Goal: Task Accomplishment & Management: Use online tool/utility

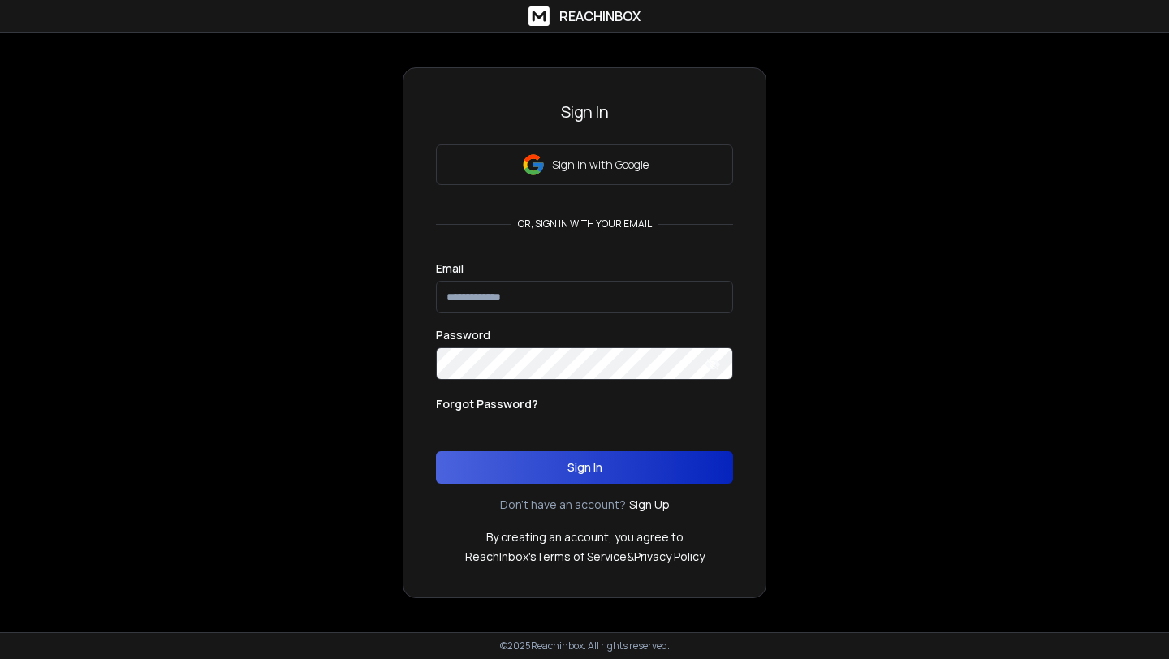
click at [520, 303] on input "email" at bounding box center [584, 297] width 297 height 32
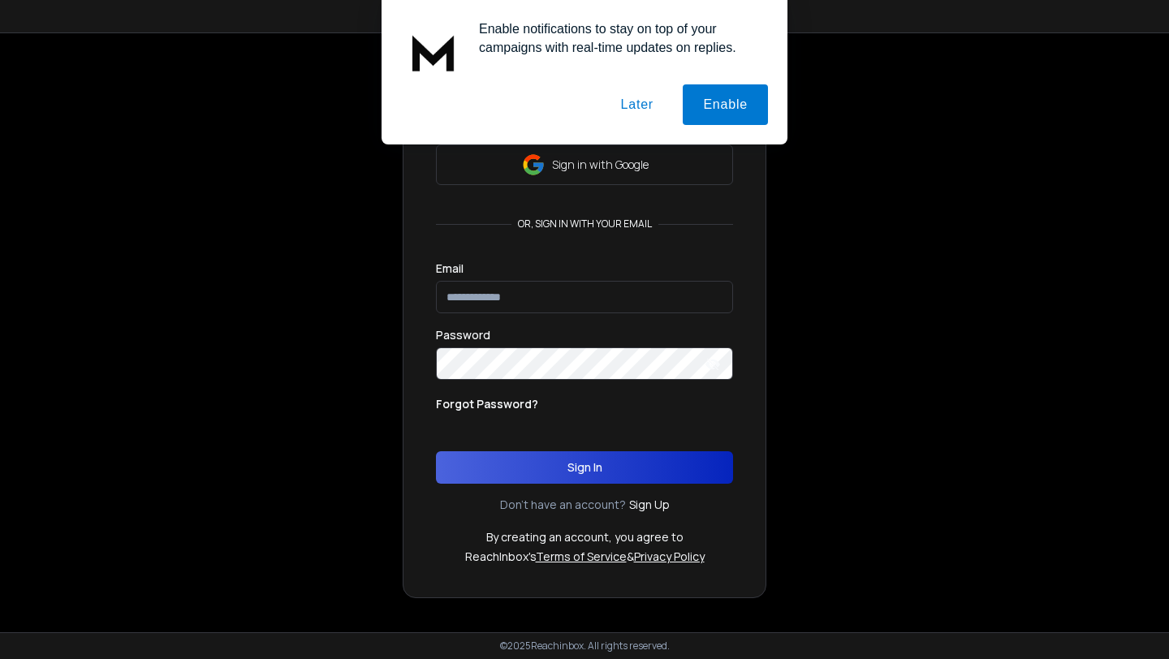
type input "**********"
click at [537, 468] on button "Sign In" at bounding box center [584, 467] width 297 height 32
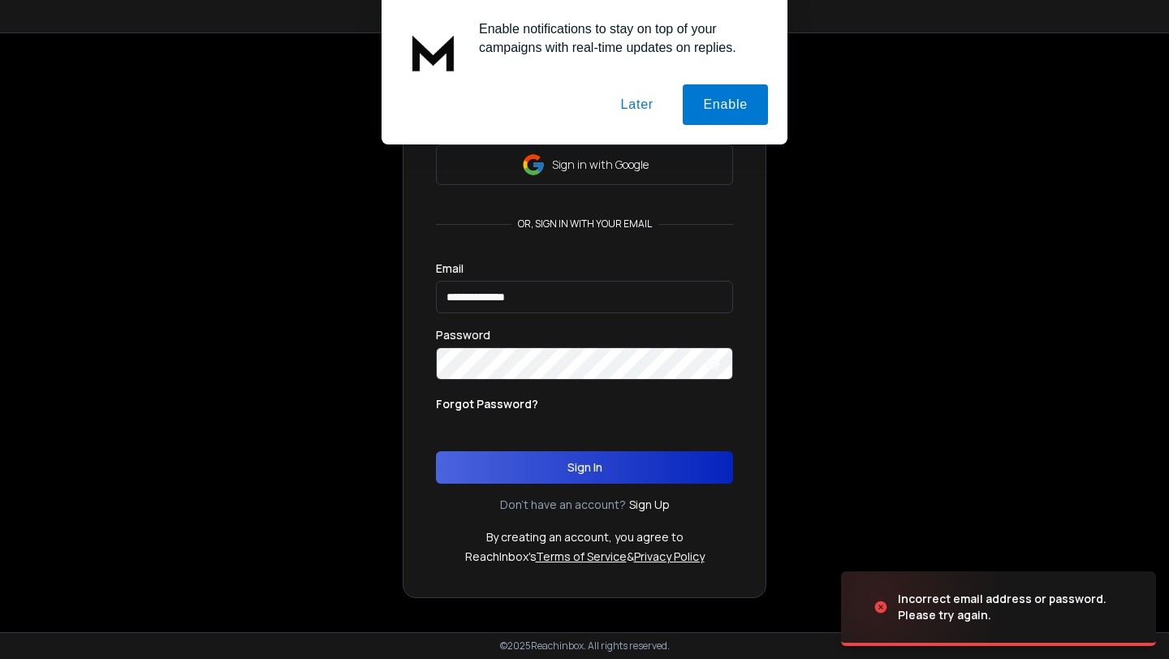
click at [635, 102] on button "Later" at bounding box center [636, 104] width 73 height 41
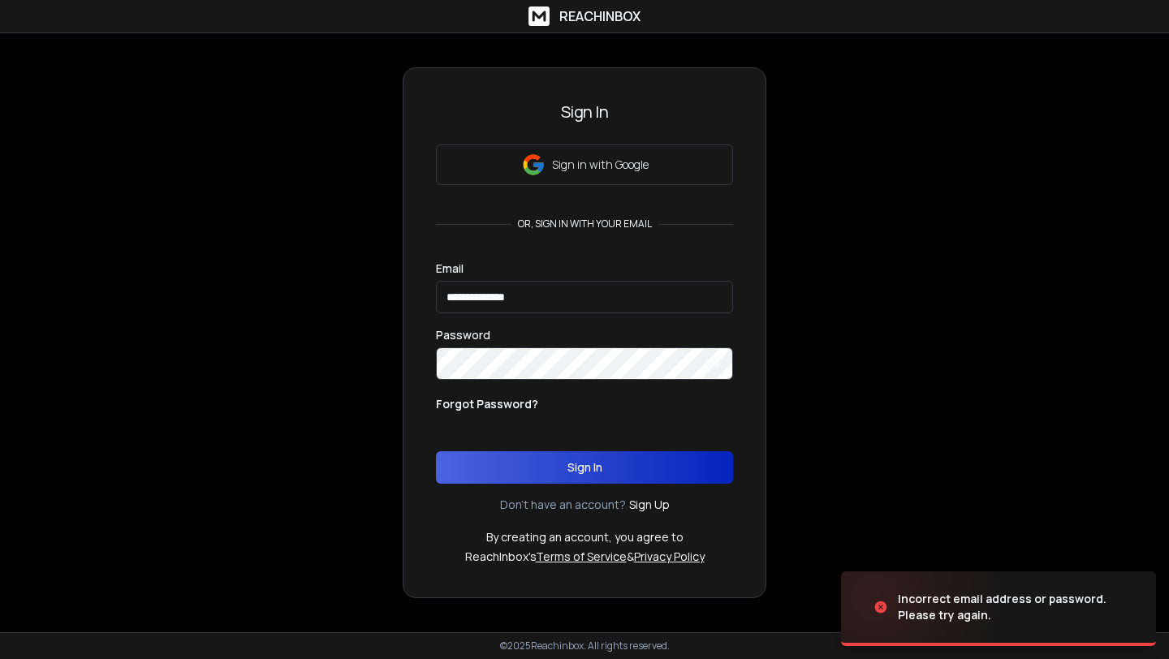
click at [473, 406] on p "Forgot Password?" at bounding box center [487, 404] width 102 height 16
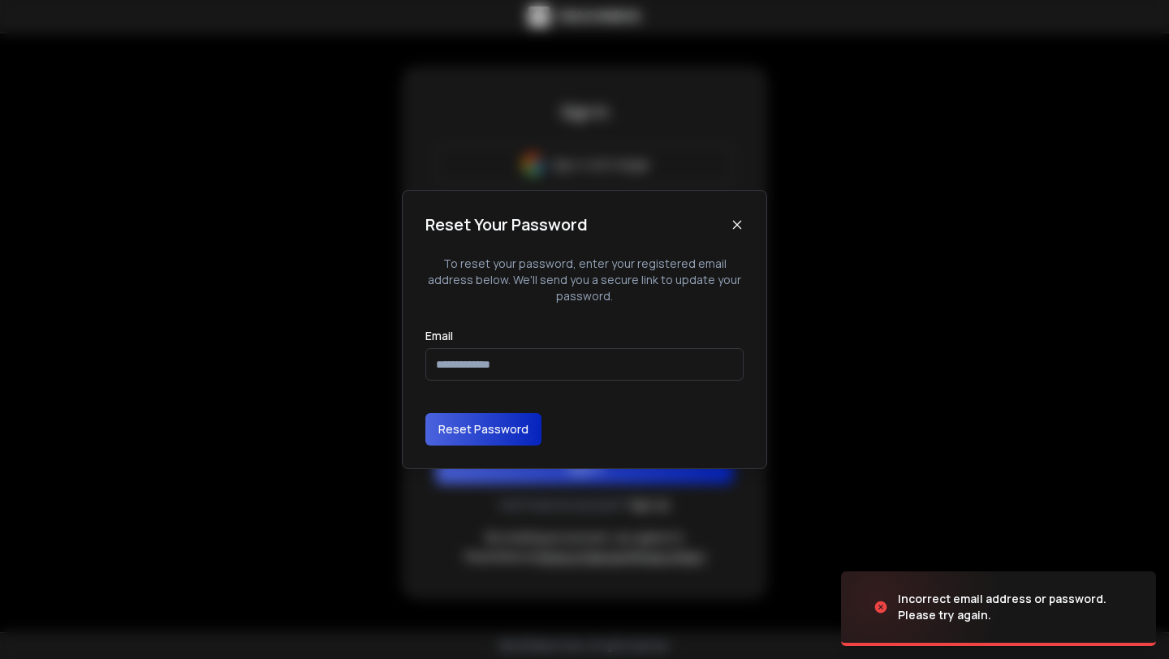
click at [487, 364] on input "email" at bounding box center [584, 364] width 318 height 32
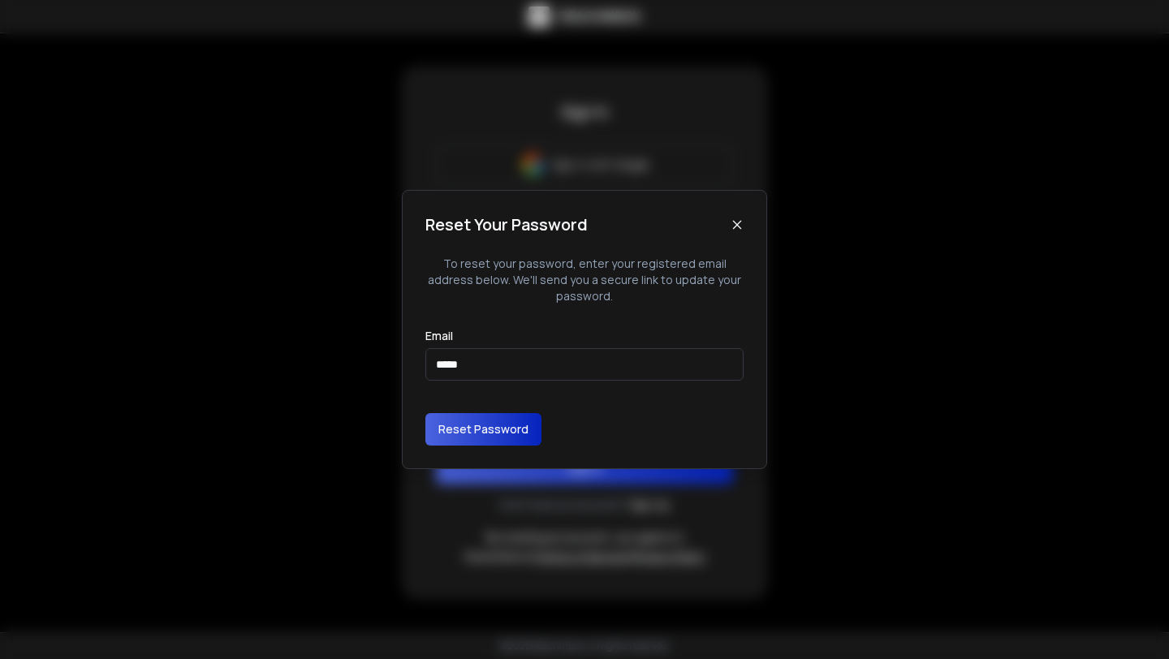
type input "**********"
click at [483, 433] on button "Reset Password" at bounding box center [483, 429] width 116 height 32
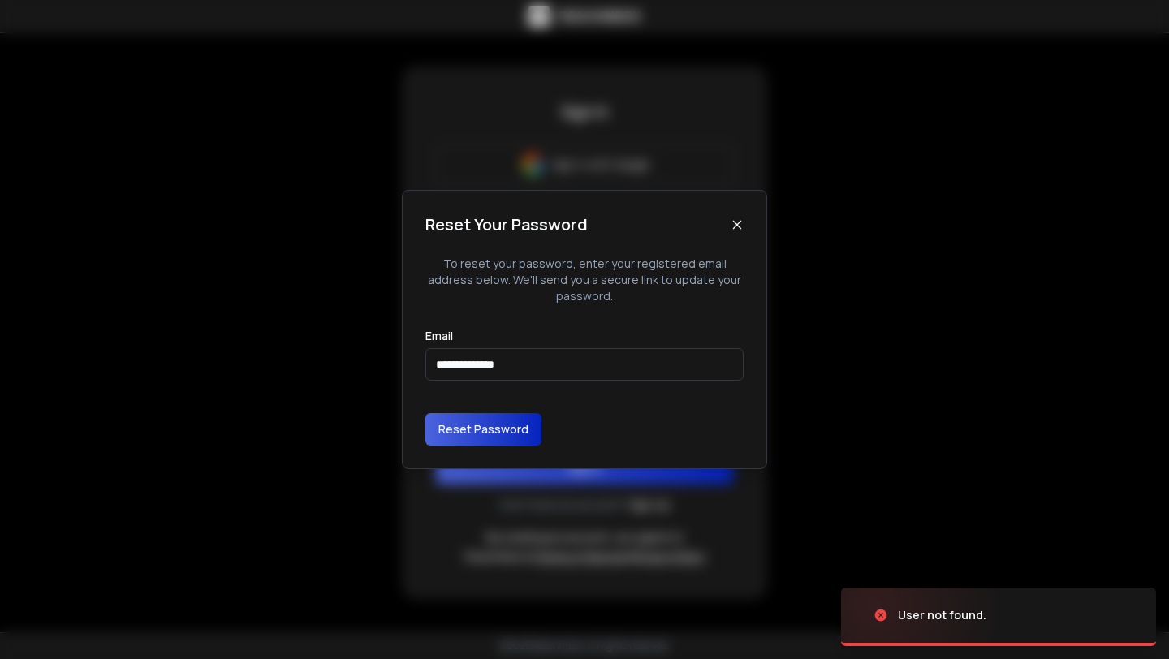
click at [738, 236] on div "Reset Your Password" at bounding box center [584, 225] width 318 height 23
click at [741, 228] on icon at bounding box center [737, 224] width 13 height 13
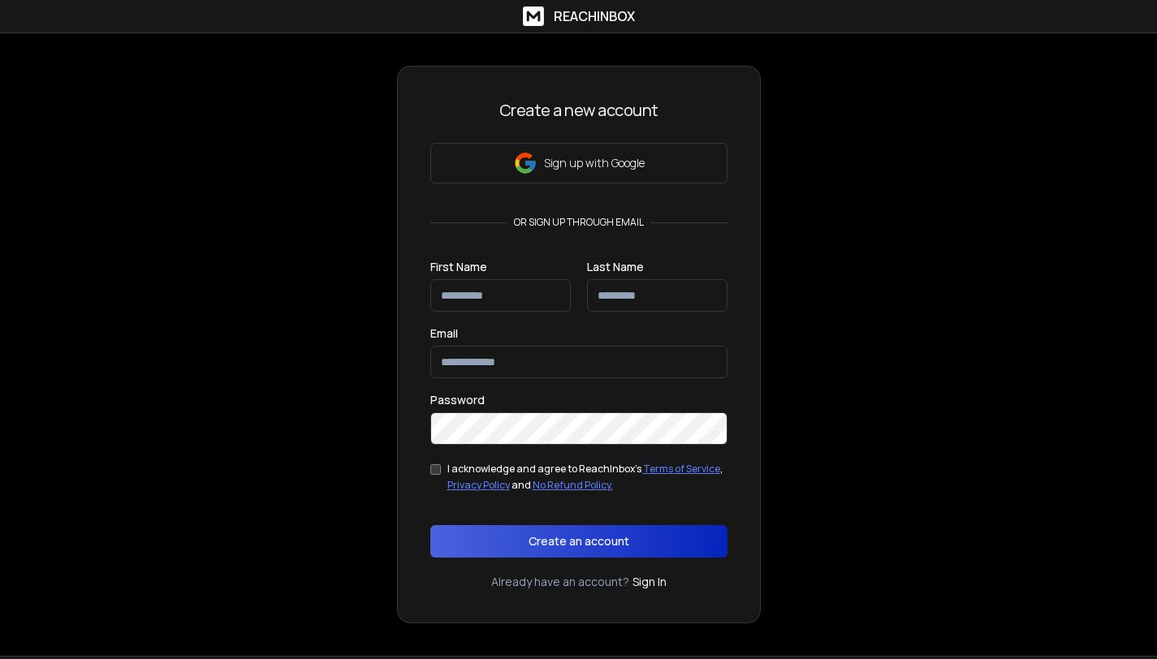
click at [496, 309] on input "text" at bounding box center [500, 295] width 140 height 32
type input "*****"
type input "*******"
click at [522, 368] on input "email" at bounding box center [578, 362] width 297 height 32
type input "**********"
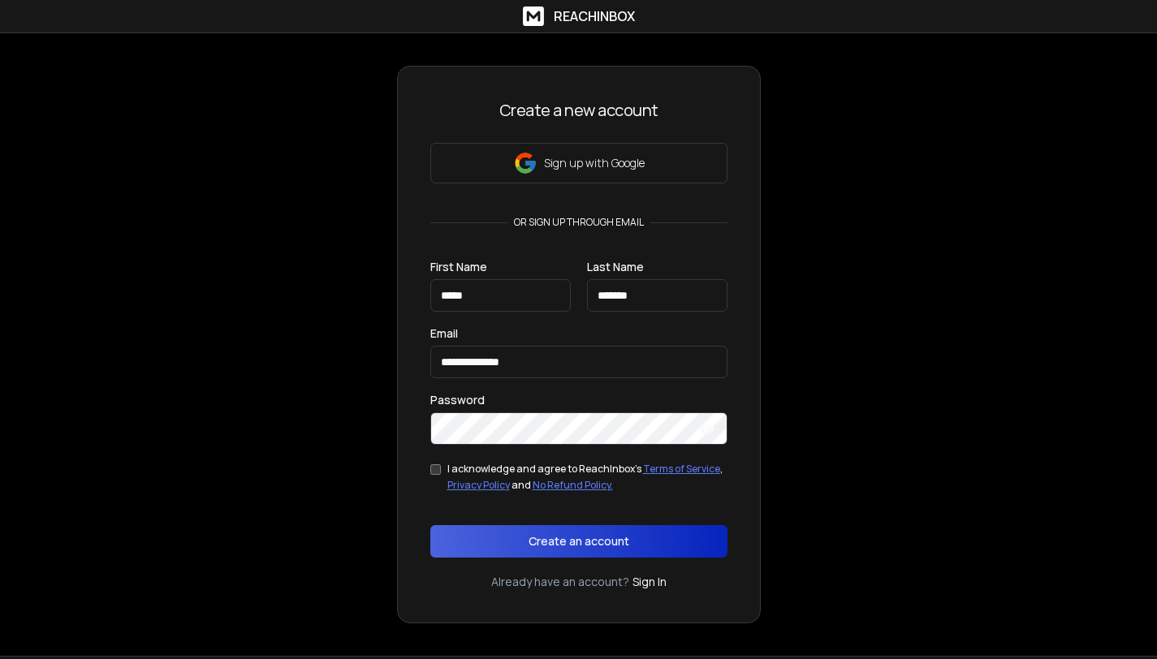
click at [632, 550] on button "Create an account" at bounding box center [578, 541] width 297 height 32
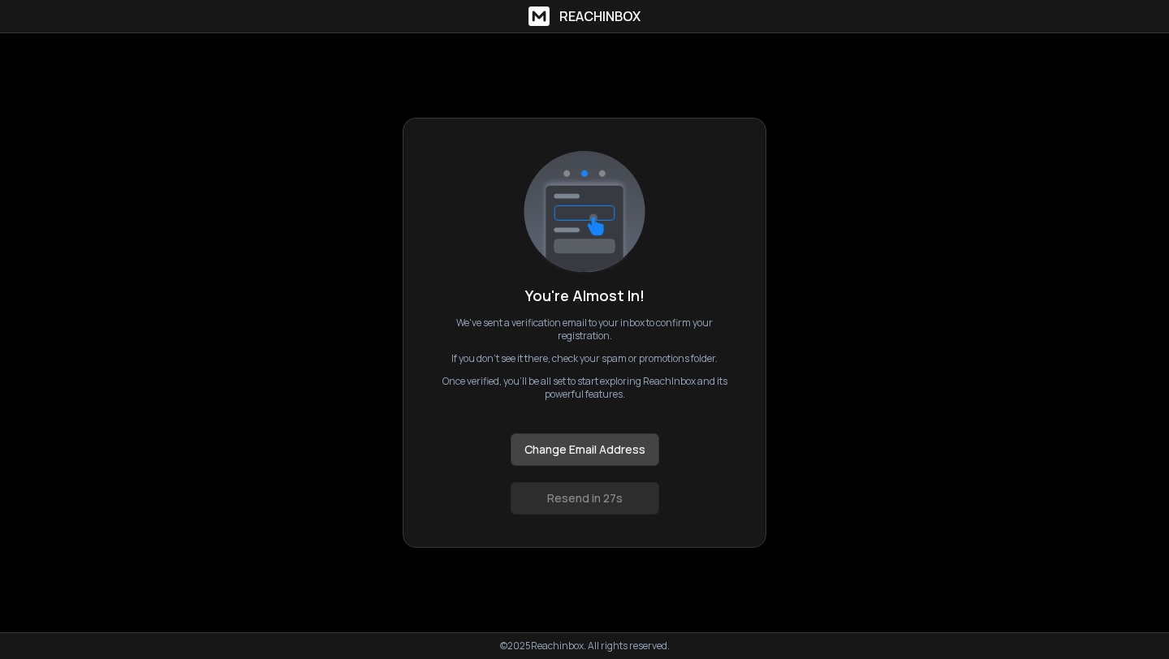
click at [284, 246] on div "Welcome to ReachInbox 10x your leads, meetings and deals. You're Almost In! We'…" at bounding box center [584, 333] width 1169 height 534
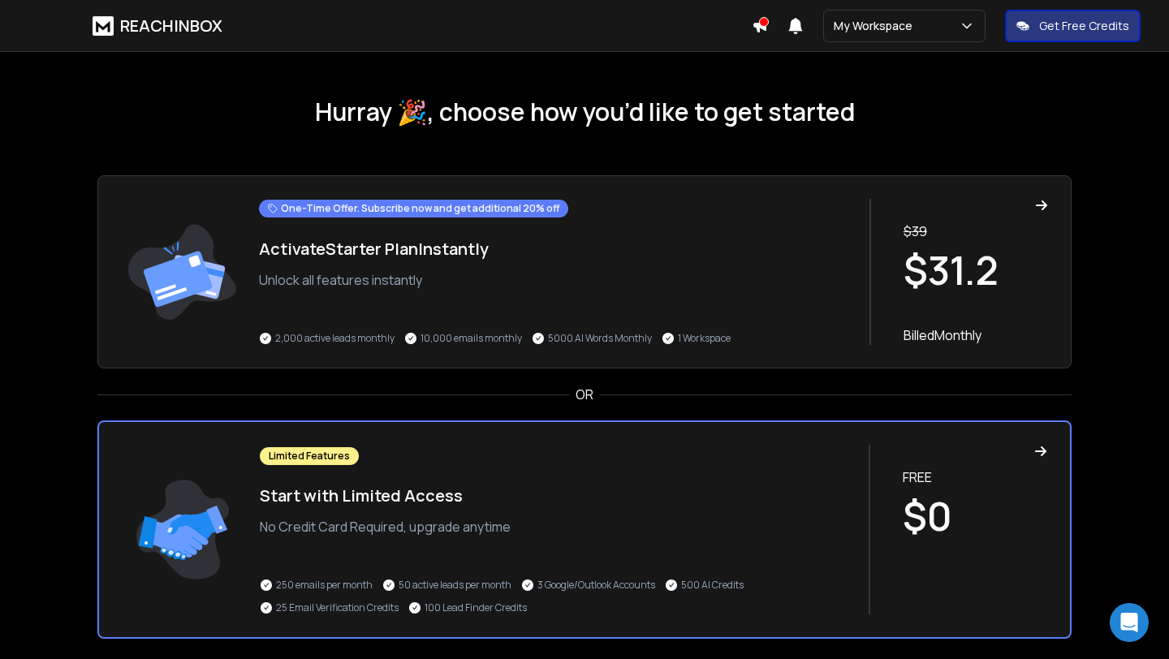
click at [908, 529] on h1 "$0" at bounding box center [975, 516] width 145 height 39
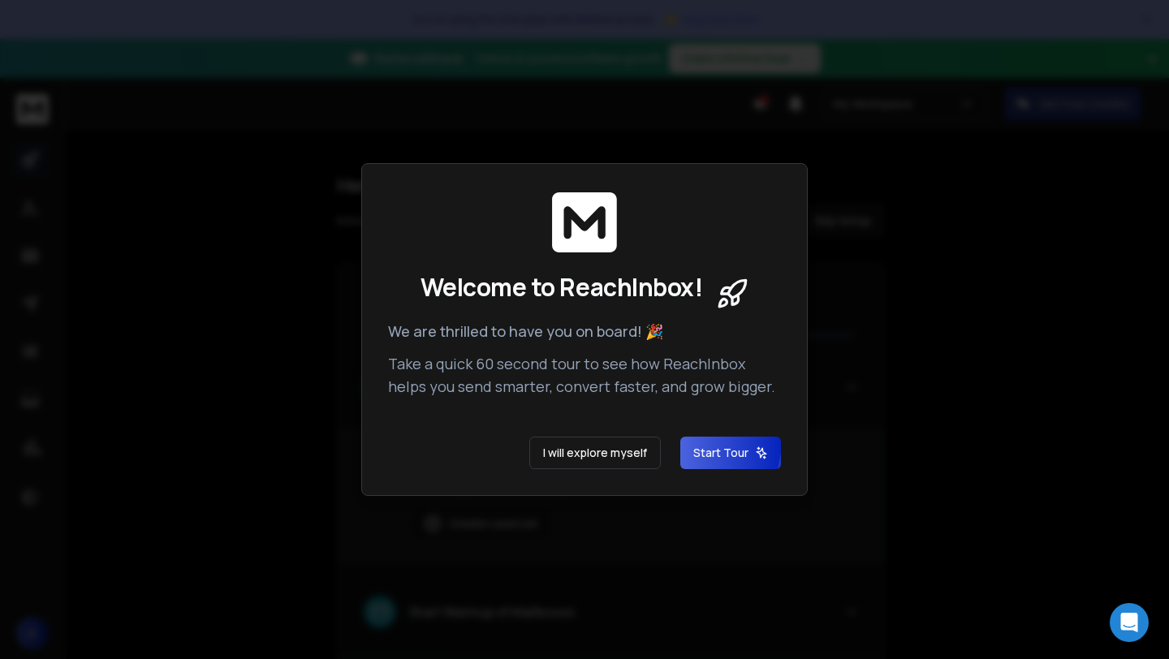
click at [733, 454] on span "Start Tour" at bounding box center [730, 453] width 75 height 16
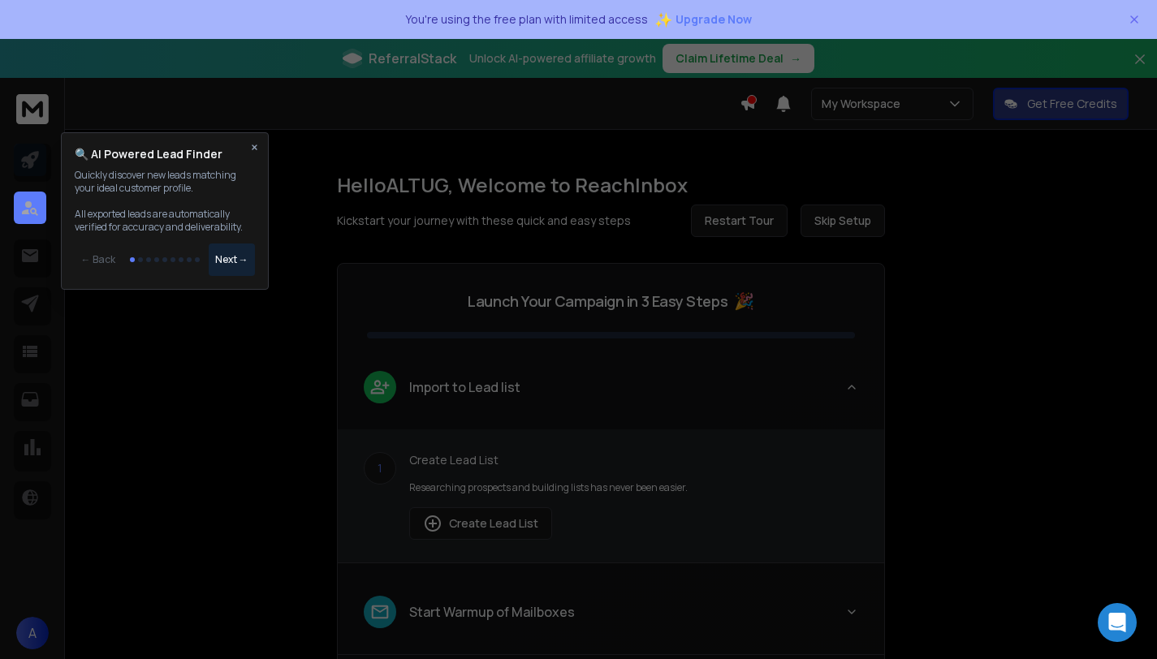
click at [227, 258] on button "Next →" at bounding box center [232, 260] width 46 height 32
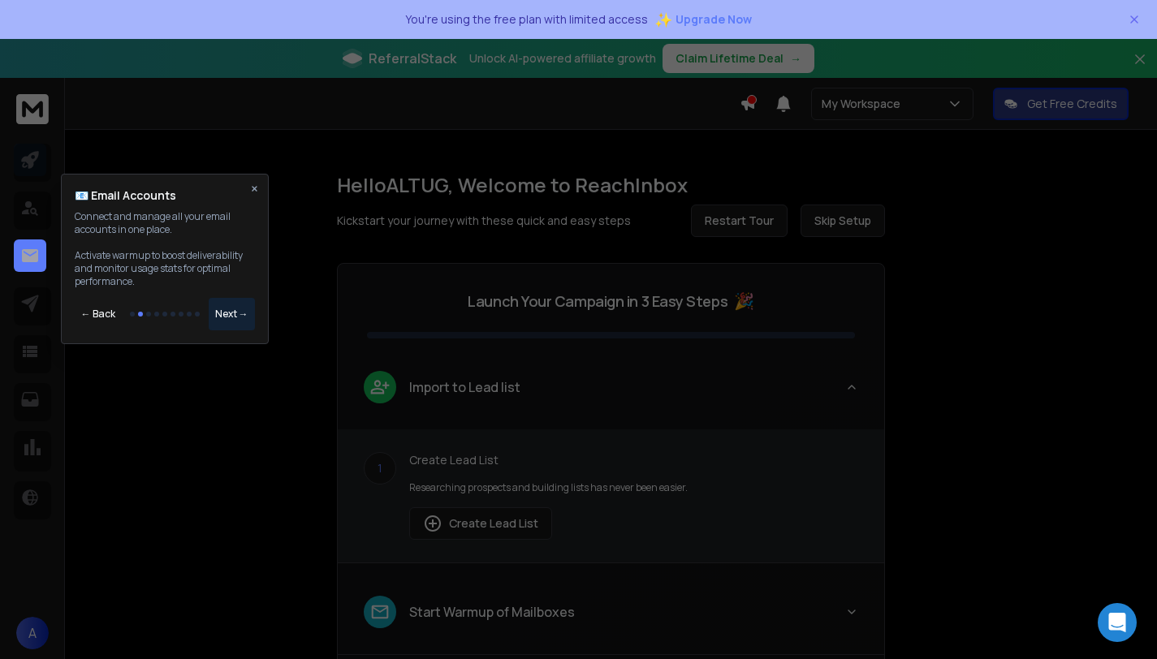
click at [231, 317] on button "Next →" at bounding box center [232, 314] width 46 height 32
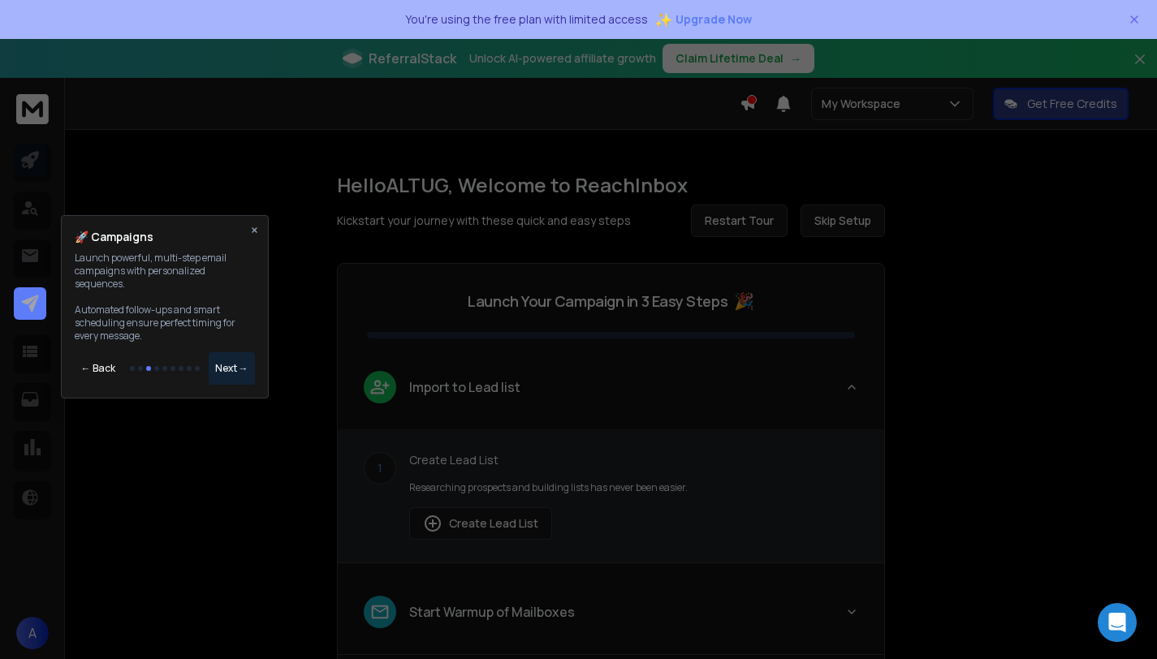
click at [231, 373] on button "Next →" at bounding box center [232, 368] width 46 height 32
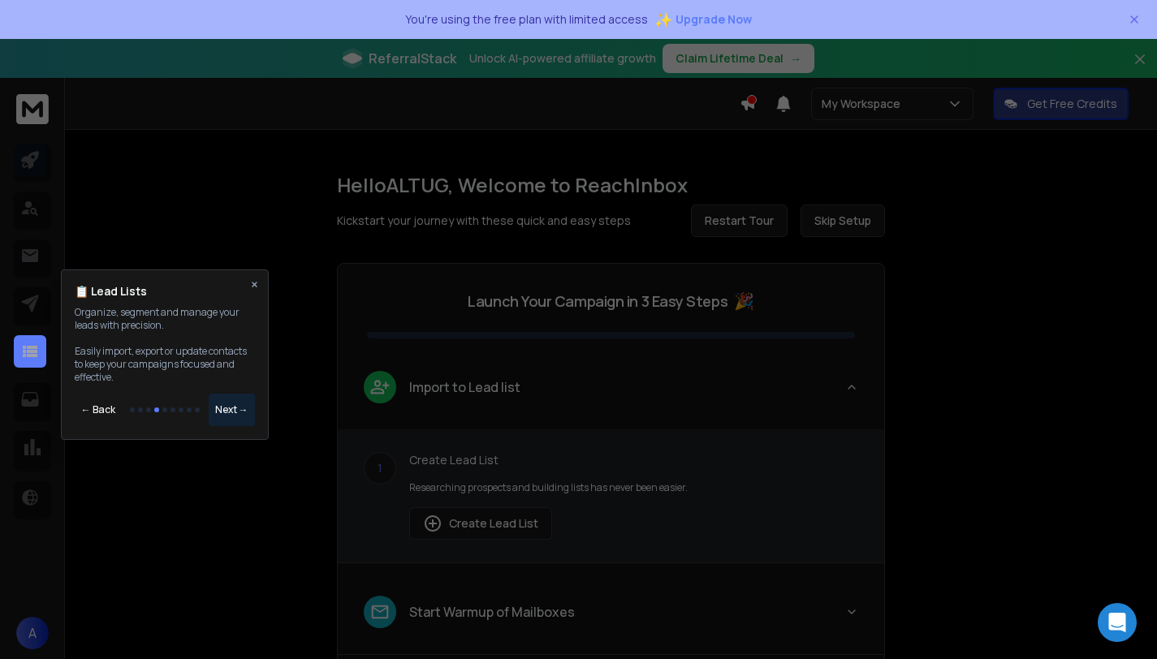
click at [231, 412] on button "Next →" at bounding box center [232, 410] width 46 height 32
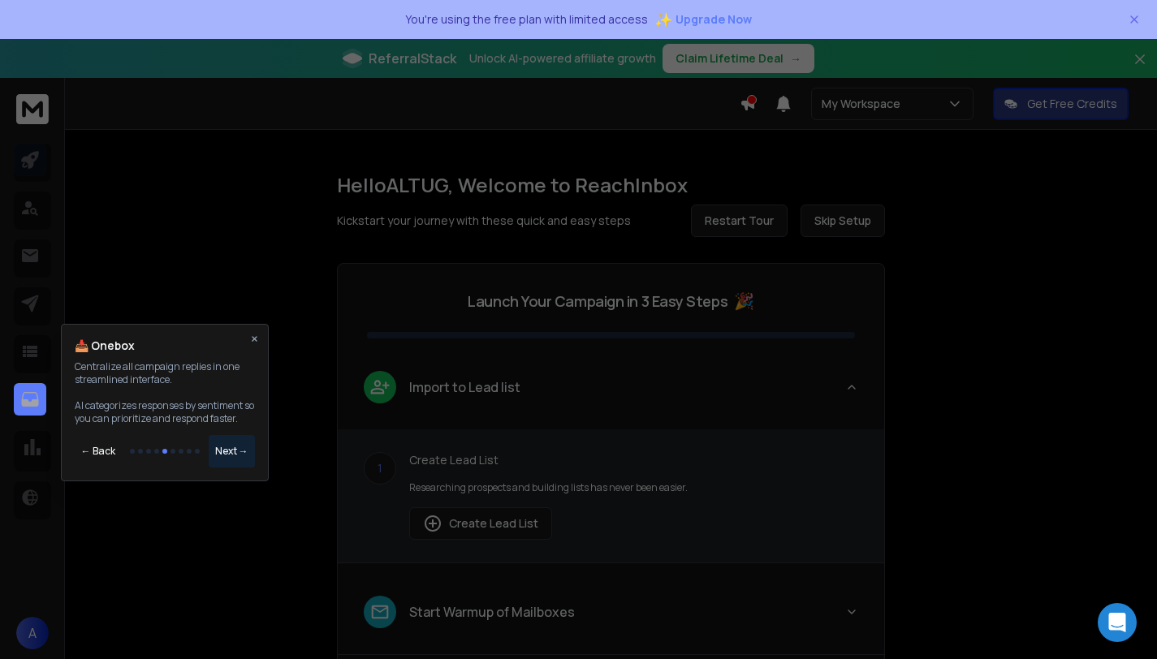
click at [229, 455] on button "Next →" at bounding box center [232, 451] width 46 height 32
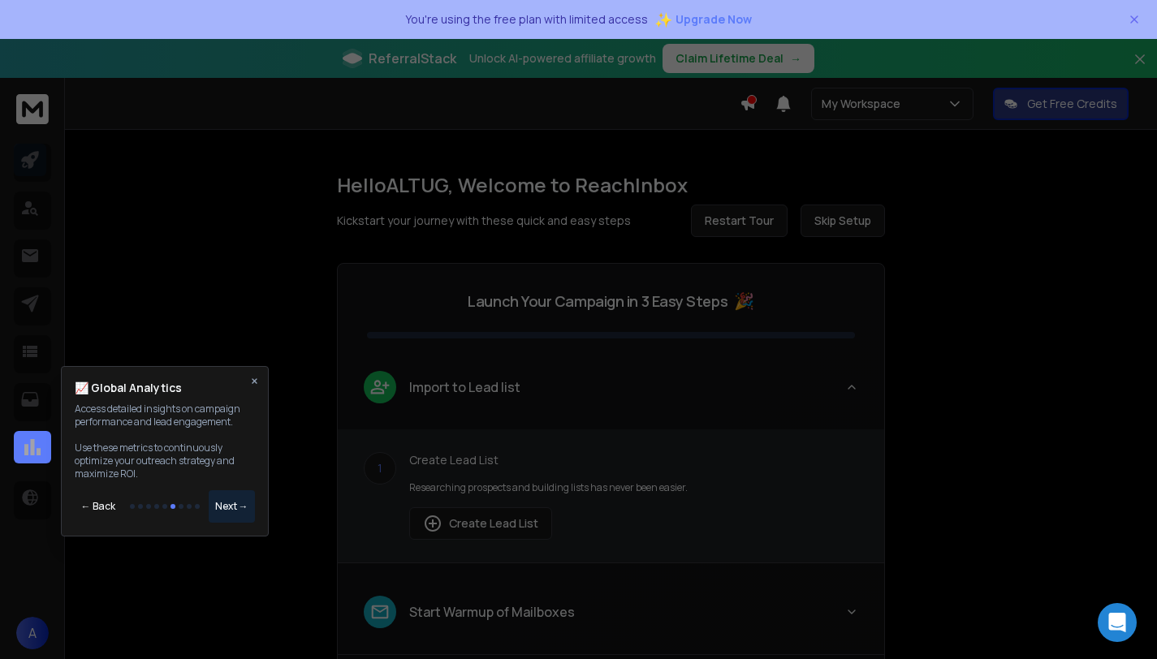
click at [227, 499] on button "Next →" at bounding box center [232, 506] width 46 height 32
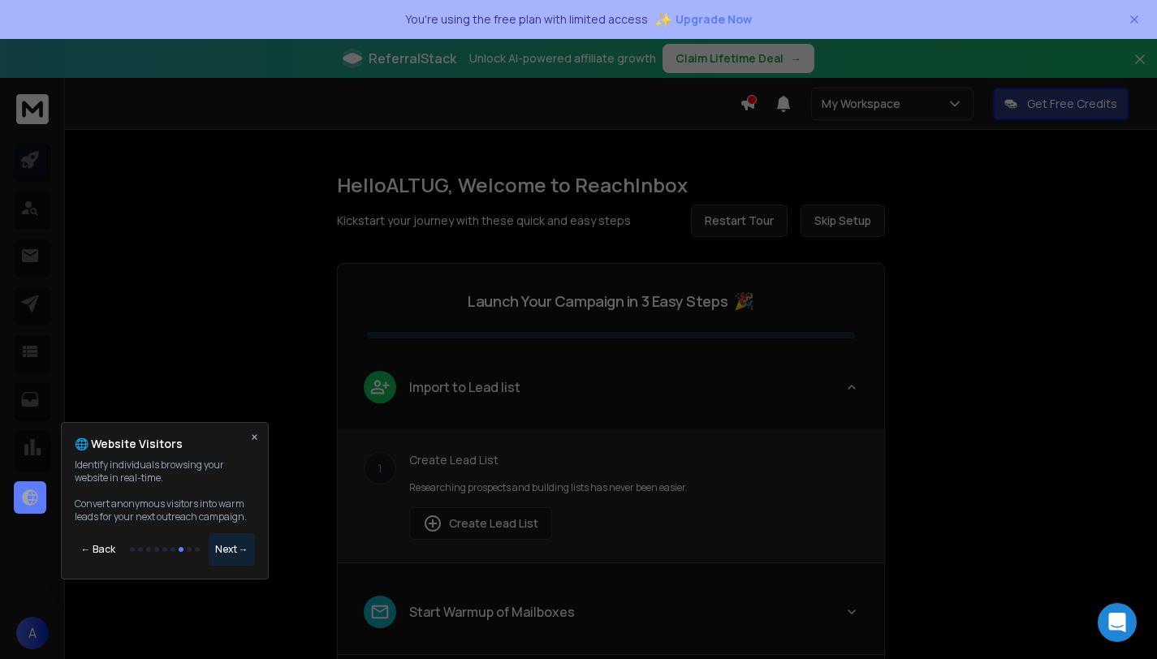
click at [231, 540] on button "Next →" at bounding box center [232, 549] width 46 height 32
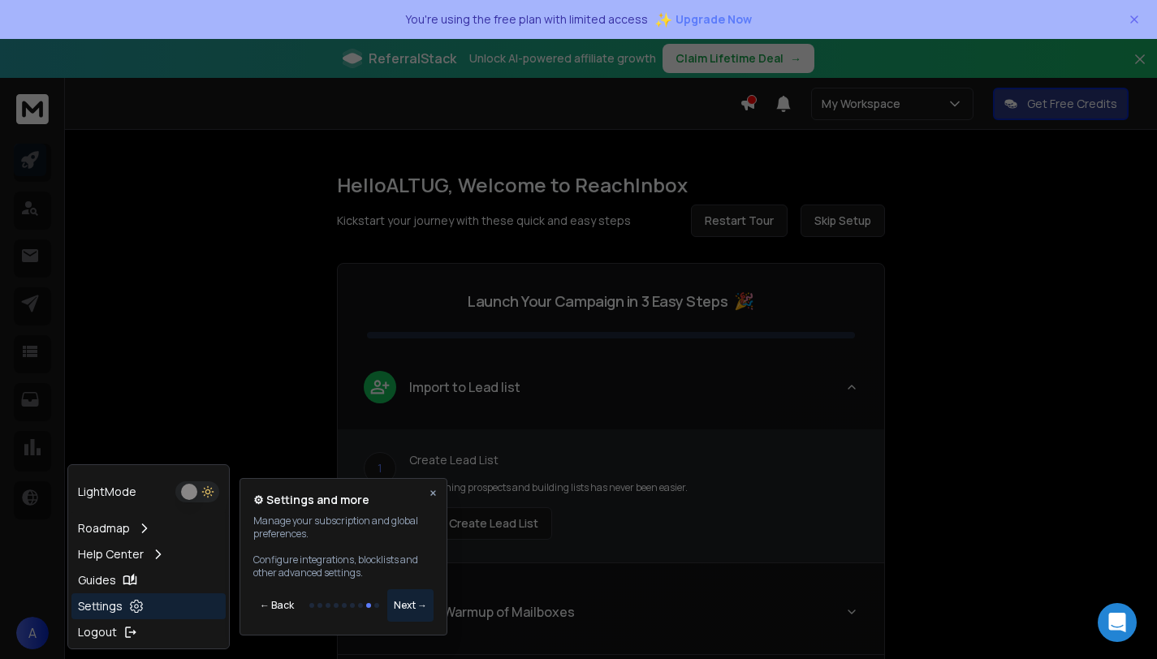
click at [414, 598] on button "Next →" at bounding box center [410, 605] width 46 height 32
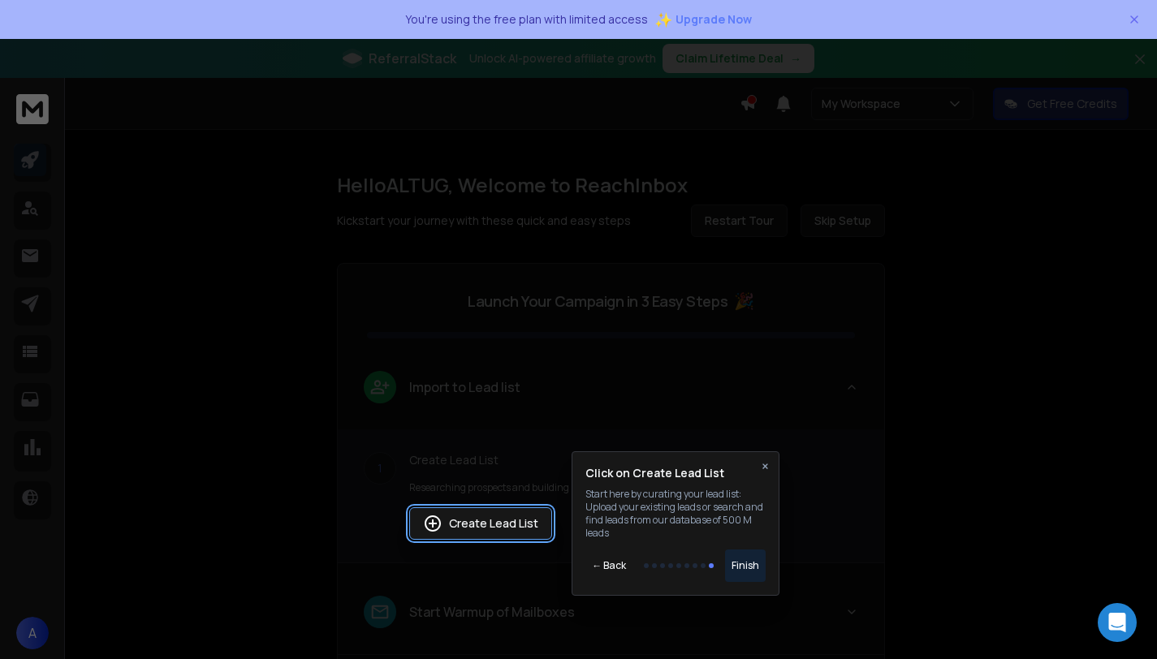
click at [745, 564] on button "Finish" at bounding box center [745, 566] width 41 height 32
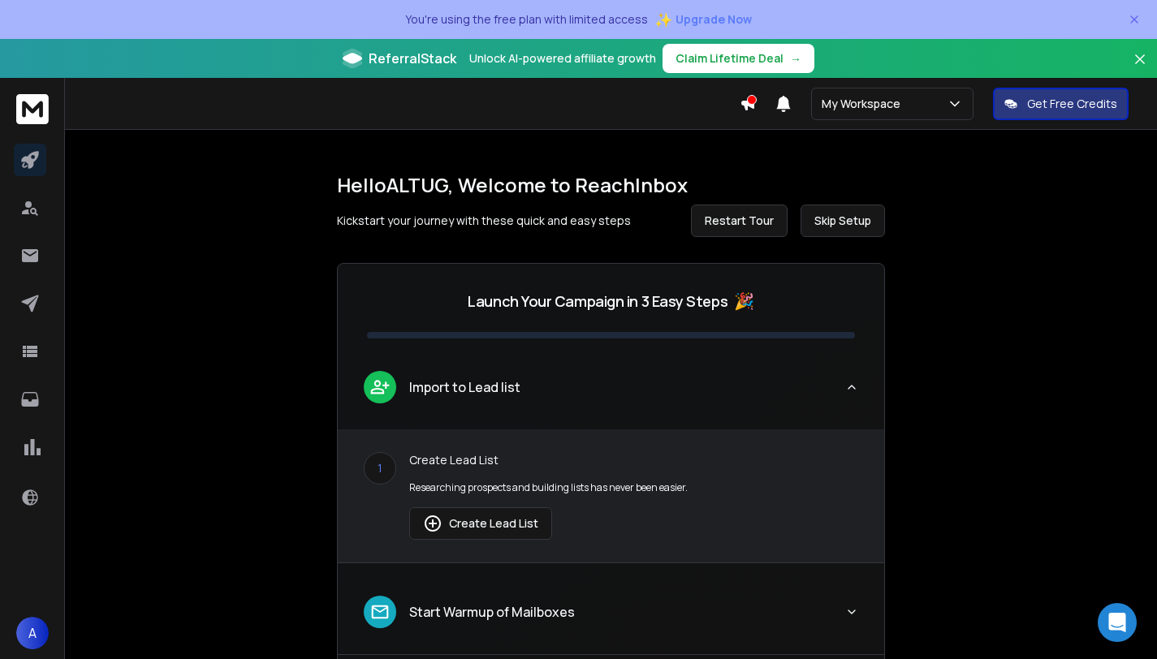
scroll to position [130, 0]
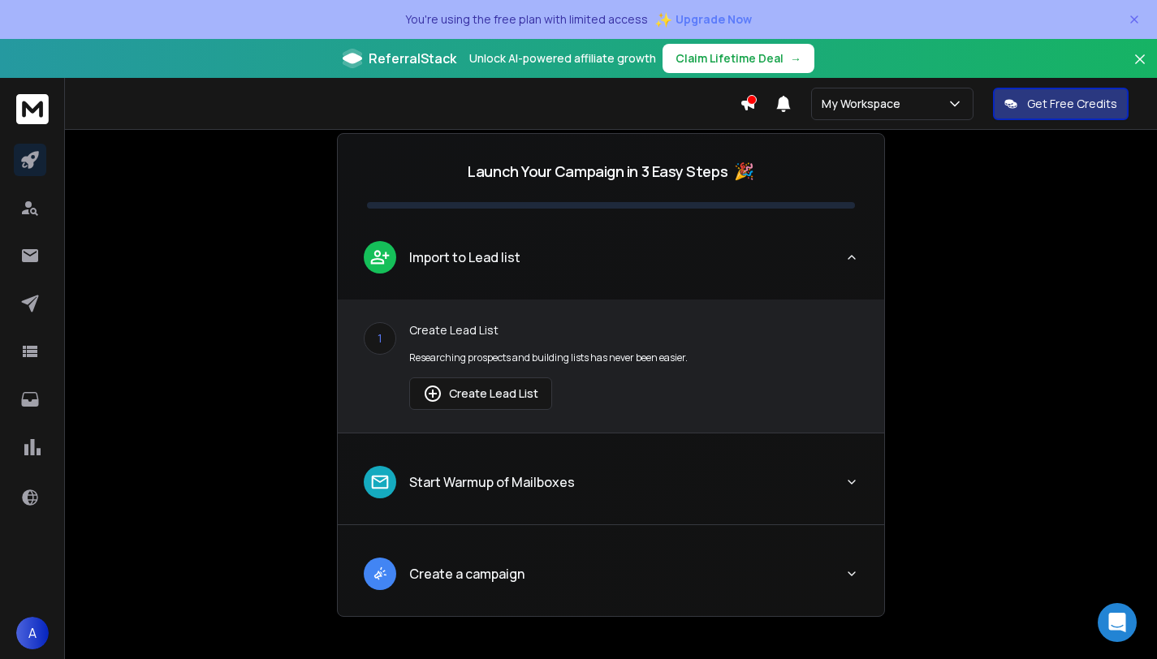
click at [930, 462] on div "Hello ALTUG , Welcome to ReachInbox Kickstart your journey with these quick and…" at bounding box center [611, 329] width 1040 height 627
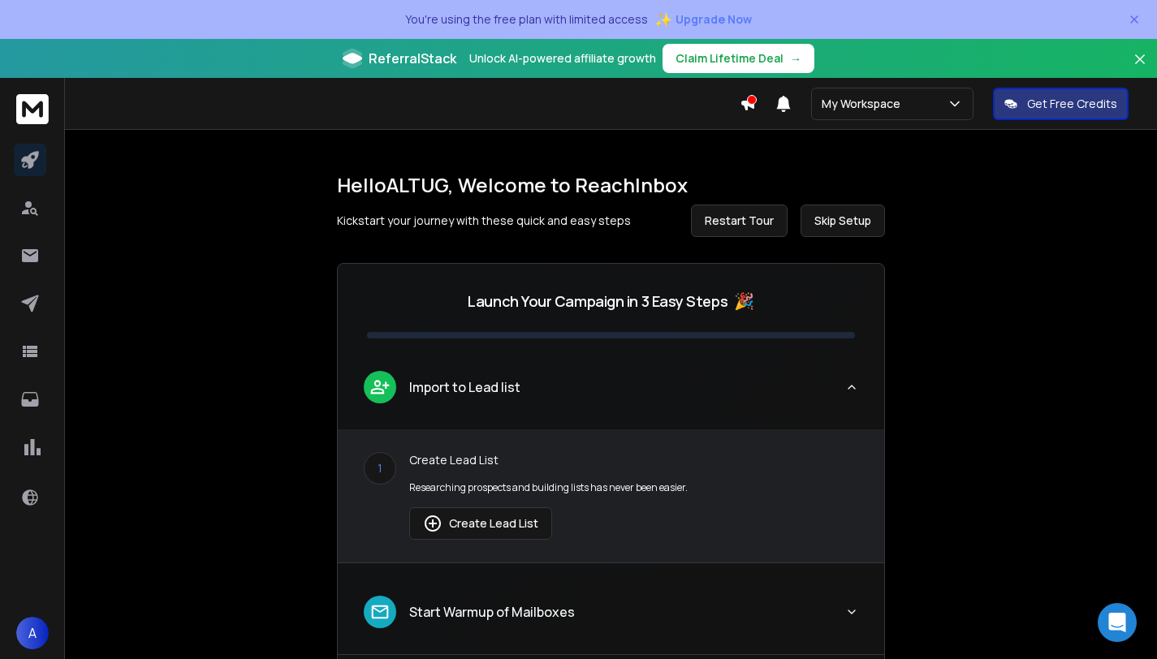
click at [1068, 108] on p "Get Free Credits" at bounding box center [1072, 104] width 90 height 16
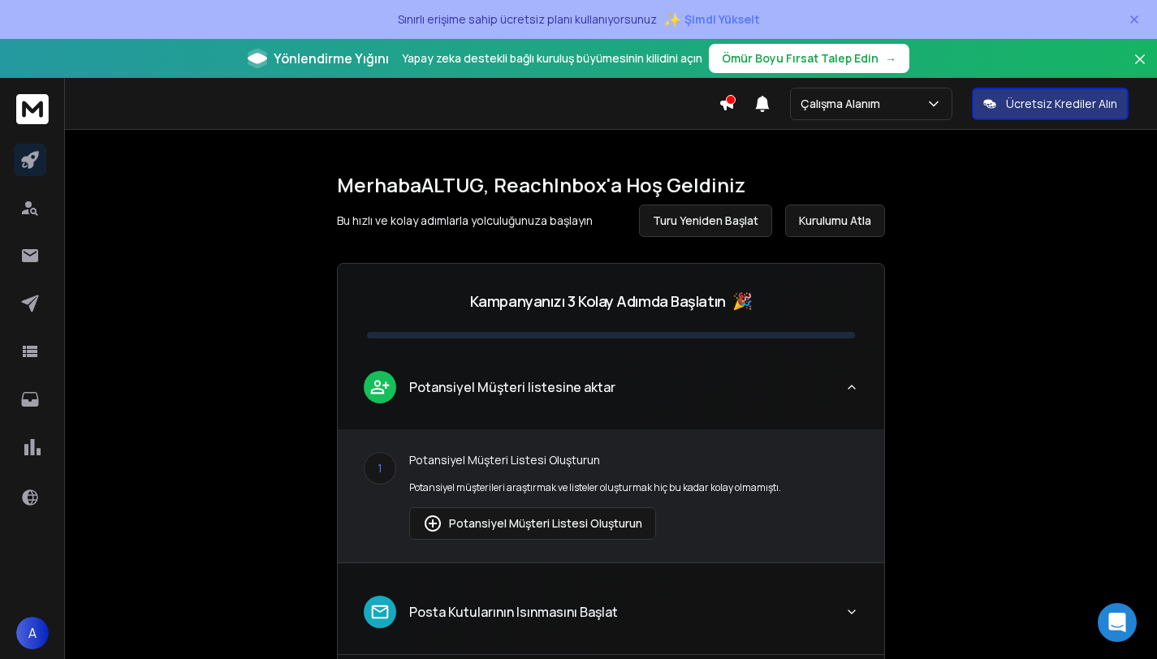
click at [1051, 182] on div "Merhaba ALTUG , ReachInbox'a Hoş Geldiniz Bu hızlı ve kolay adımlarla yolculuğu…" at bounding box center [611, 459] width 1040 height 627
click at [1060, 108] on font "Ücretsiz Krediler Alın" at bounding box center [1061, 103] width 111 height 15
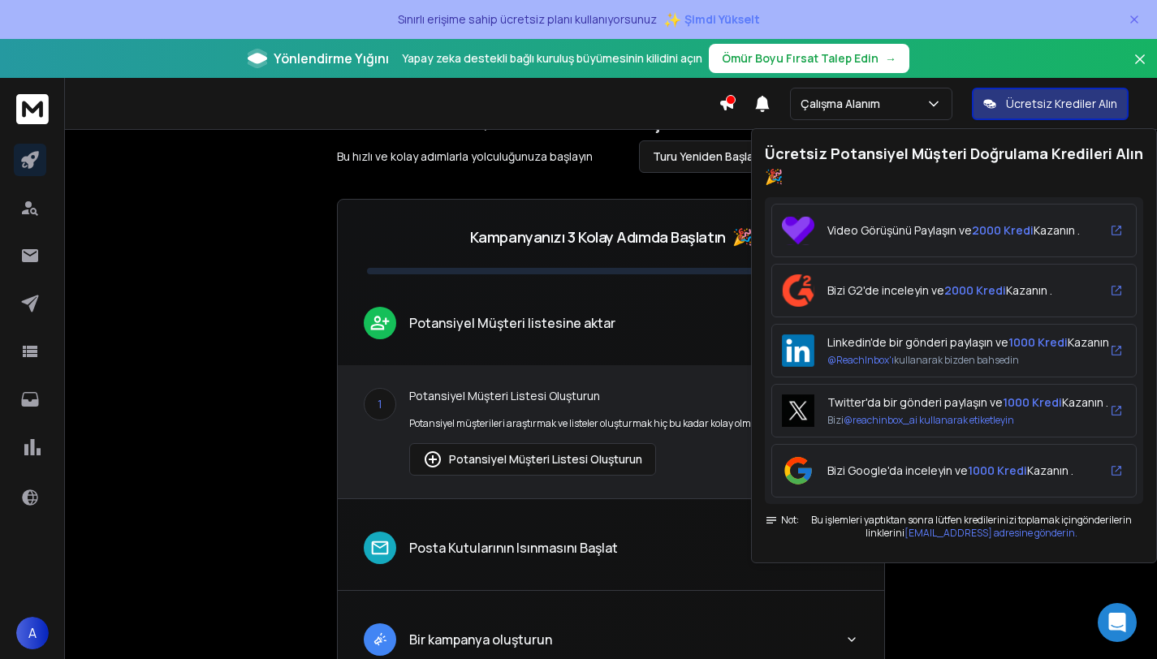
scroll to position [66, 0]
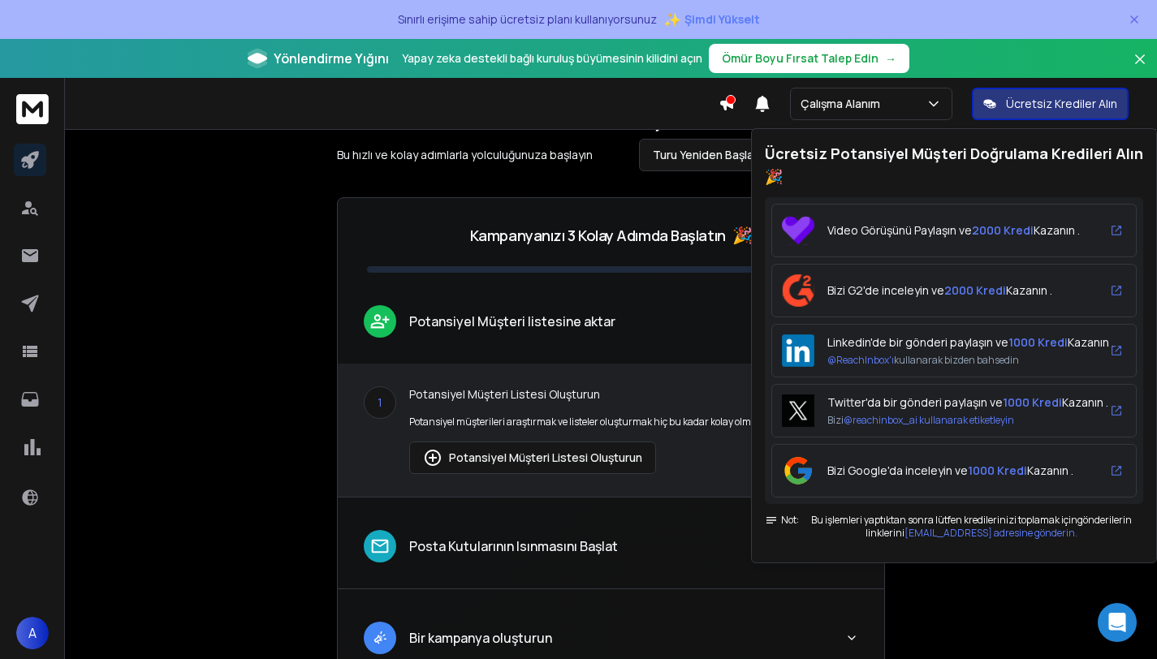
click at [961, 472] on font "Bizi Google'da inceleyin ve" at bounding box center [897, 470] width 140 height 15
click at [302, 343] on div "Merhaba ALTUG , ReachInbox'a Hoş Geldiniz Bu hızlı ve kolay adımlarla yolculuğu…" at bounding box center [611, 393] width 1040 height 627
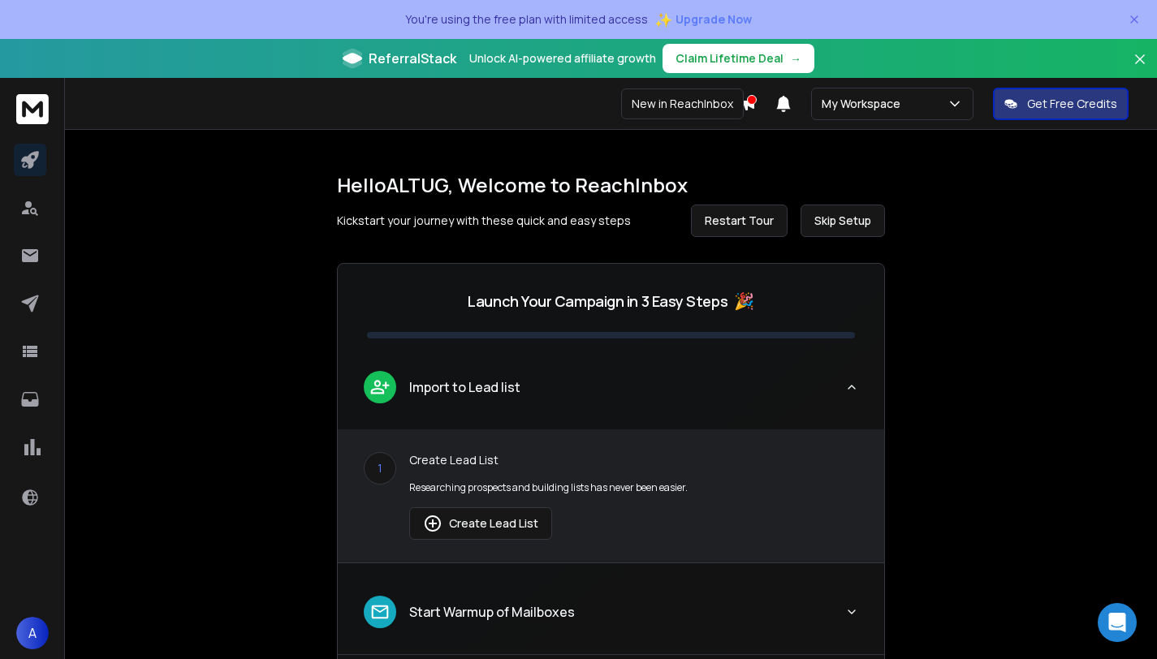
click at [752, 101] on div at bounding box center [752, 100] width 10 height 10
click at [752, 101] on icon at bounding box center [747, 103] width 13 height 13
click at [1091, 114] on button "Get Free Credits" at bounding box center [1061, 104] width 136 height 32
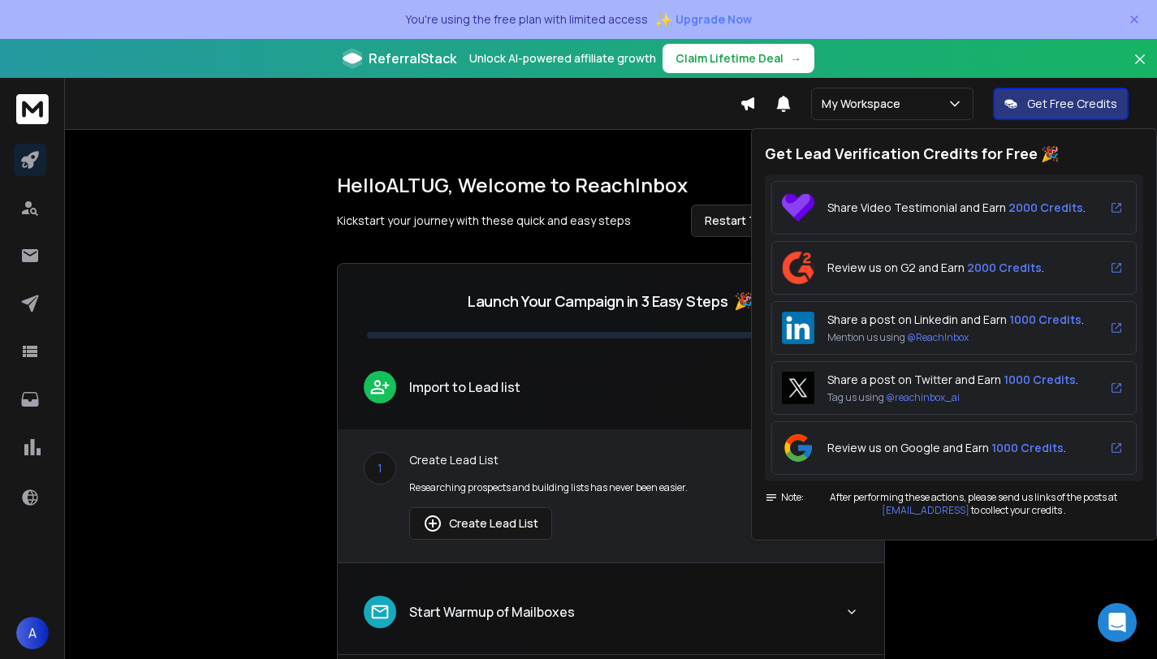
click at [1039, 457] on link "Review us on Google and Earn 1000 Credits ." at bounding box center [953, 448] width 365 height 54
click at [204, 414] on div "Hello ALTUG , Welcome to ReachInbox Kickstart your journey with these quick and…" at bounding box center [611, 459] width 1040 height 627
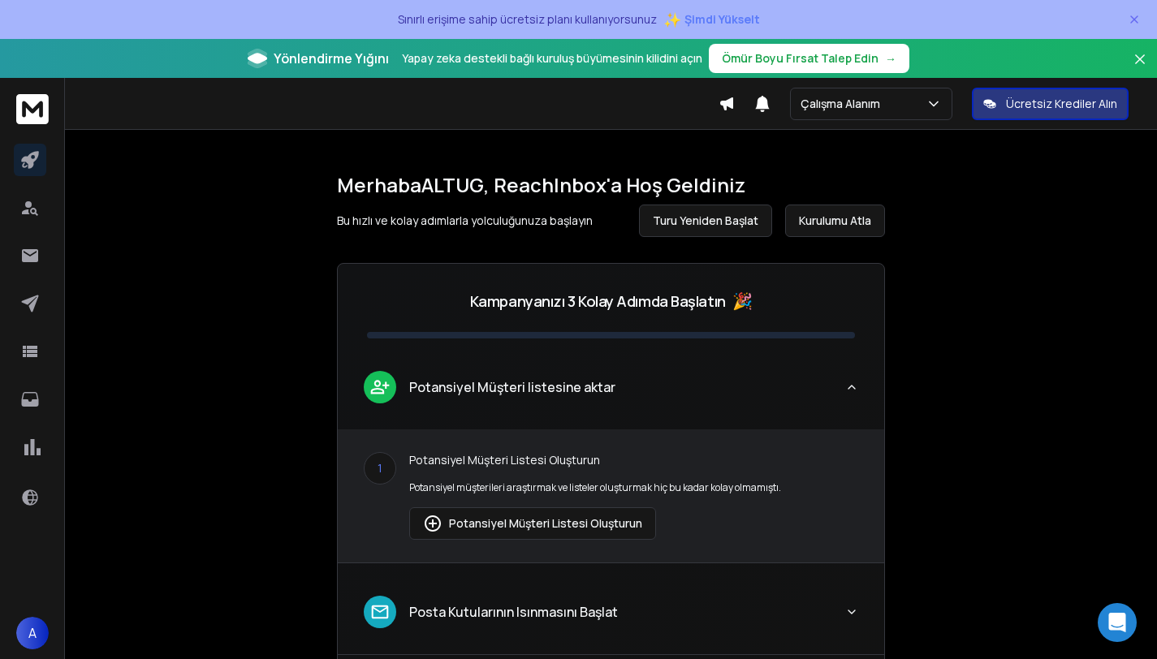
click at [253, 338] on div "Merhaba ALTUG , ReachInbox'a Hoş Geldiniz Bu hızlı ve kolay adımlarla yolculuğu…" at bounding box center [611, 459] width 1040 height 627
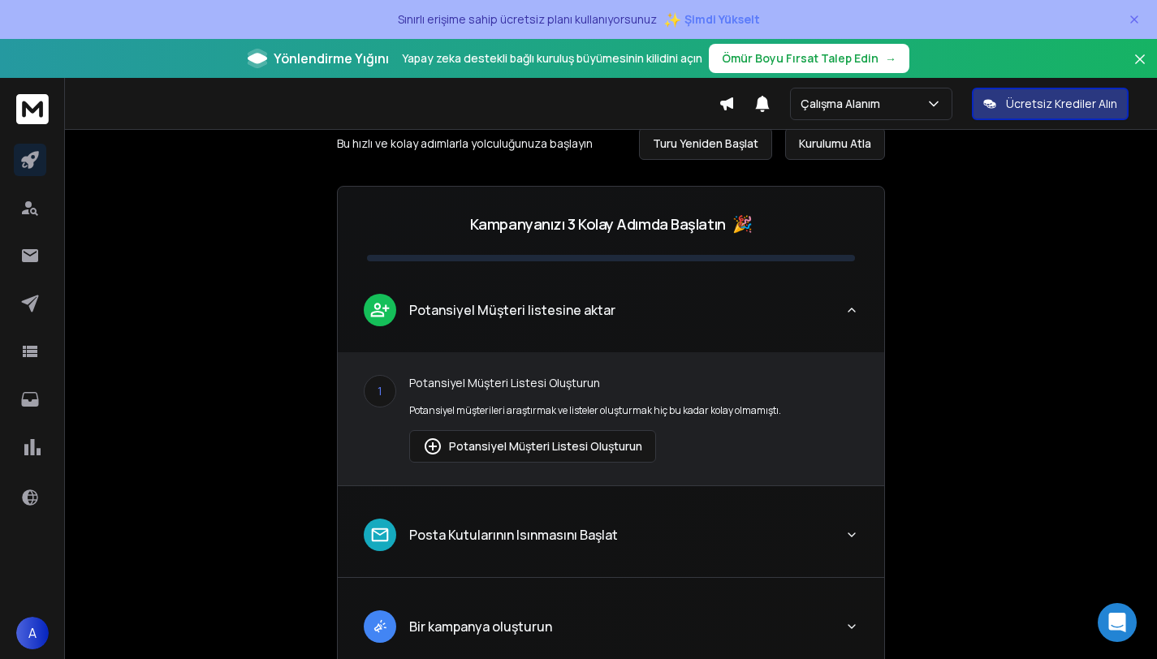
scroll to position [127, 0]
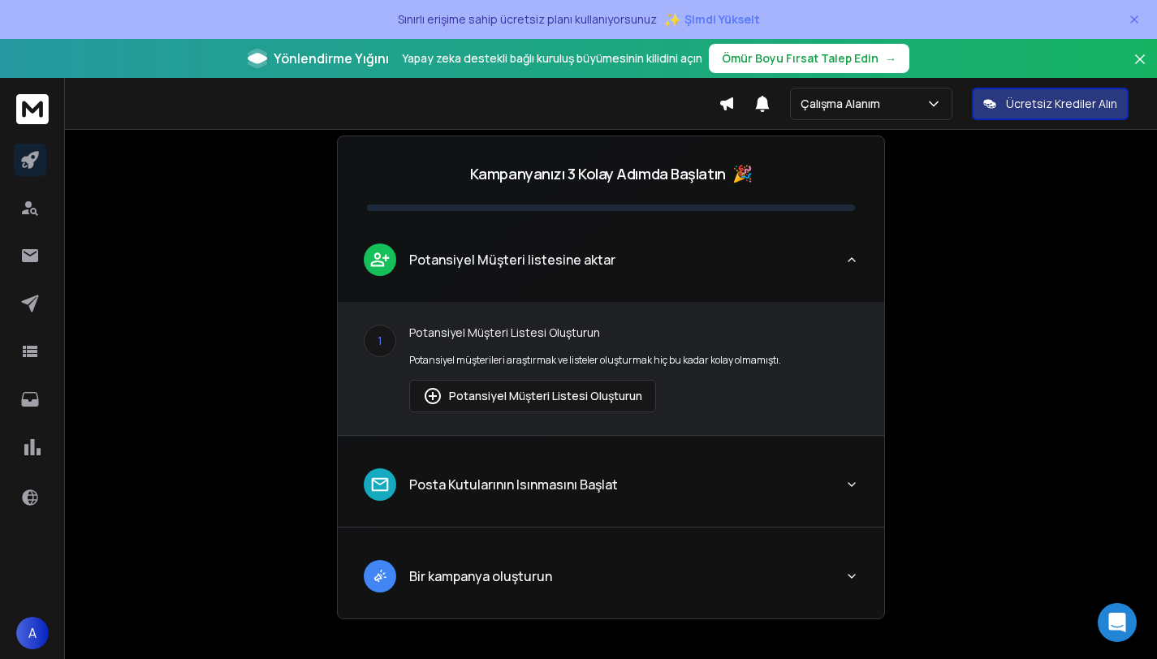
click at [792, 391] on div "Potansiyel Müşteri Listesi Oluşturun" at bounding box center [633, 396] width 449 height 32
click at [547, 404] on font "Potansiyel Müşteri Listesi Oluşturun" at bounding box center [545, 396] width 193 height 16
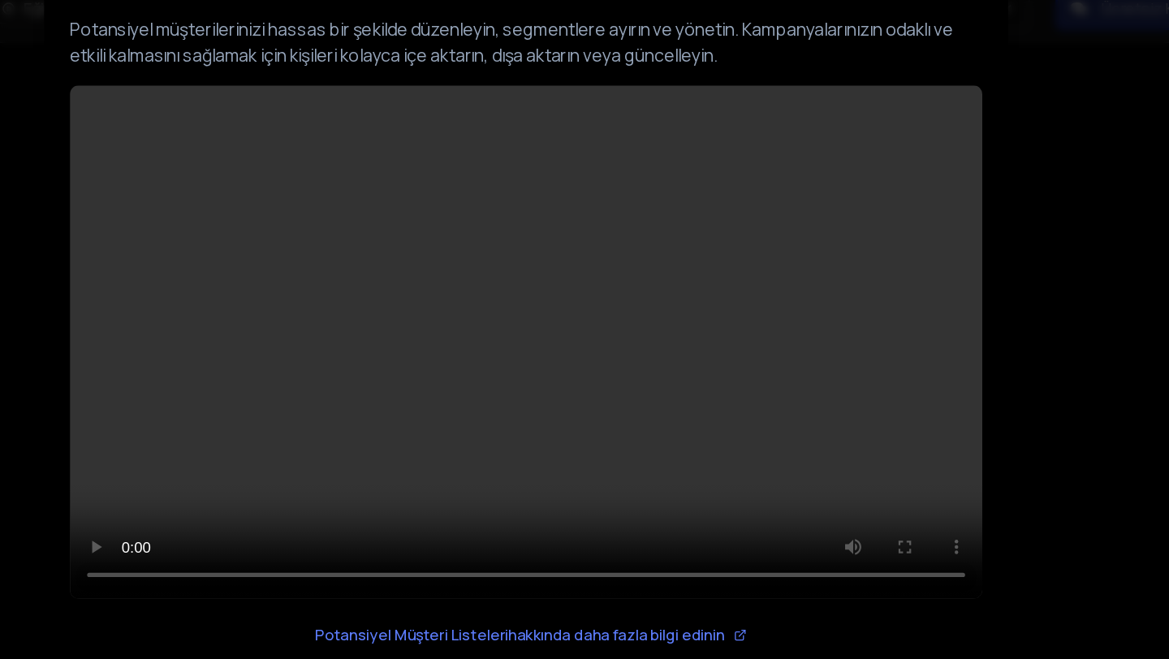
click at [506, 379] on video at bounding box center [584, 355] width 689 height 387
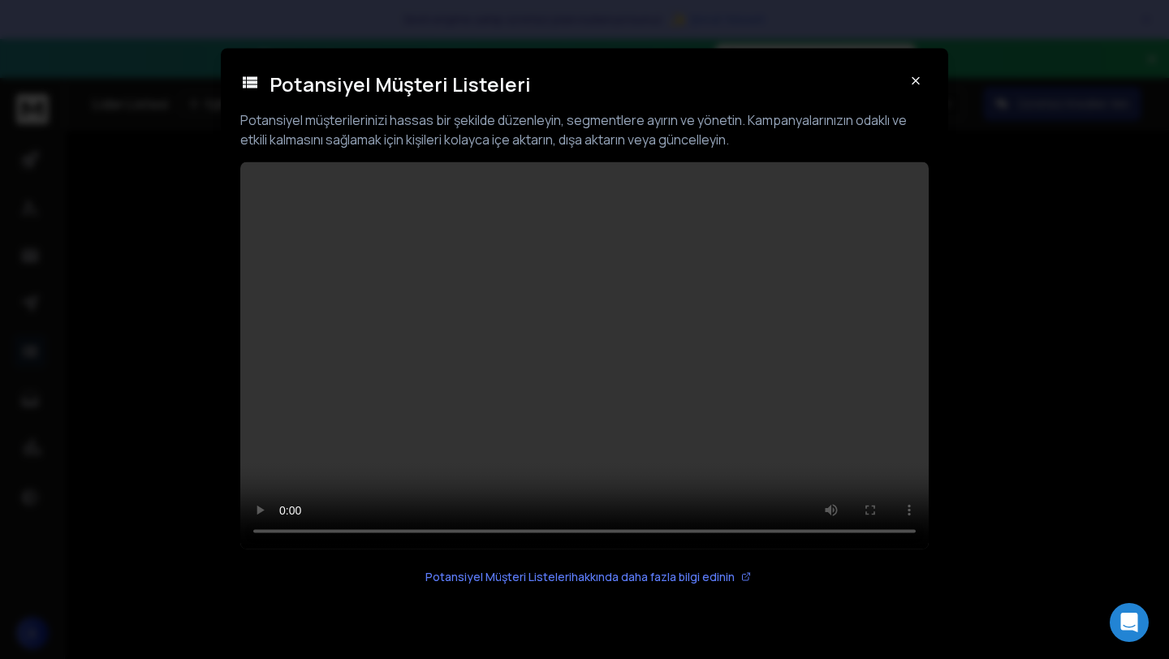
click at [979, 372] on div at bounding box center [584, 329] width 1169 height 659
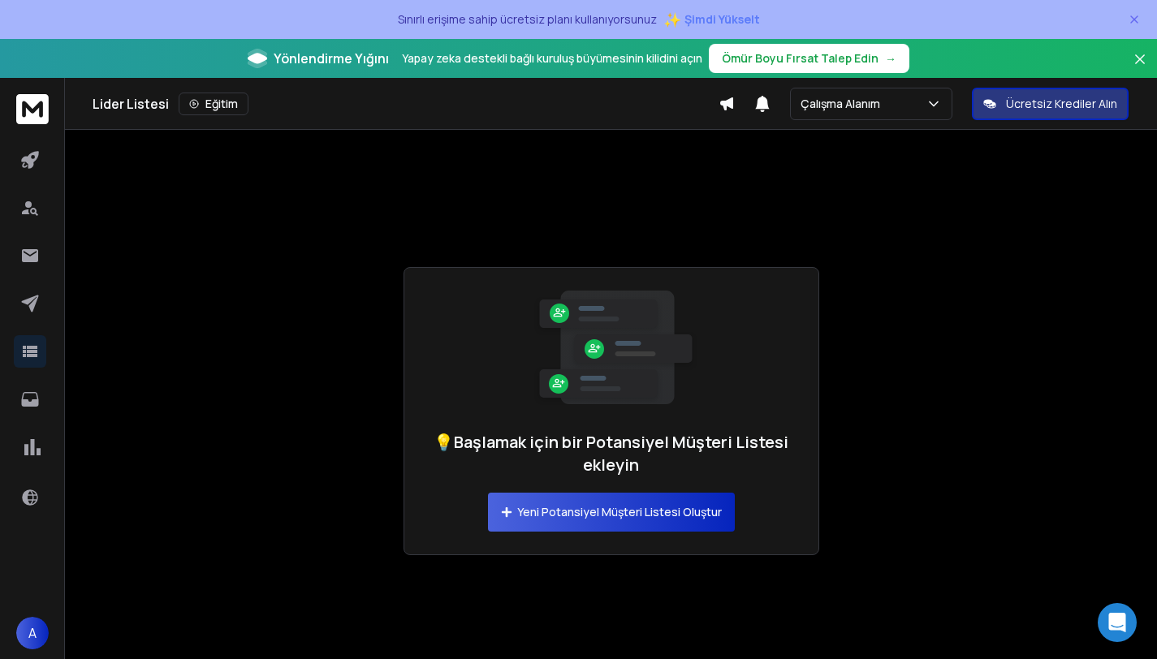
click at [626, 520] on font "Yeni Potansiyel Müşteri Listesi Oluştur" at bounding box center [619, 512] width 205 height 16
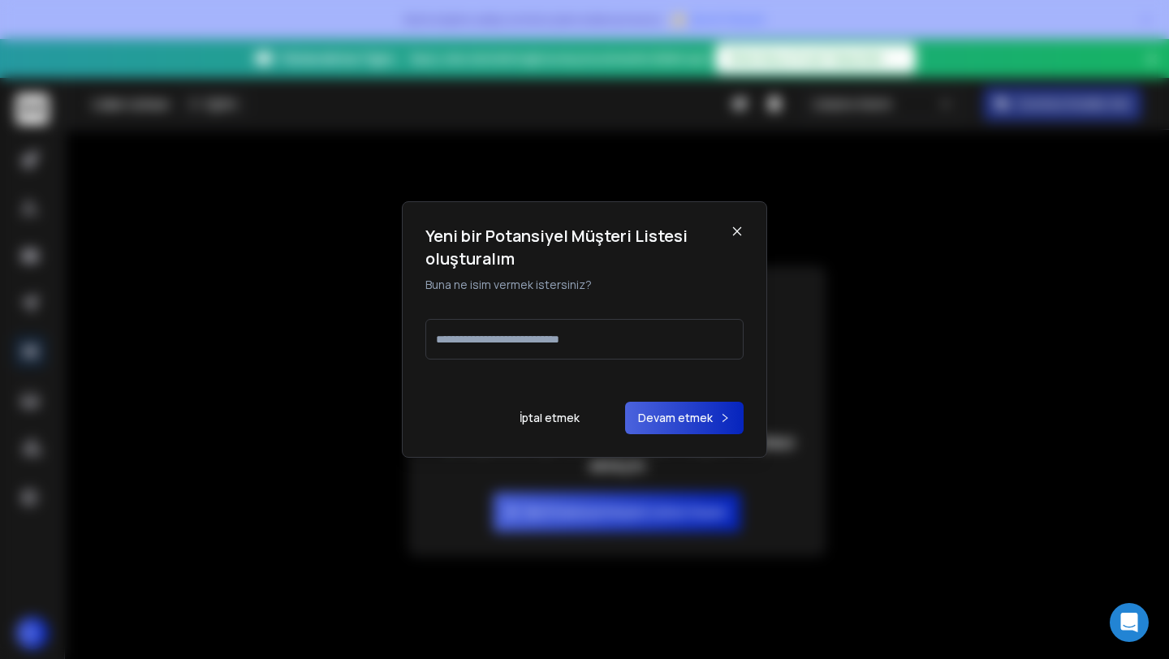
click at [559, 333] on input at bounding box center [584, 339] width 318 height 41
type input "**********"
click at [695, 428] on button "Devam etmek" at bounding box center [684, 418] width 119 height 32
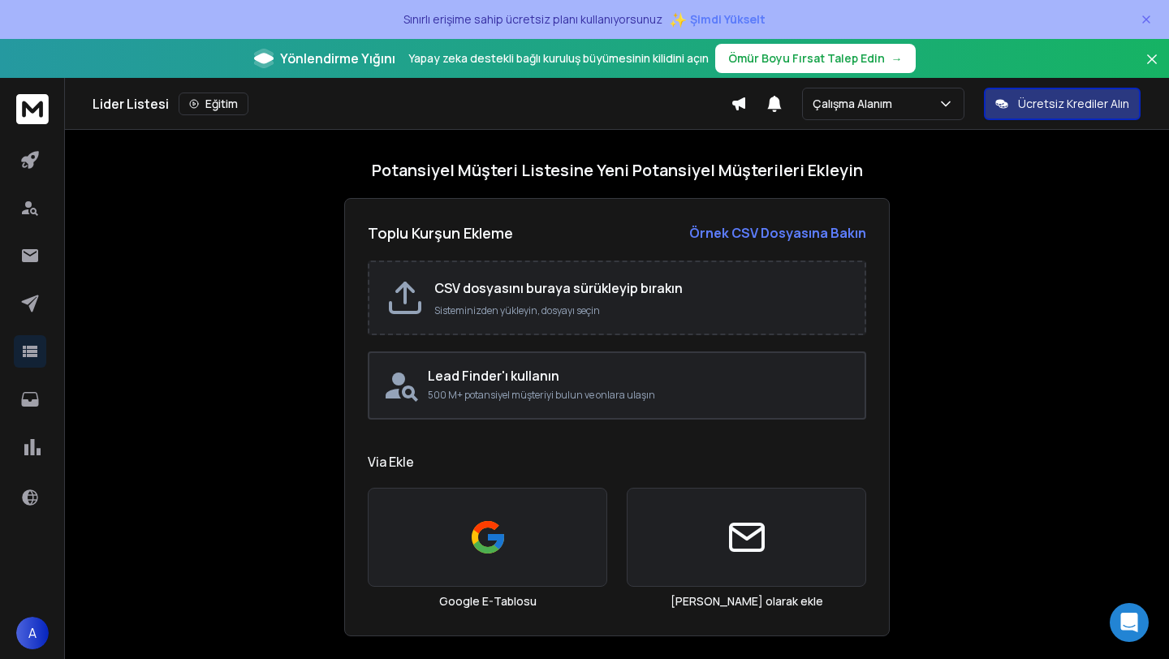
click at [824, 237] on font "Örnek CSV Dosyasına Bakın" at bounding box center [777, 233] width 177 height 18
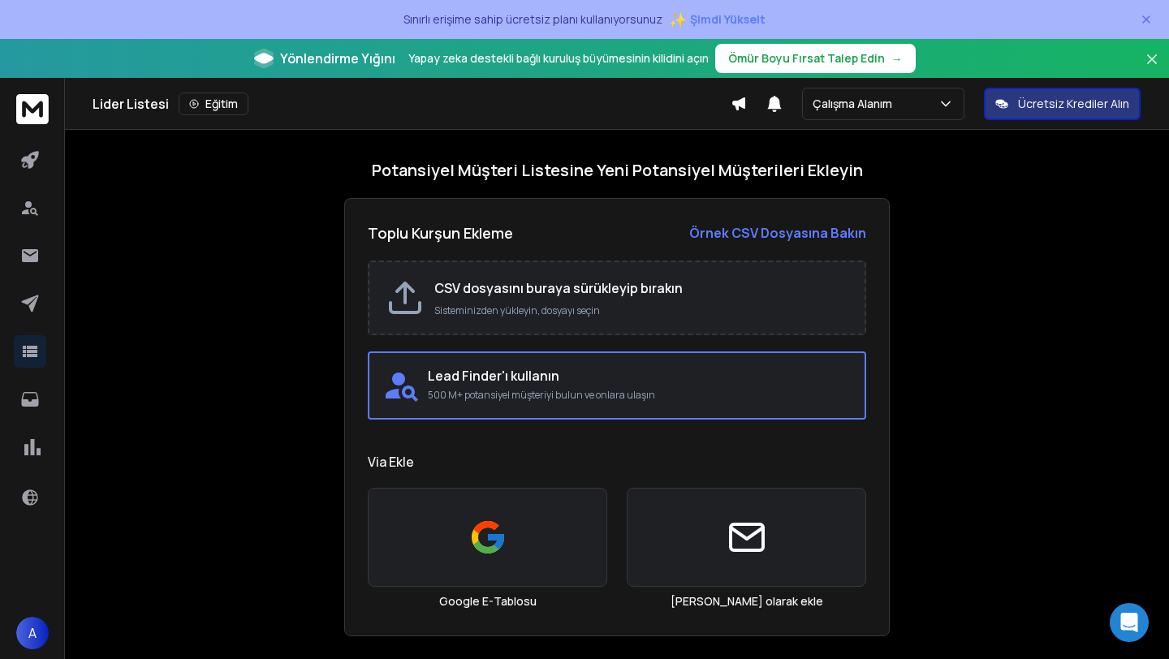
click at [537, 389] on font "500 M+ potansiyel müşteriyi bulun ve onlara ulaşın" at bounding box center [541, 395] width 227 height 14
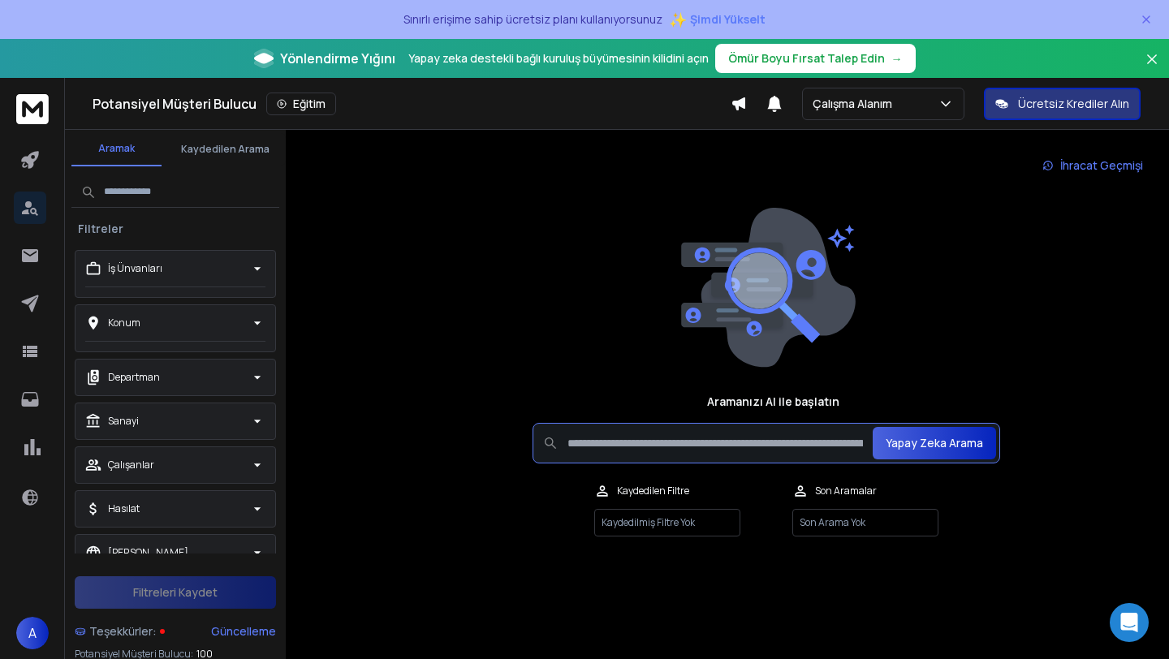
click at [679, 445] on textarea at bounding box center [716, 443] width 296 height 32
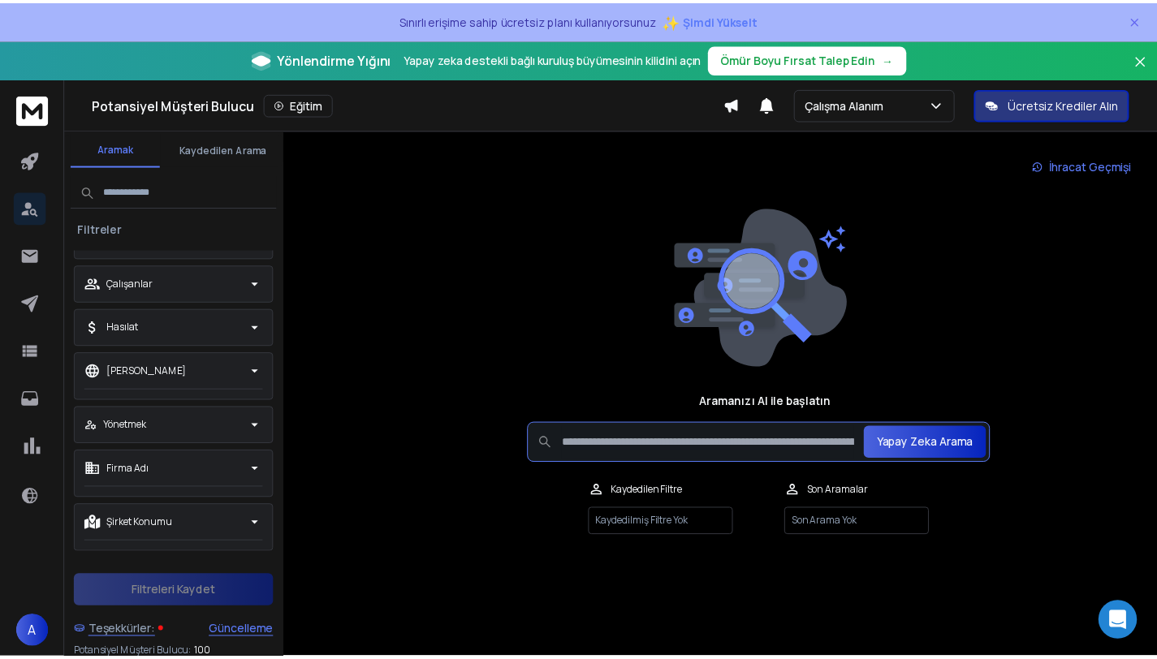
scroll to position [11, 0]
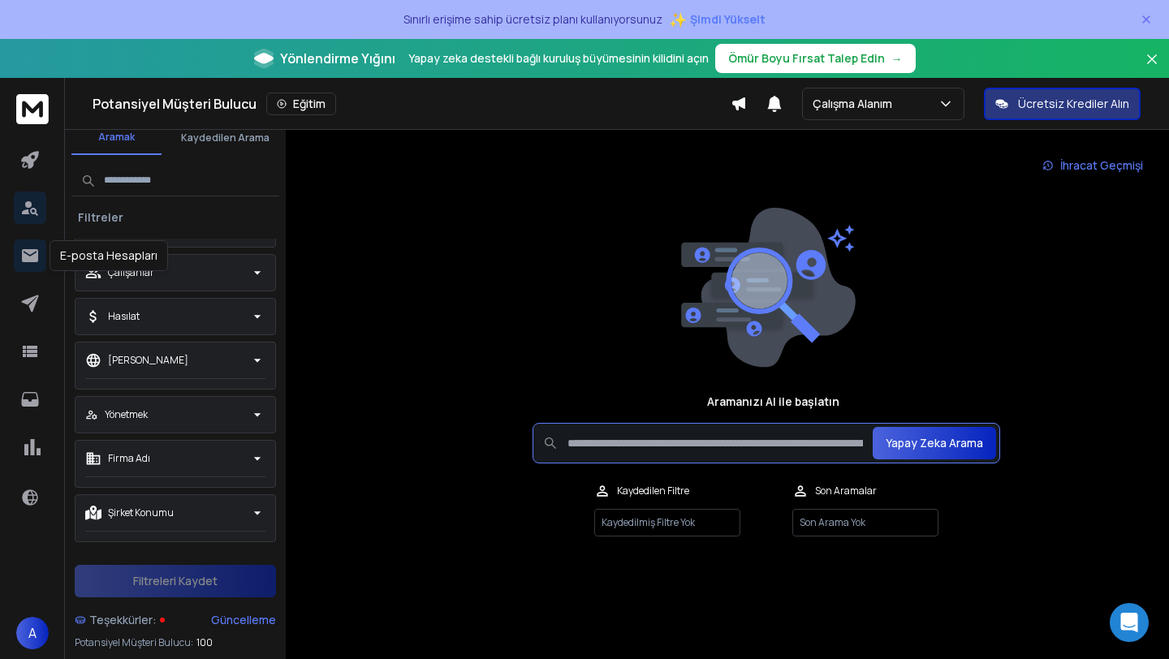
click at [40, 251] on link at bounding box center [30, 256] width 32 height 32
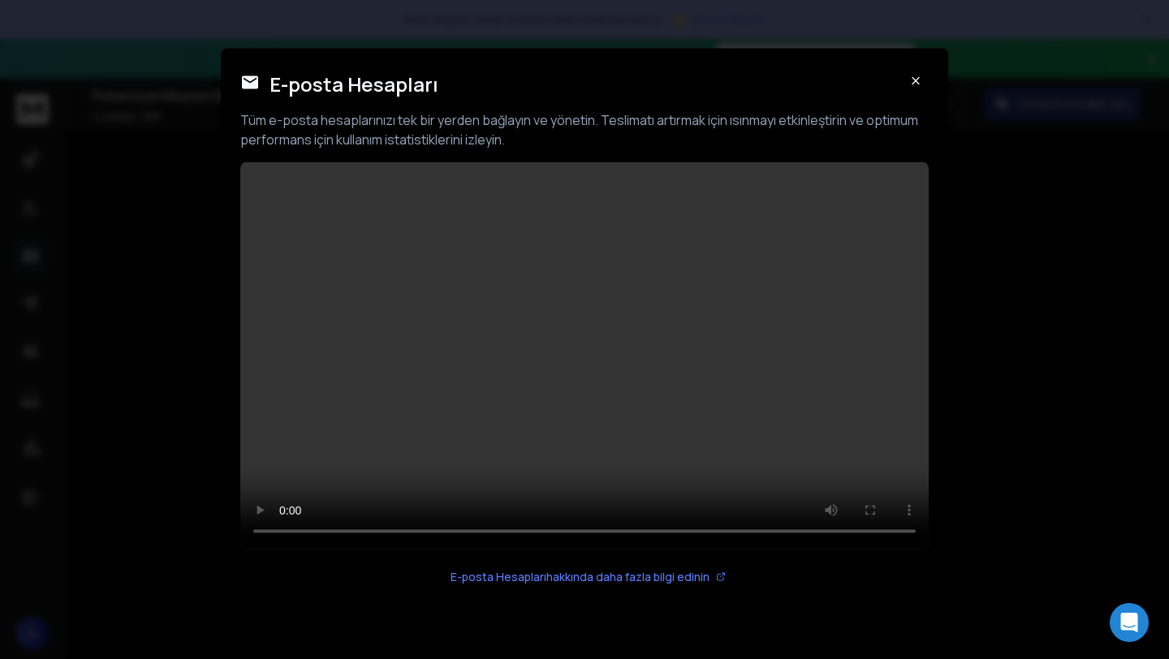
click at [1072, 193] on div at bounding box center [584, 329] width 1169 height 659
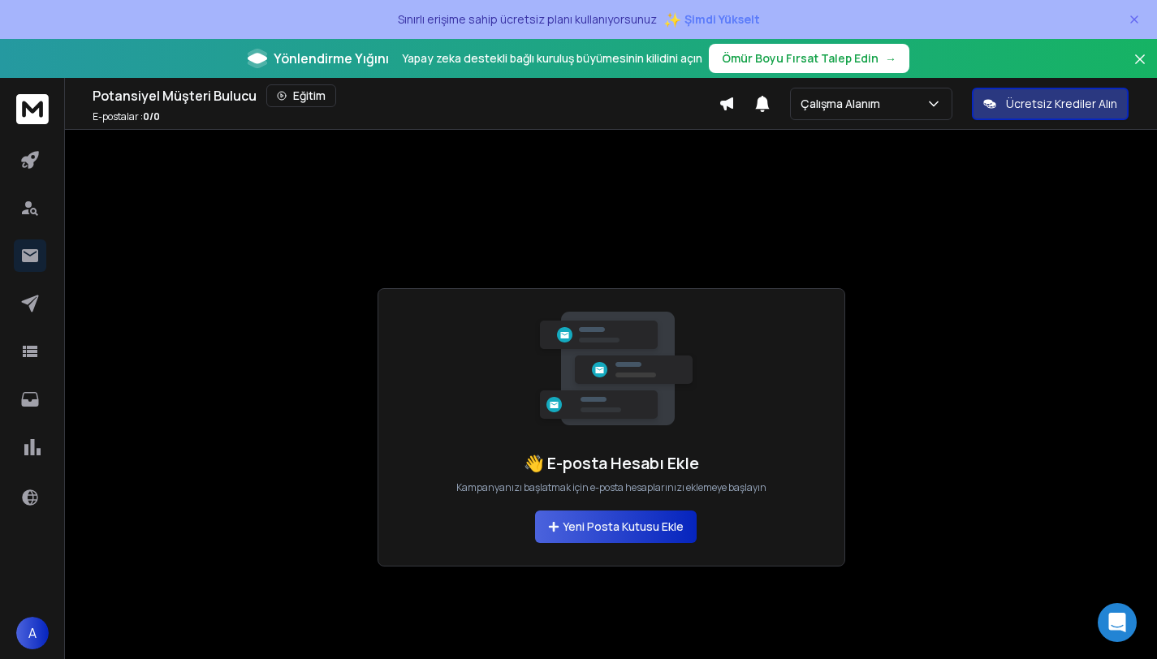
click at [610, 529] on font "Yeni Posta Kutusu Ekle" at bounding box center [623, 526] width 121 height 15
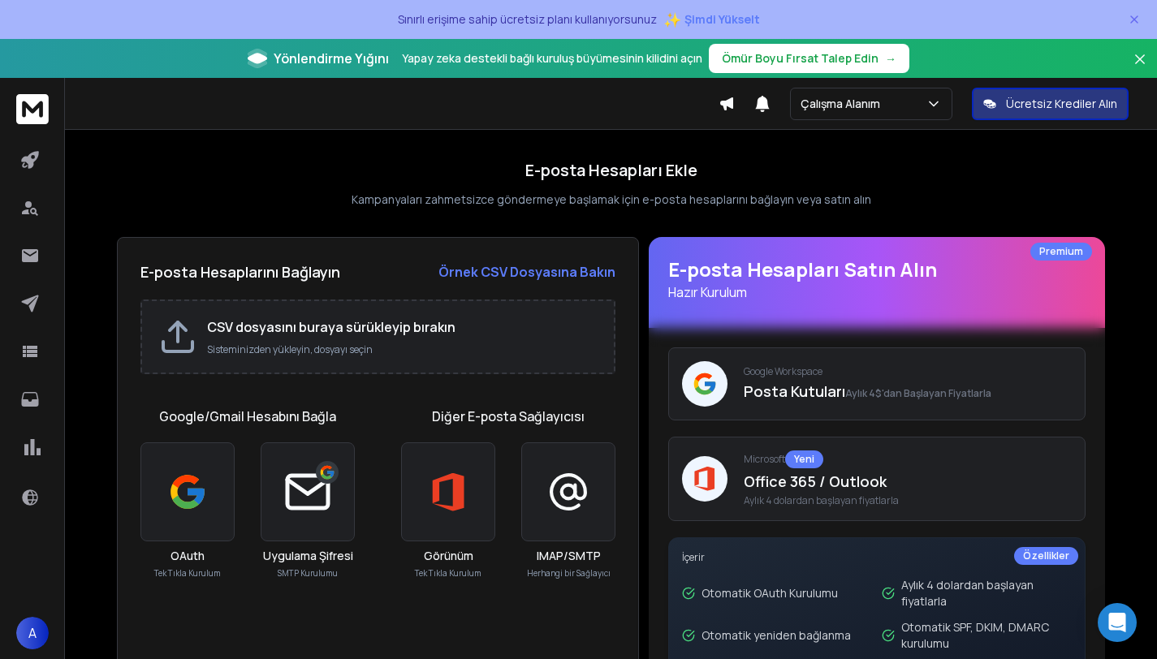
scroll to position [101, 0]
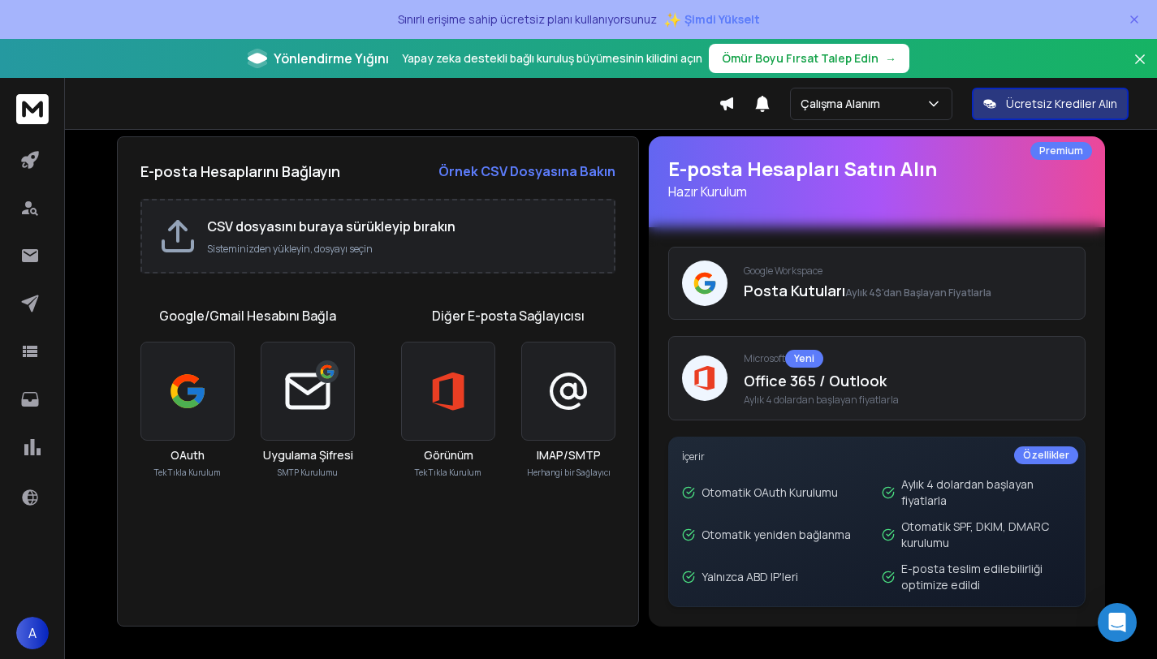
click at [559, 387] on icon at bounding box center [568, 391] width 41 height 49
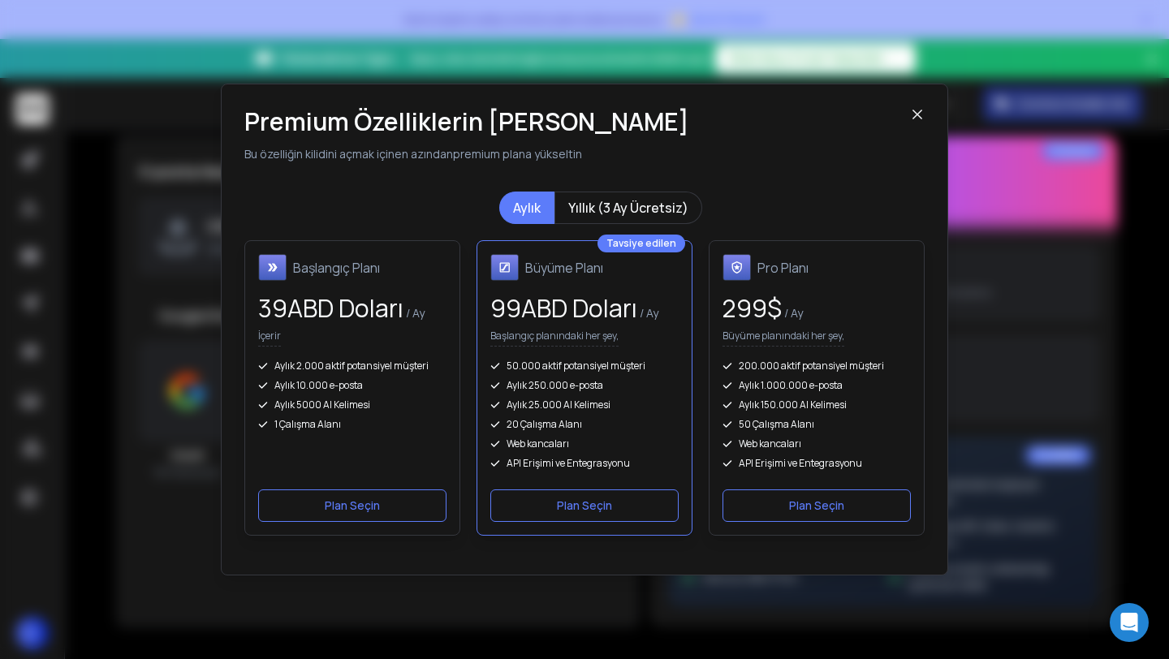
click at [917, 115] on icon at bounding box center [918, 115] width 10 height 10
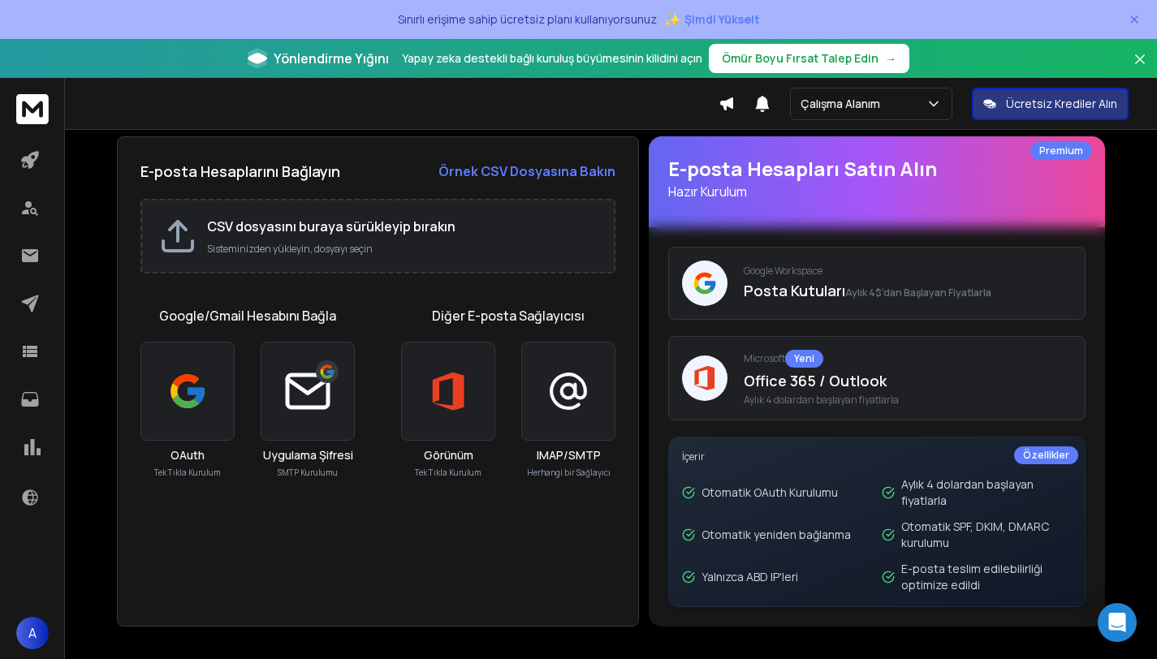
click at [175, 413] on icon at bounding box center [187, 391] width 41 height 49
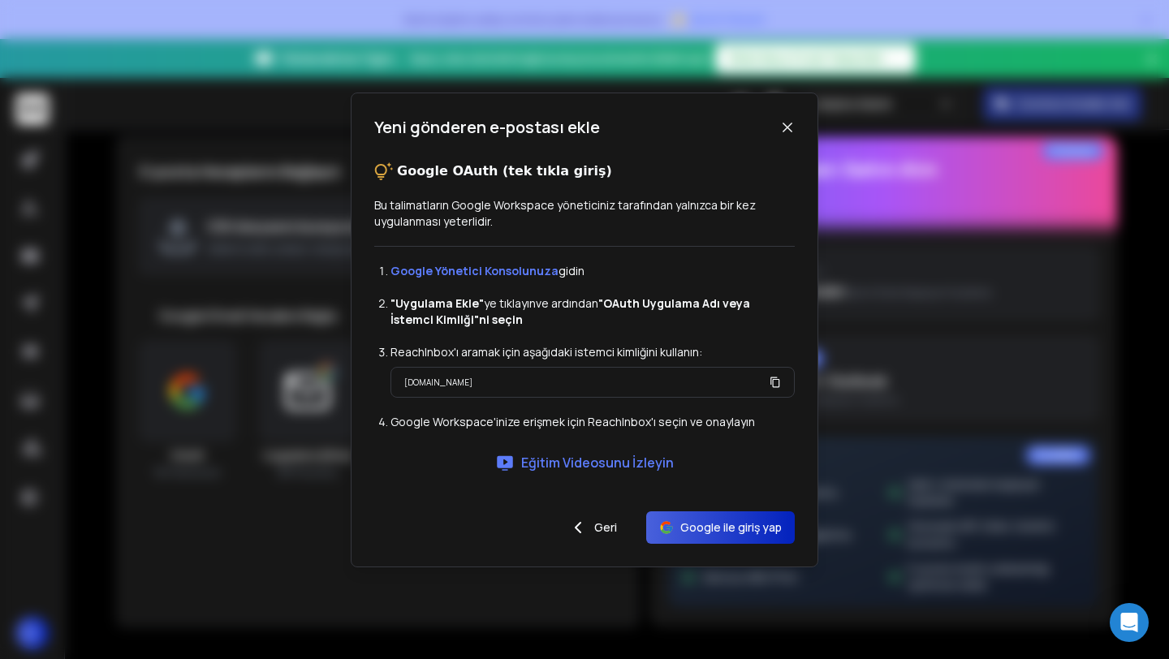
click at [790, 123] on icon at bounding box center [788, 127] width 10 height 10
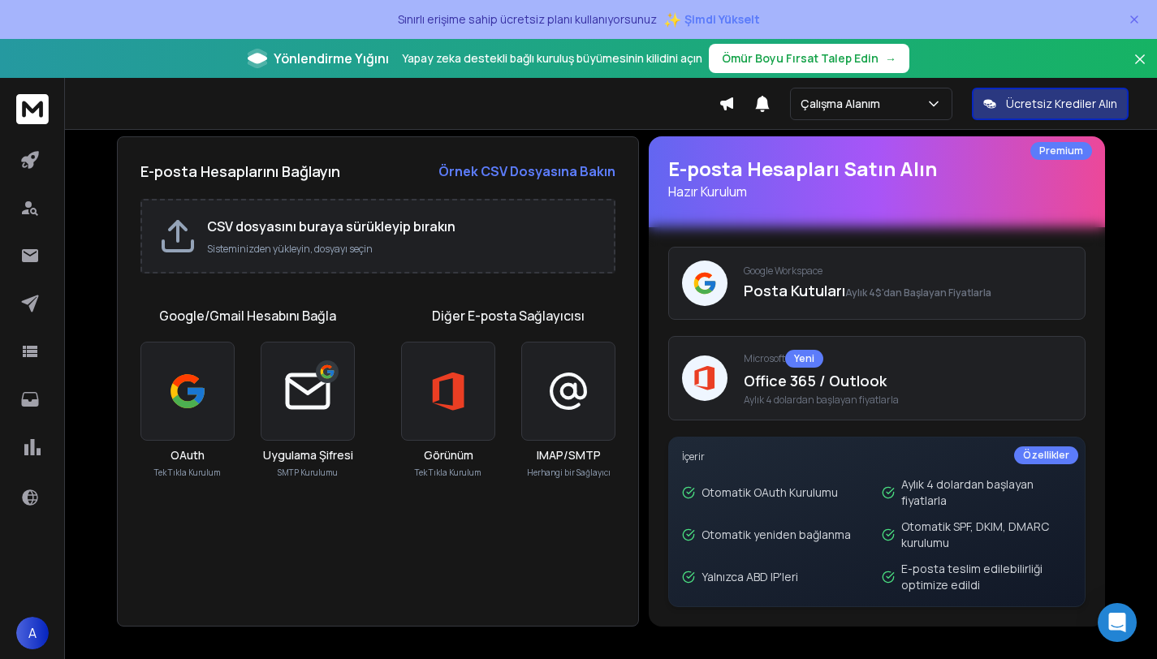
click at [279, 437] on div at bounding box center [308, 391] width 94 height 99
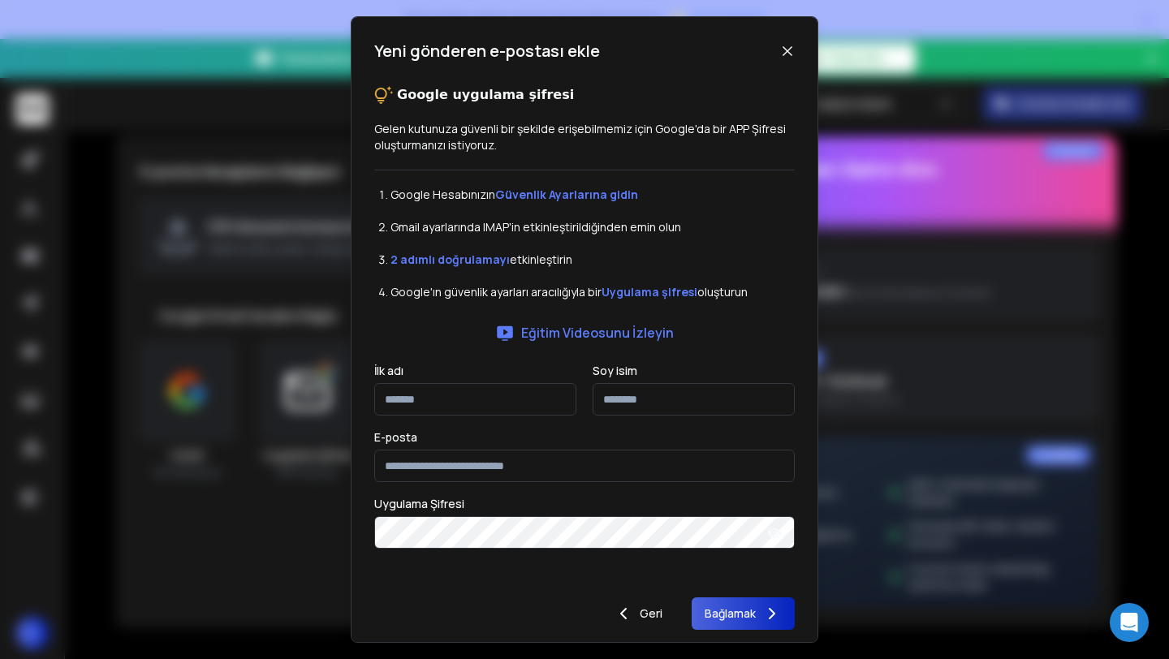
click at [913, 350] on div "Yeni gönderen e-postası ekle Google uygulama şifresi Gelen kutunuza güvenli bir…" at bounding box center [584, 329] width 1169 height 659
click at [785, 54] on icon at bounding box center [787, 51] width 15 height 15
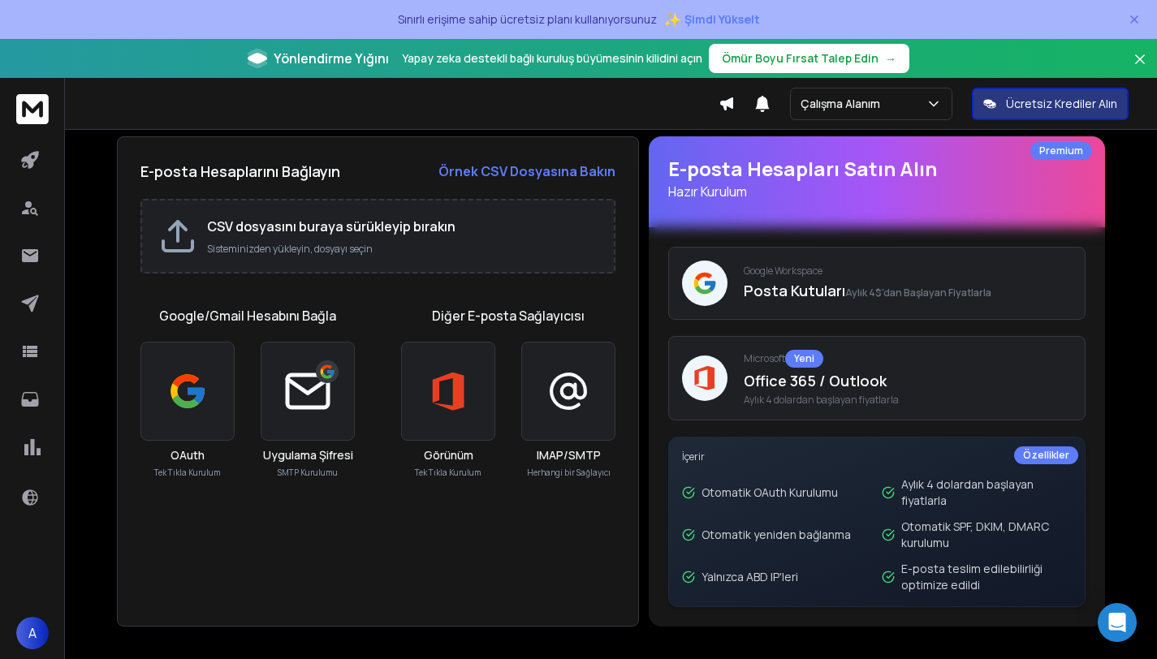
click at [441, 401] on icon at bounding box center [449, 392] width 38 height 38
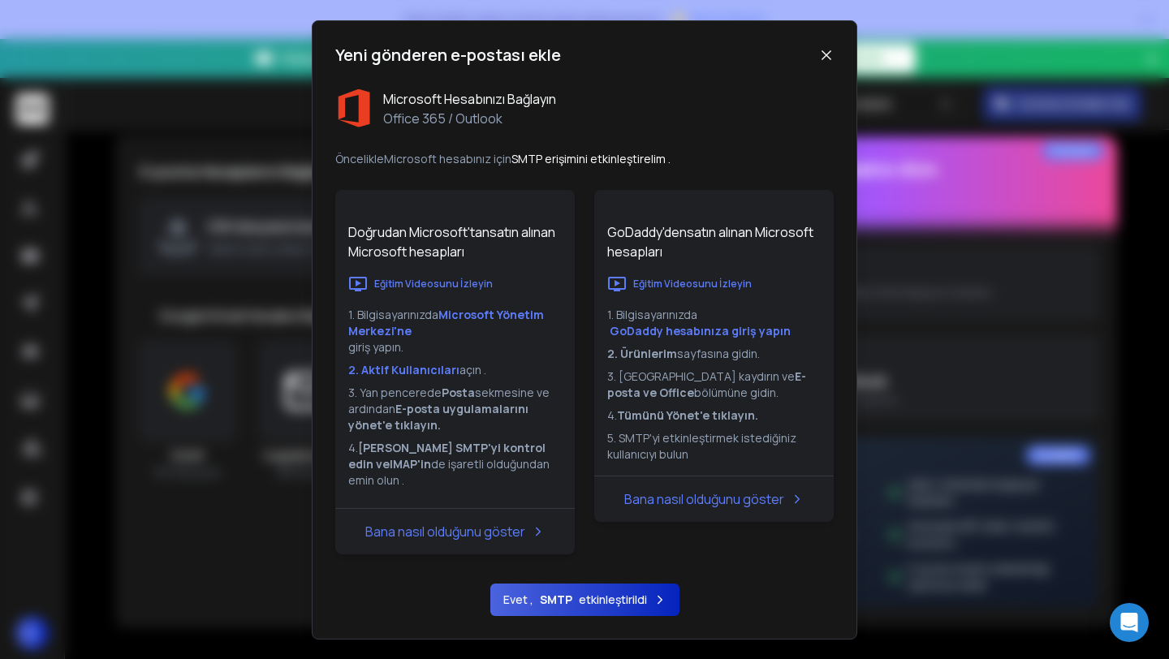
click at [831, 54] on icon at bounding box center [826, 55] width 15 height 15
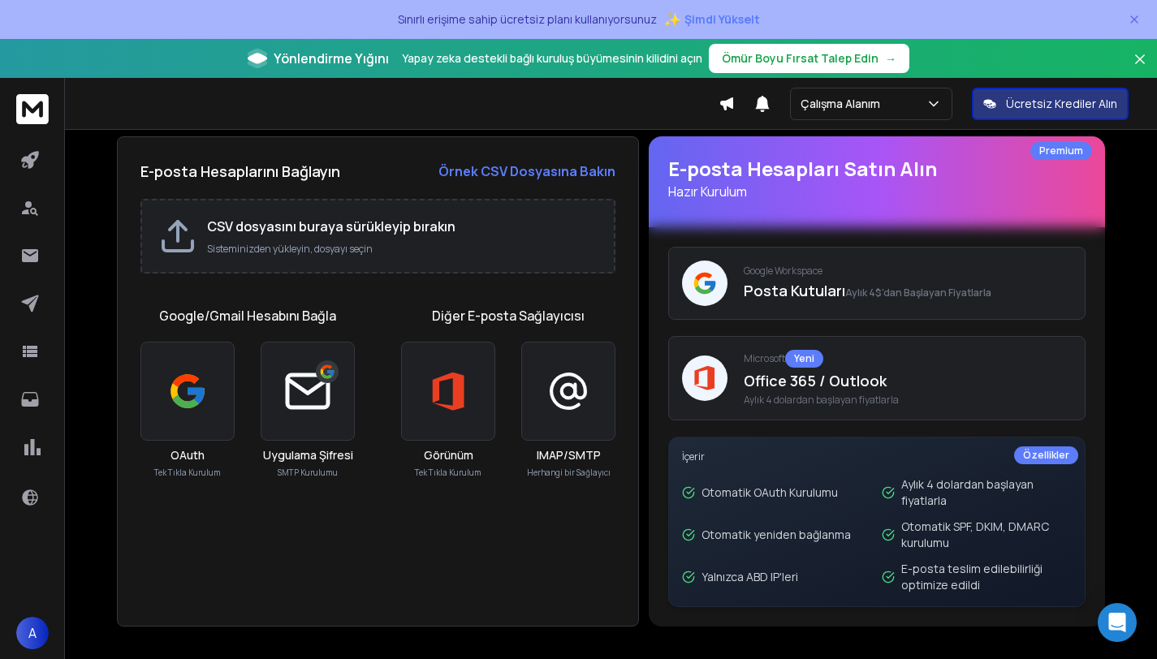
click at [564, 415] on icon at bounding box center [568, 391] width 41 height 49
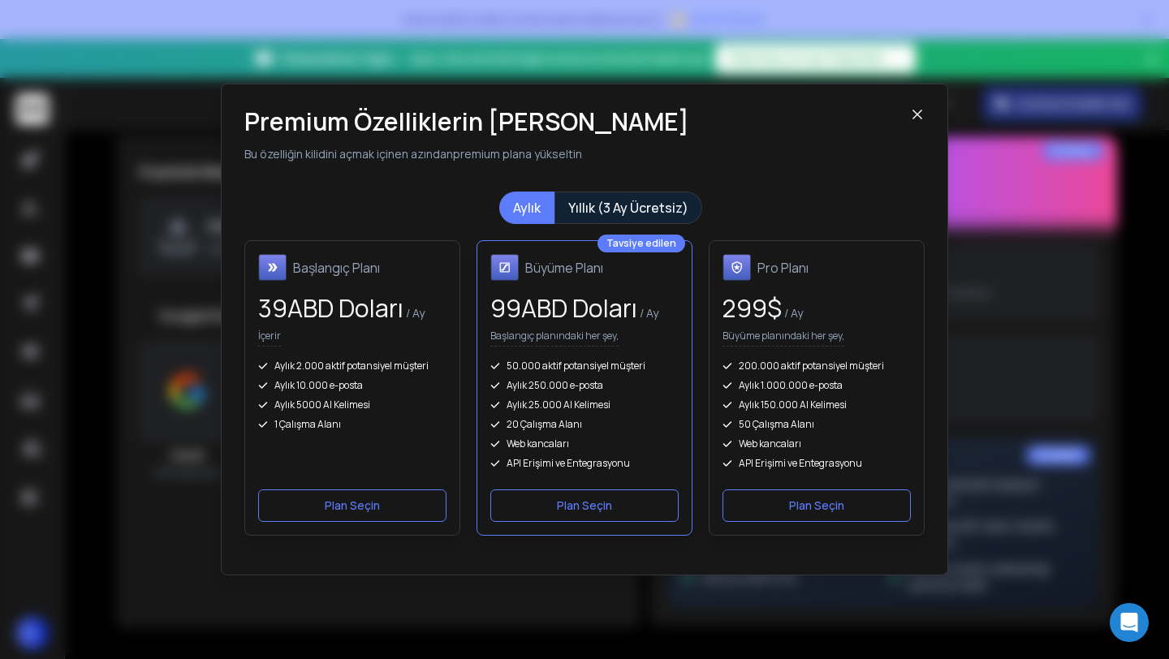
click at [626, 212] on font "Yıllık (3 Ay Ücretsiz)" at bounding box center [628, 208] width 120 height 18
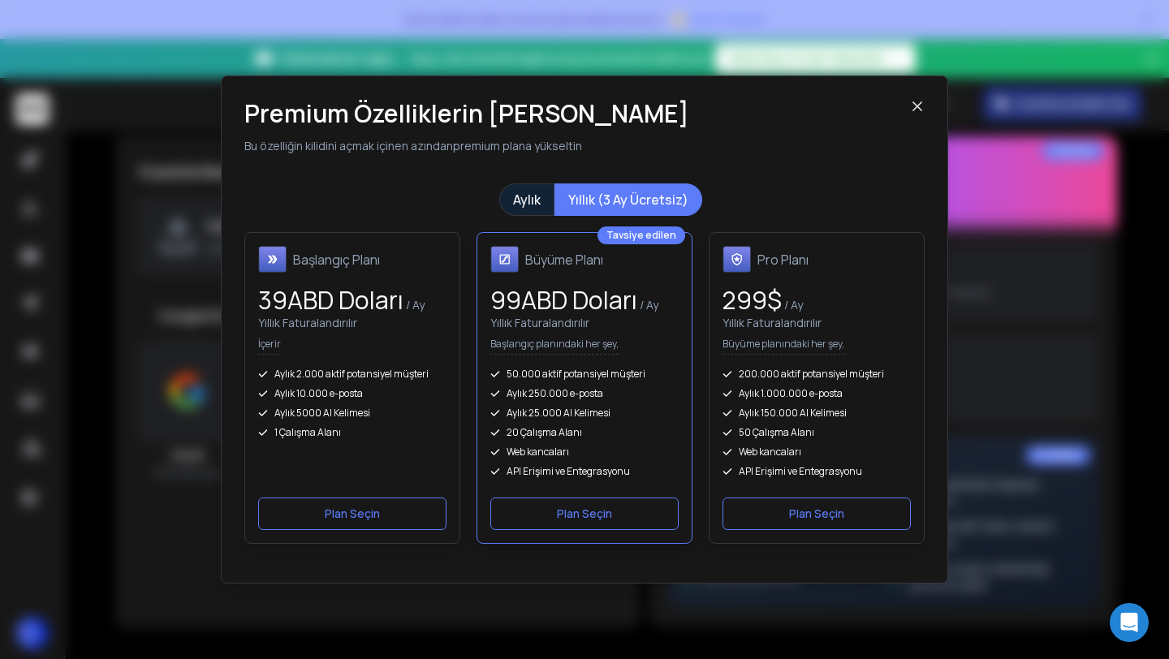
click at [534, 204] on font "Aylık" at bounding box center [527, 200] width 28 height 18
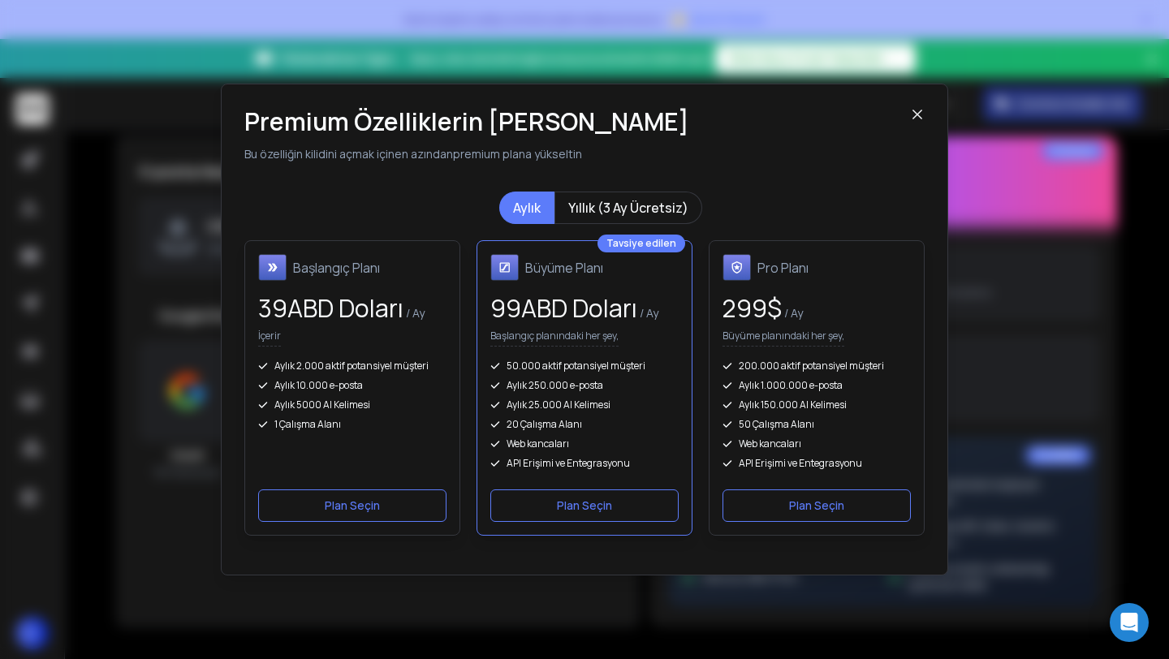
click at [912, 110] on icon at bounding box center [917, 114] width 15 height 15
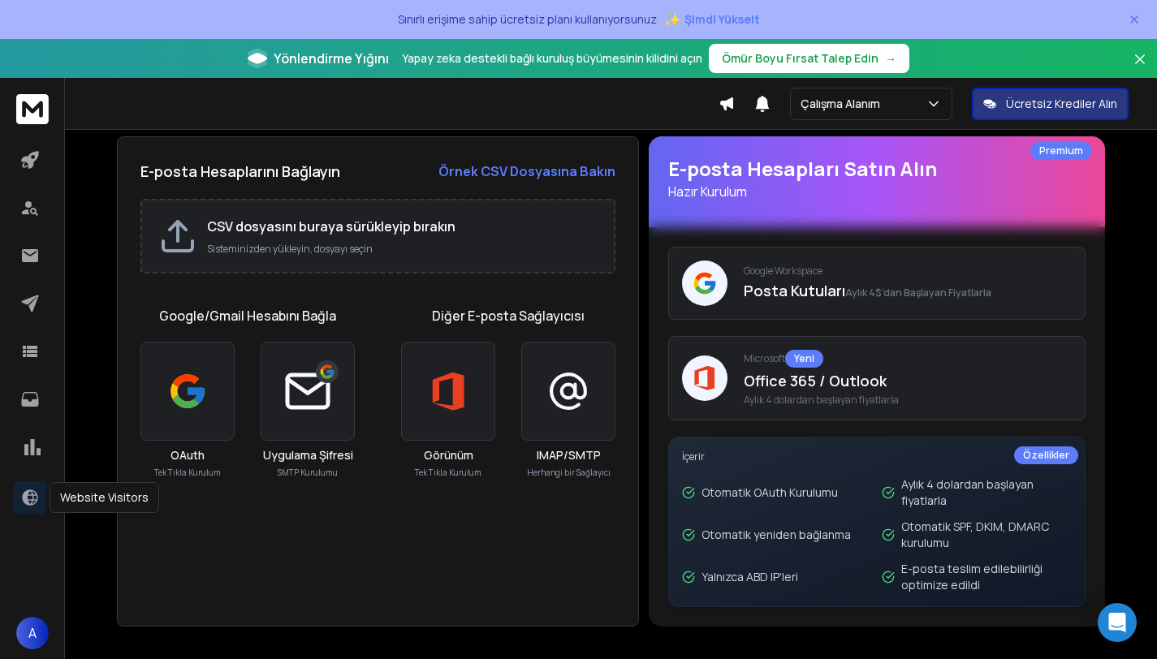
click at [31, 494] on icon at bounding box center [29, 497] width 19 height 19
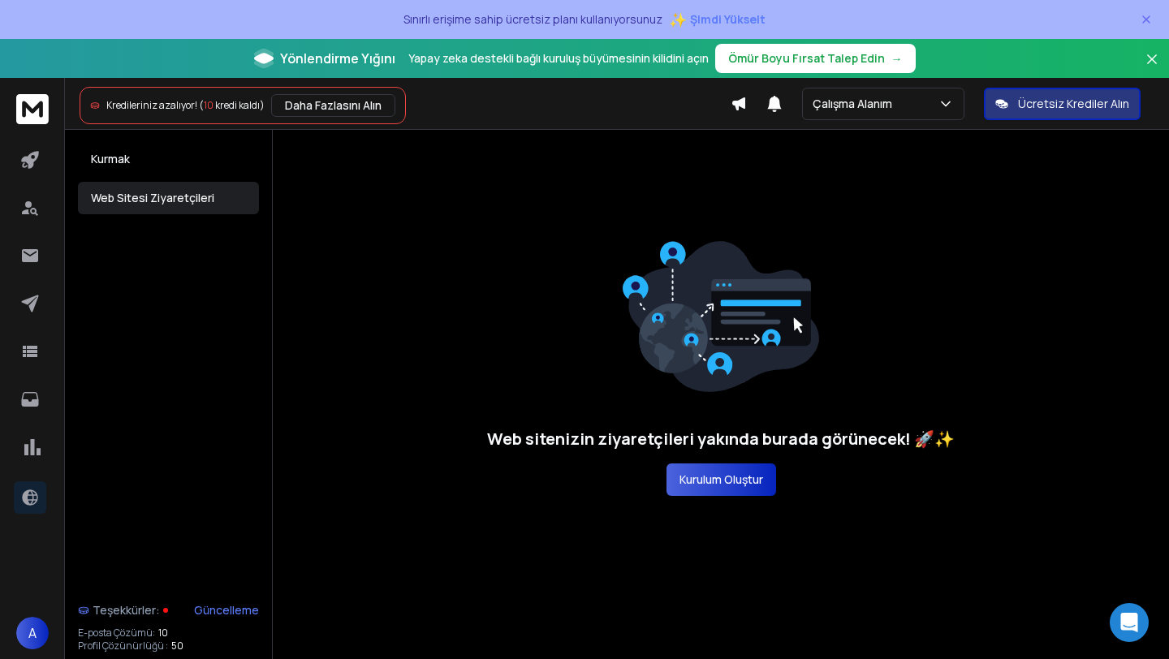
click at [726, 482] on font "Kurulum Oluştur" at bounding box center [722, 479] width 84 height 15
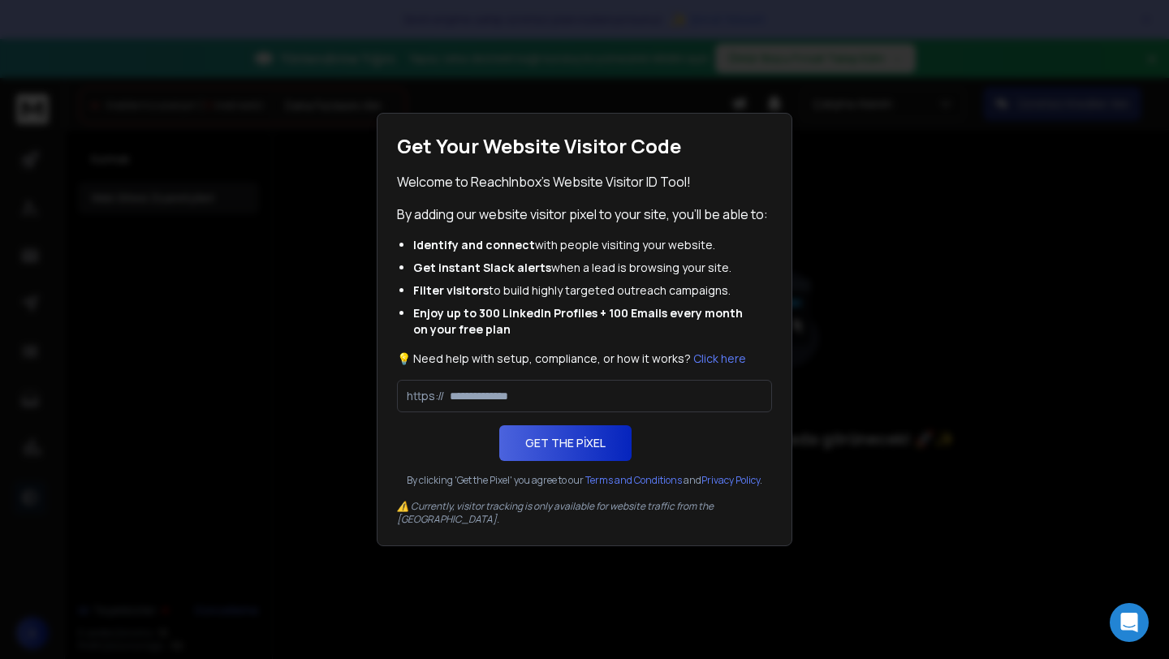
click at [539, 412] on input "text" at bounding box center [584, 396] width 375 height 32
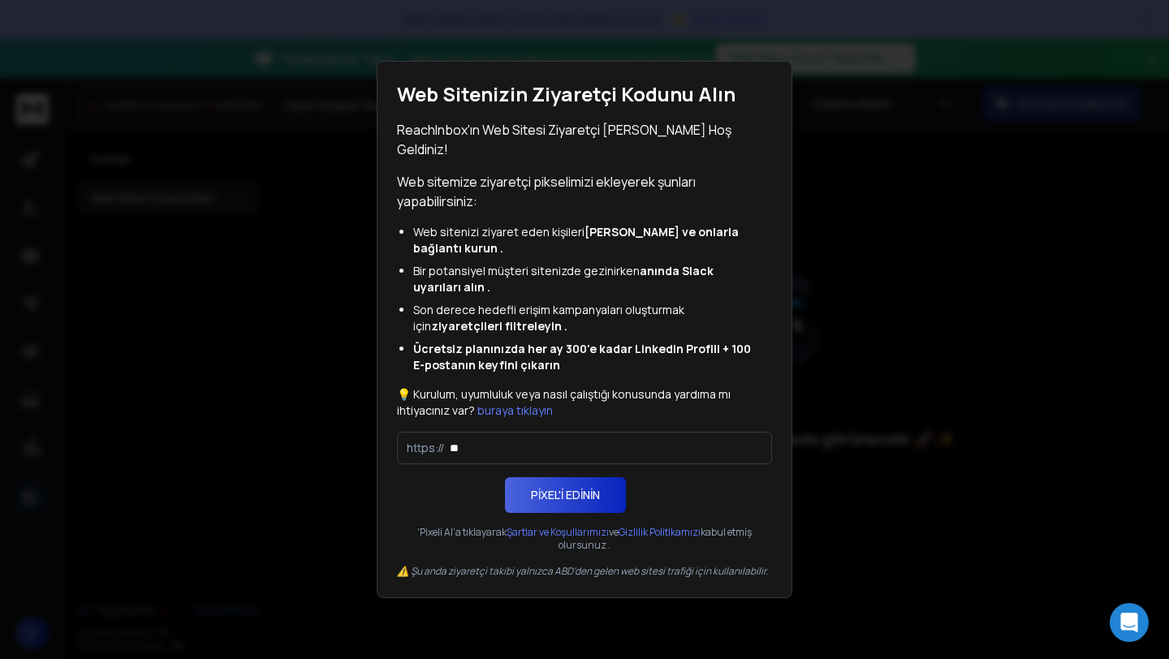
type input "*"
type input "**********"
click at [578, 487] on font "Pixel'i edinin" at bounding box center [565, 494] width 69 height 15
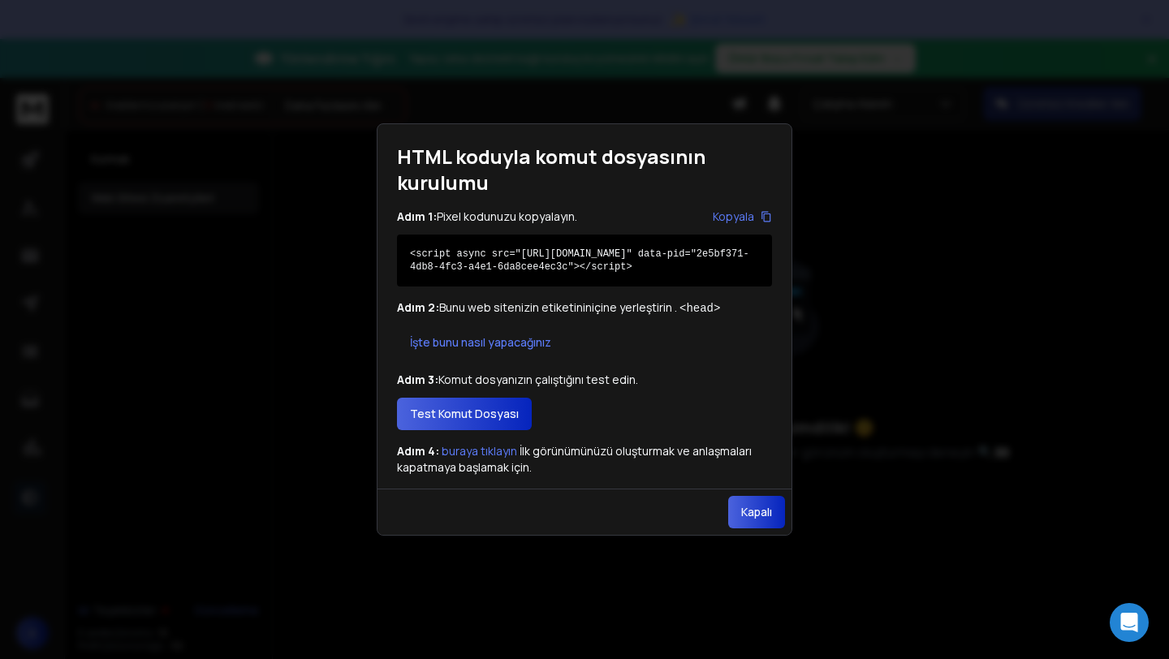
click at [743, 209] on font "Kopyala" at bounding box center [733, 216] width 41 height 15
click at [492, 350] on font "İşte bunu nasıl yapacağınız" at bounding box center [480, 342] width 141 height 15
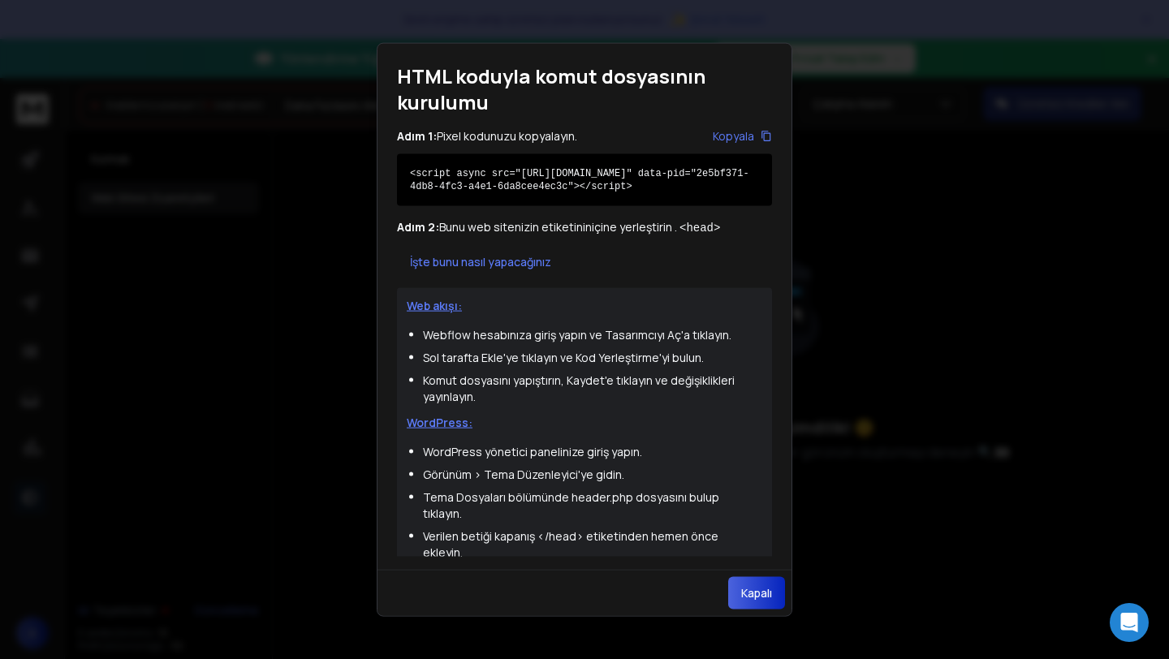
click at [758, 603] on button "Kapalı" at bounding box center [756, 592] width 57 height 32
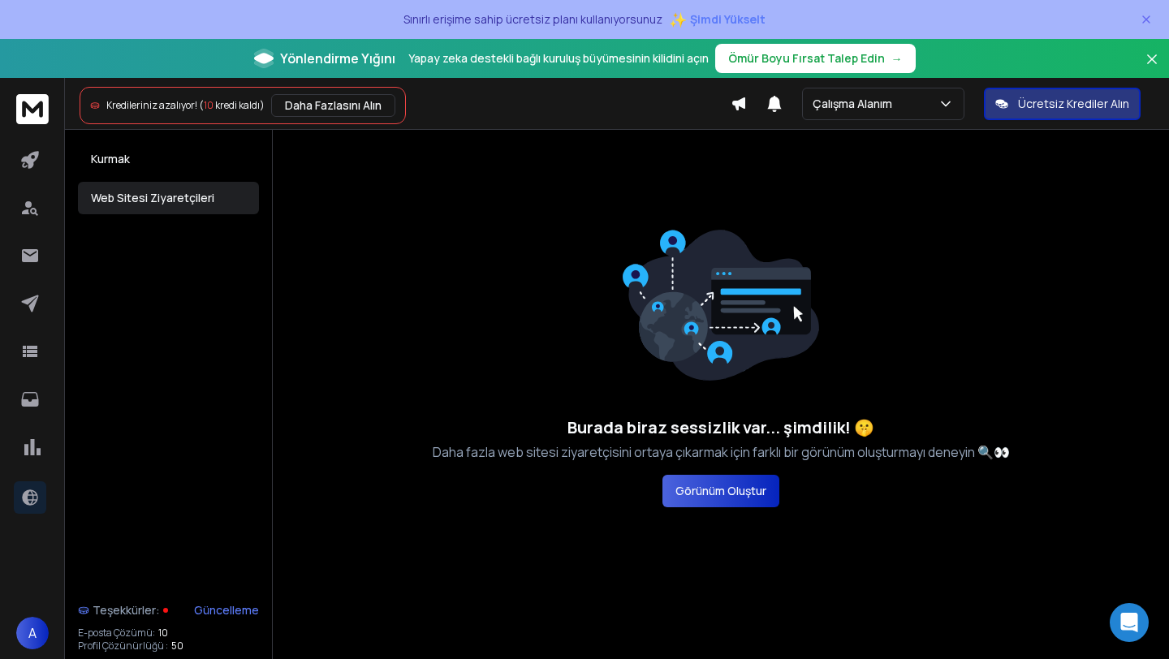
click at [399, 300] on div "Burada biraz sessizlik var... şimdilik! 🤫 Daha fazla web sitesi ziyaretçisini o…" at bounding box center [720, 357] width 857 height 429
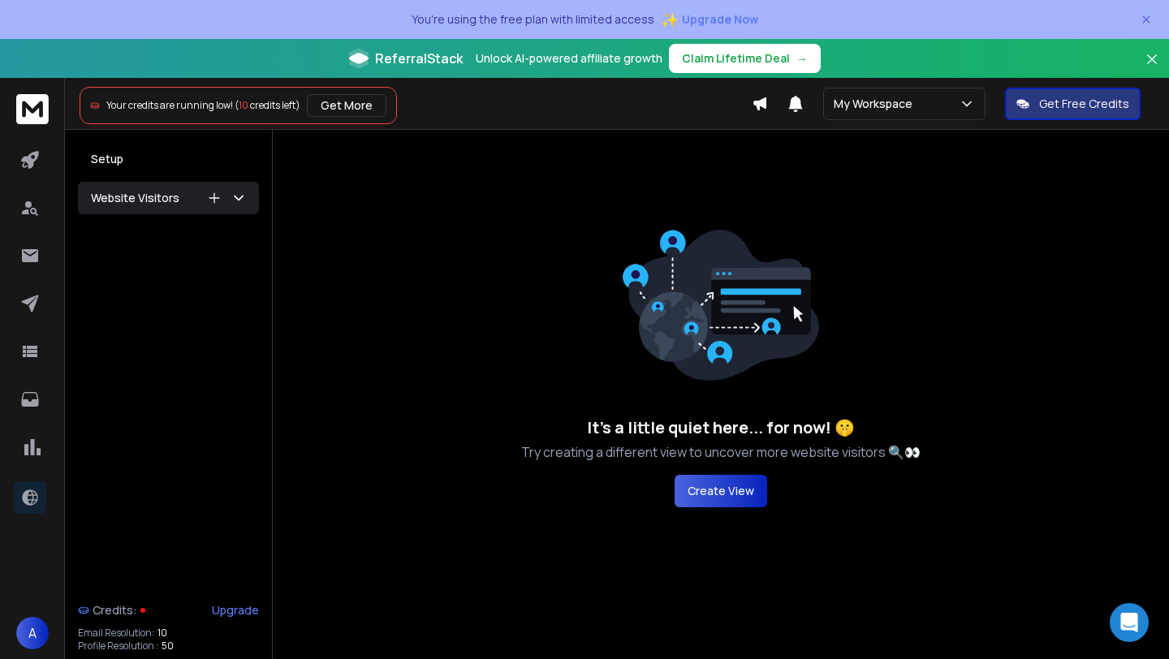
click at [158, 203] on button "Website Visitors" at bounding box center [168, 198] width 181 height 32
click at [148, 242] on p "www.pressearth.com" at bounding box center [131, 239] width 94 height 16
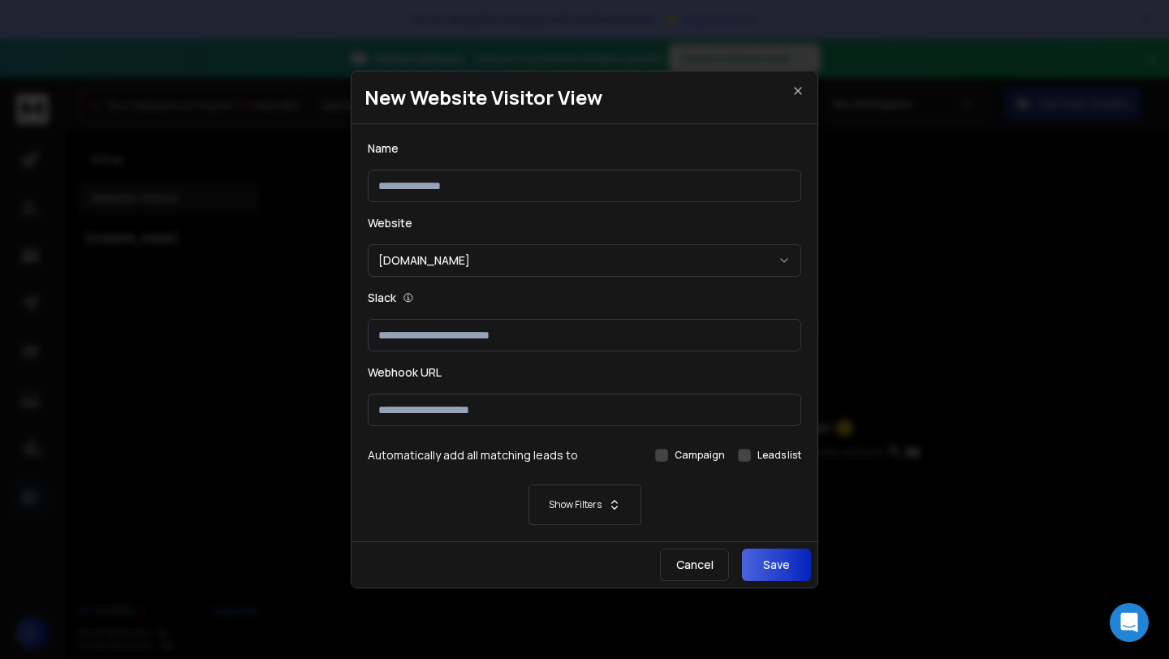
click at [588, 516] on div "Show Filters" at bounding box center [585, 505] width 113 height 41
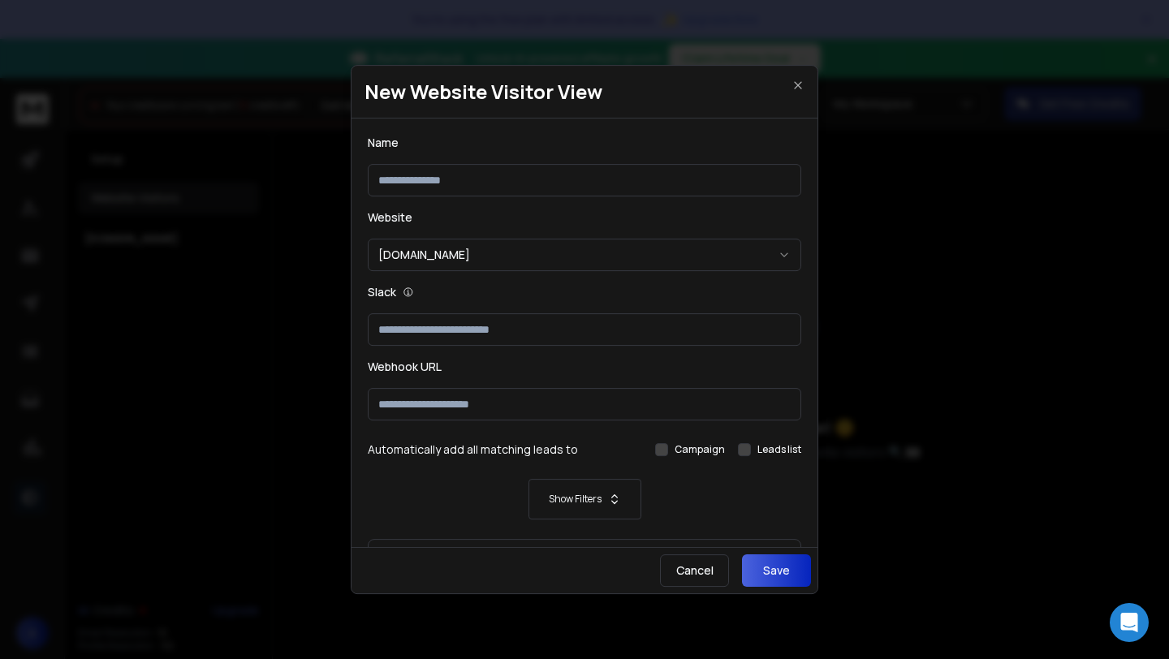
click at [588, 516] on div "Show Filters" at bounding box center [585, 499] width 113 height 41
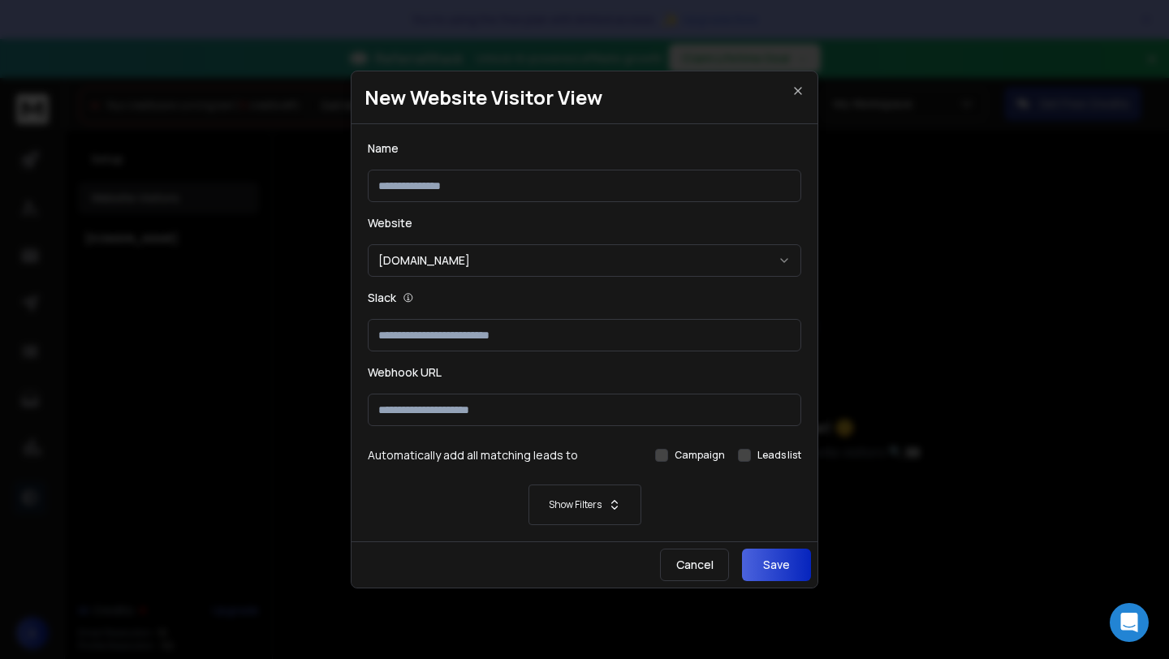
click at [588, 516] on div "Show Filters" at bounding box center [585, 505] width 113 height 41
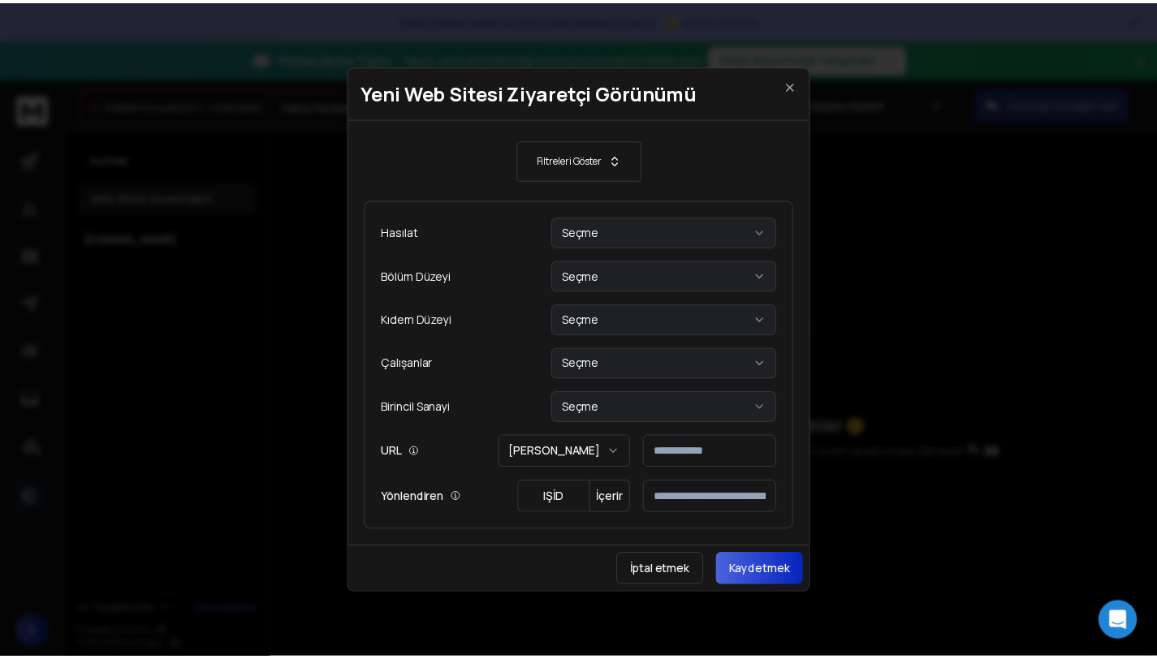
scroll to position [413, 0]
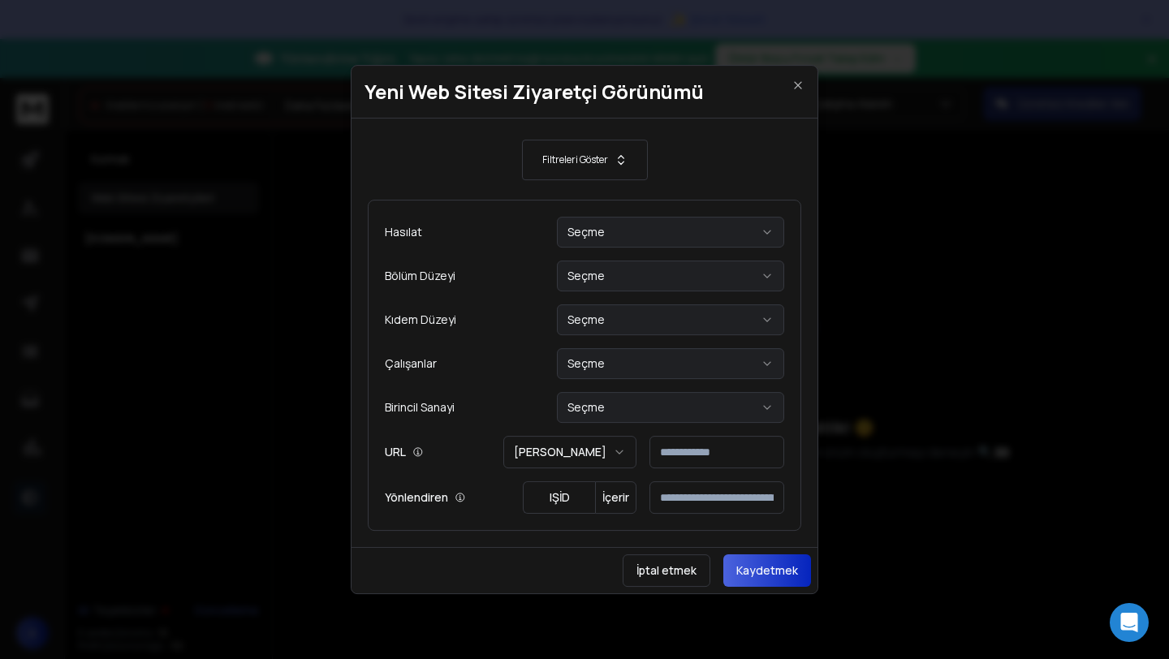
click at [673, 178] on body "**********" at bounding box center [584, 329] width 1169 height 659
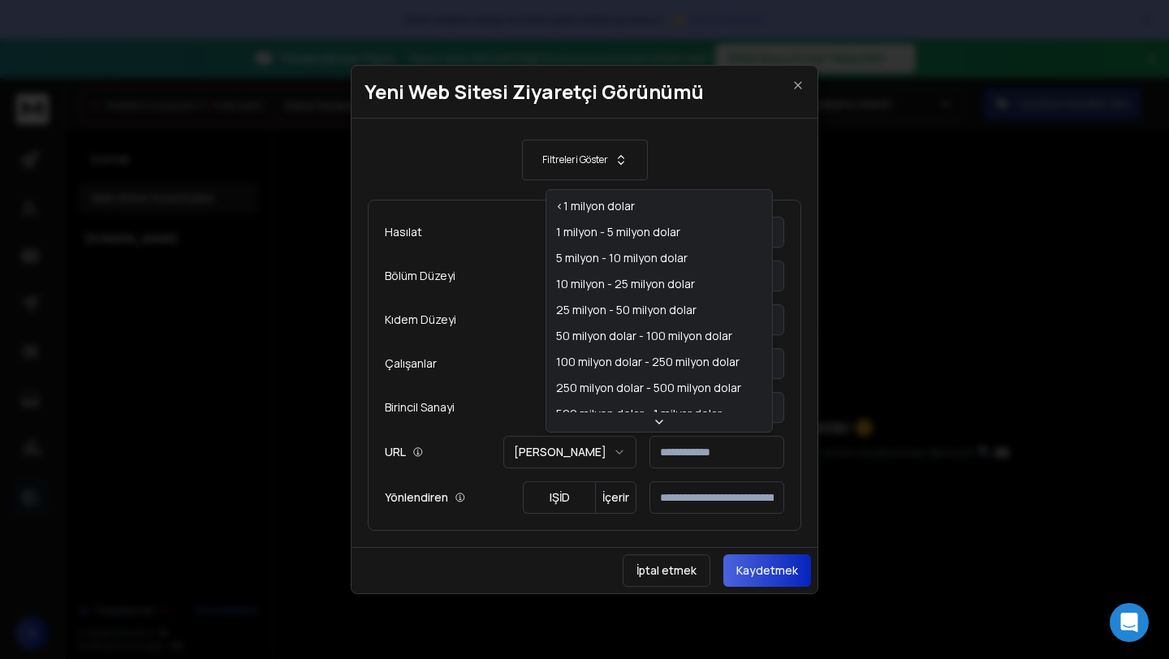
click at [434, 549] on body "**********" at bounding box center [584, 329] width 1169 height 659
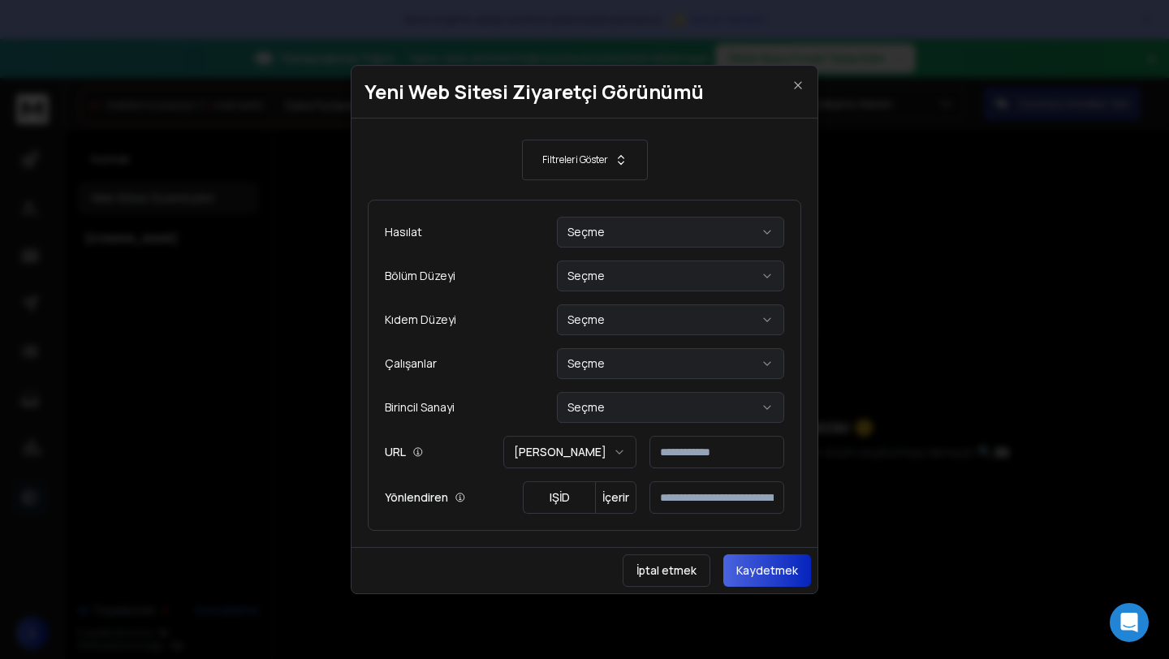
click at [581, 476] on div "**********" at bounding box center [585, 365] width 434 height 331
click at [581, 458] on body "**********" at bounding box center [584, 329] width 1169 height 659
click at [417, 579] on body "**********" at bounding box center [584, 329] width 1169 height 659
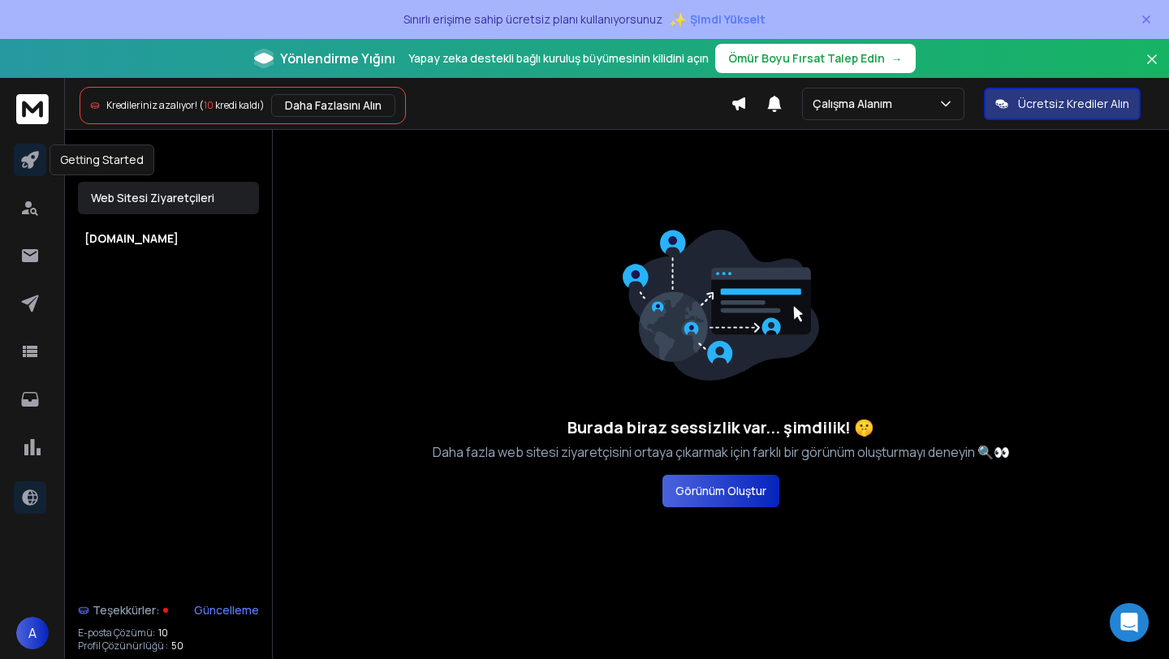
click at [31, 158] on icon at bounding box center [29, 159] width 19 height 19
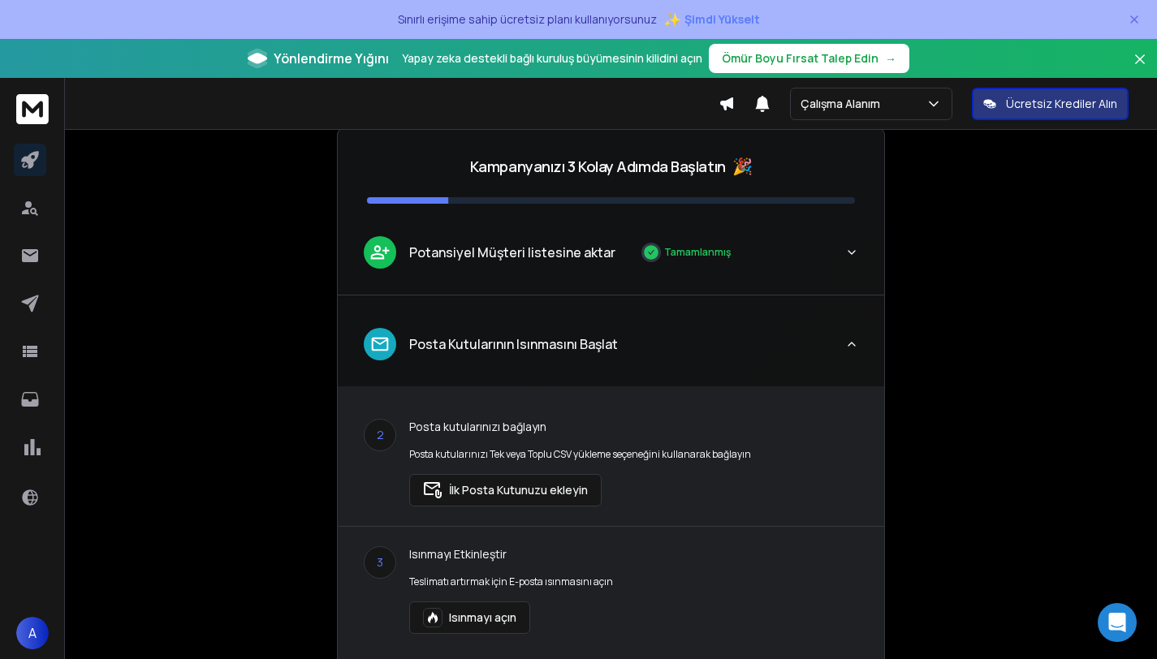
scroll to position [136, 0]
click at [601, 246] on font "Potansiyel Müşteri listesine aktar" at bounding box center [512, 252] width 206 height 18
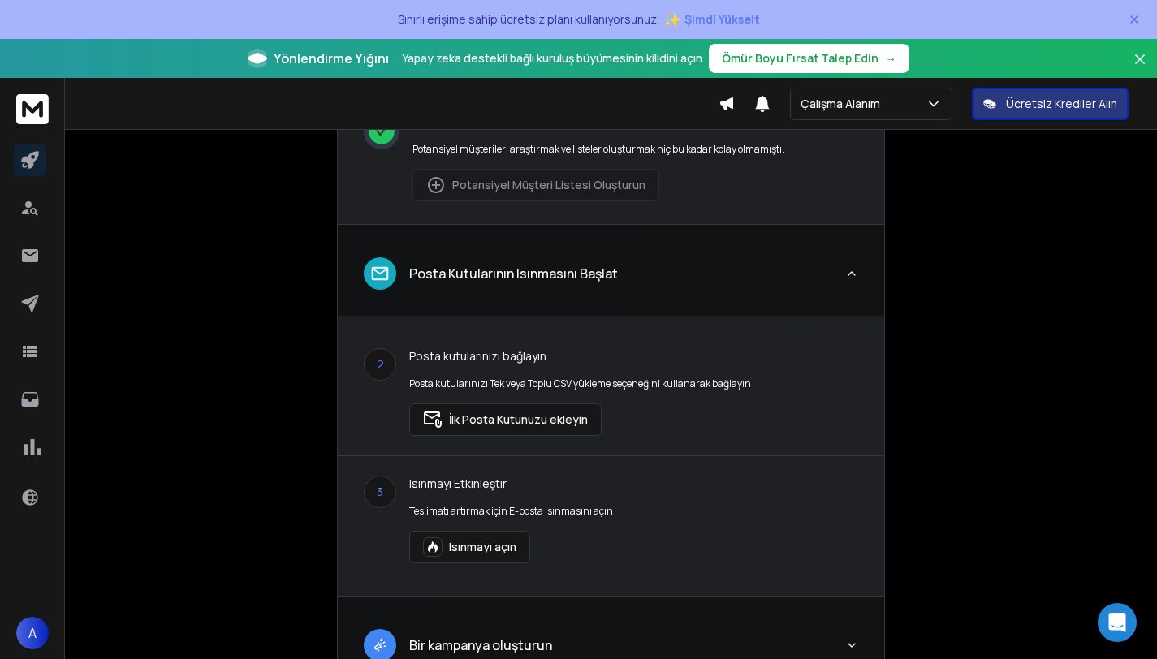
scroll to position [391, 0]
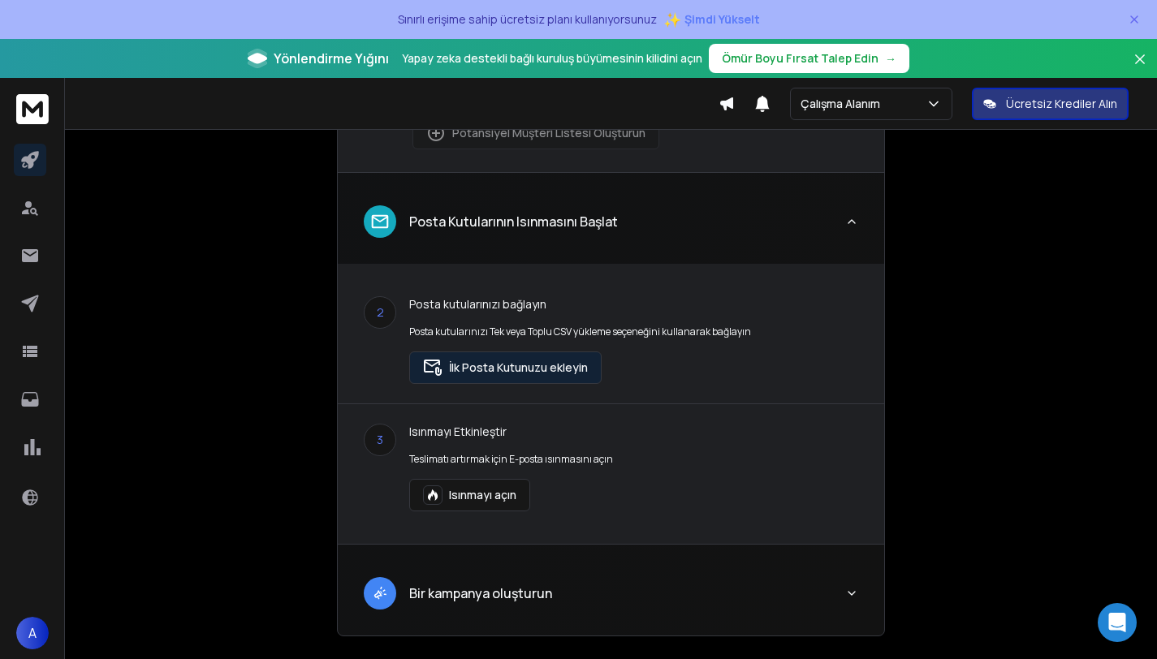
click at [529, 361] on font "İlk Posta Kutunuzu ekleyin" at bounding box center [518, 367] width 139 height 15
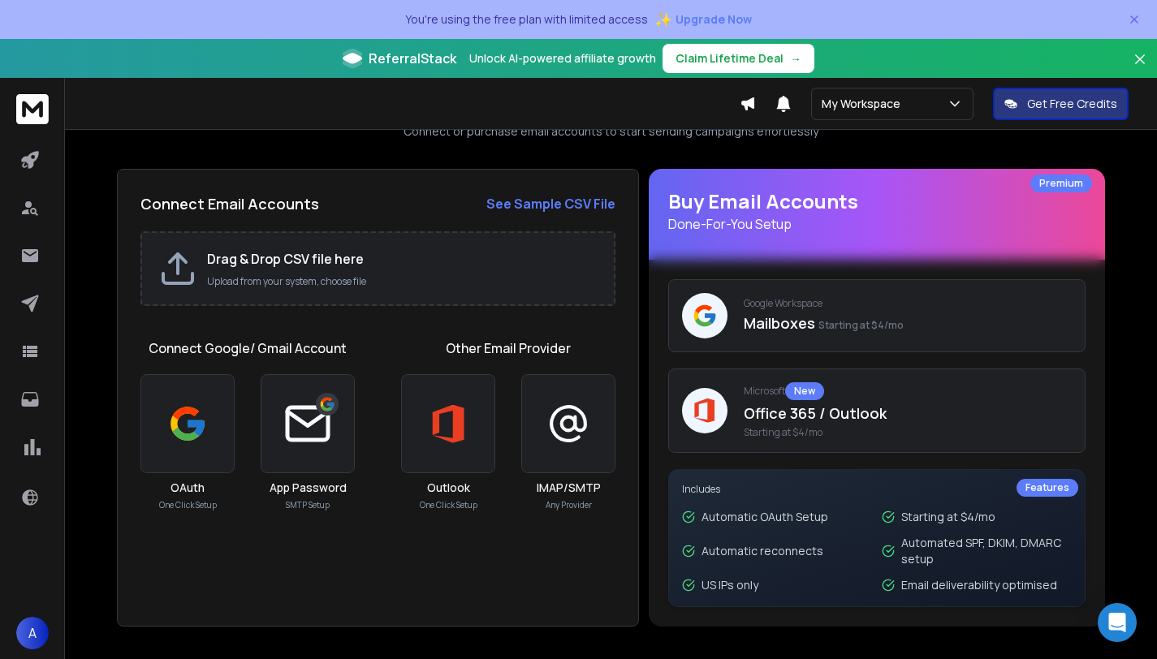
scroll to position [101, 0]
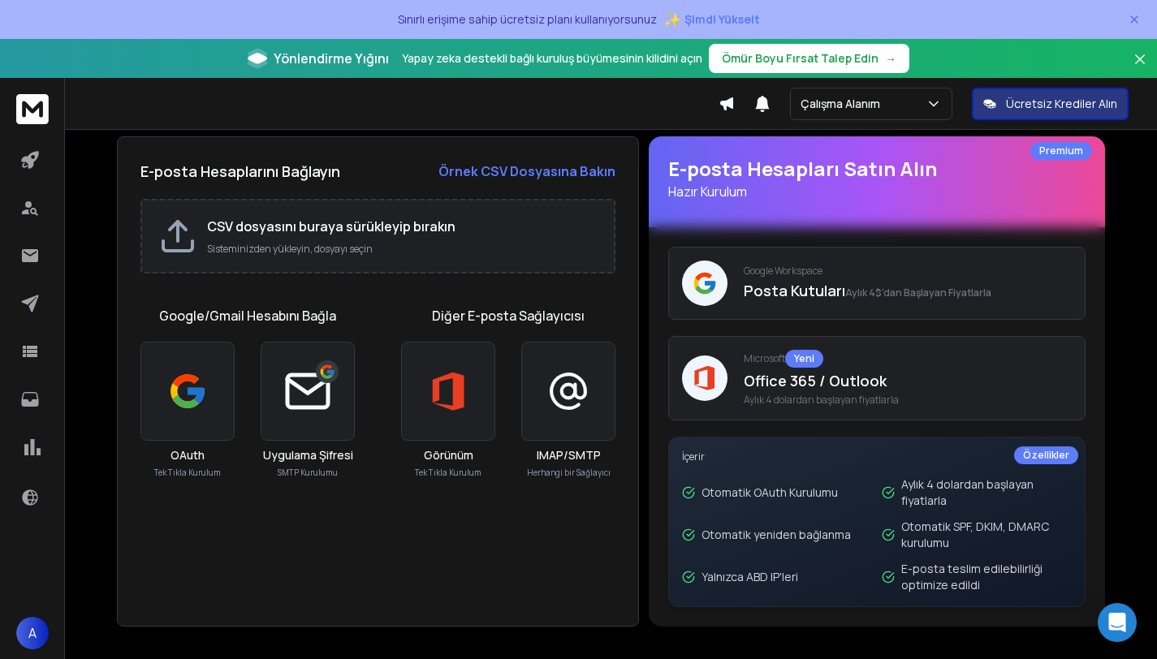
click at [566, 415] on icon at bounding box center [568, 391] width 41 height 49
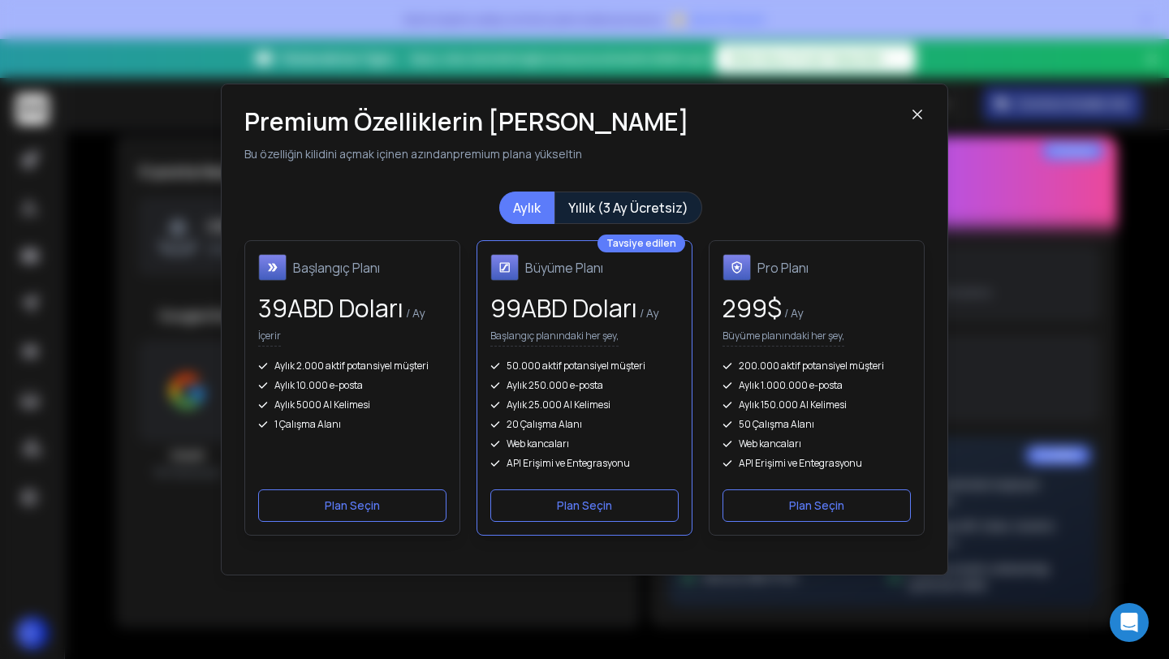
click at [641, 215] on font "Yıllık (3 Ay Ücretsiz)" at bounding box center [628, 208] width 120 height 18
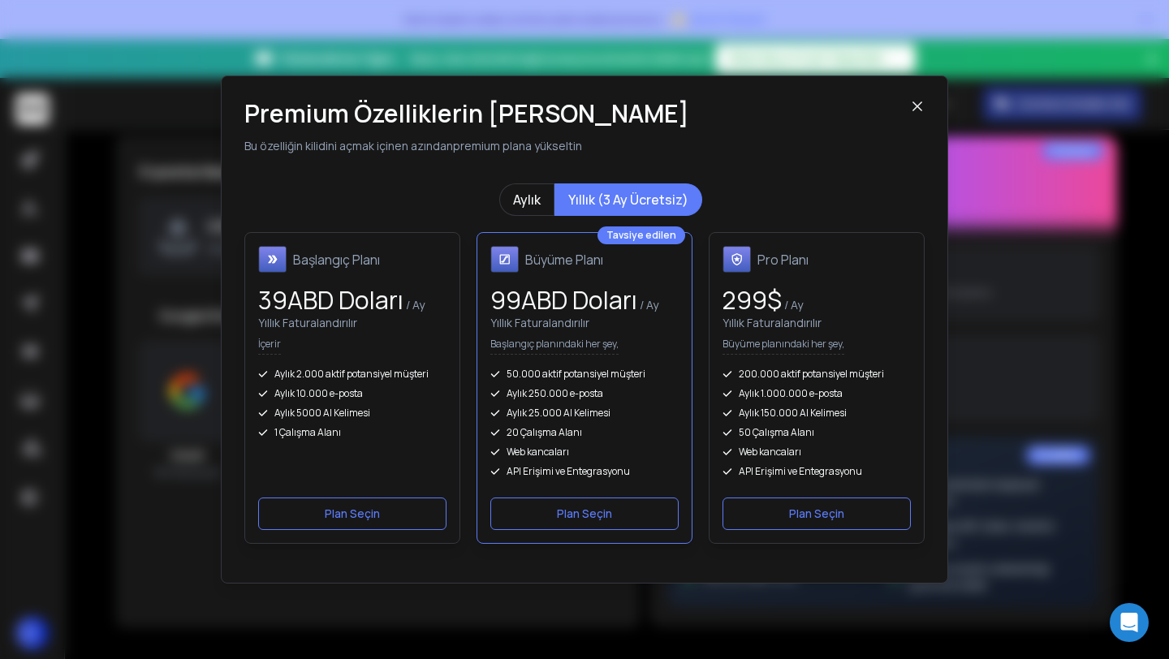
click at [918, 105] on icon at bounding box center [918, 106] width 10 height 10
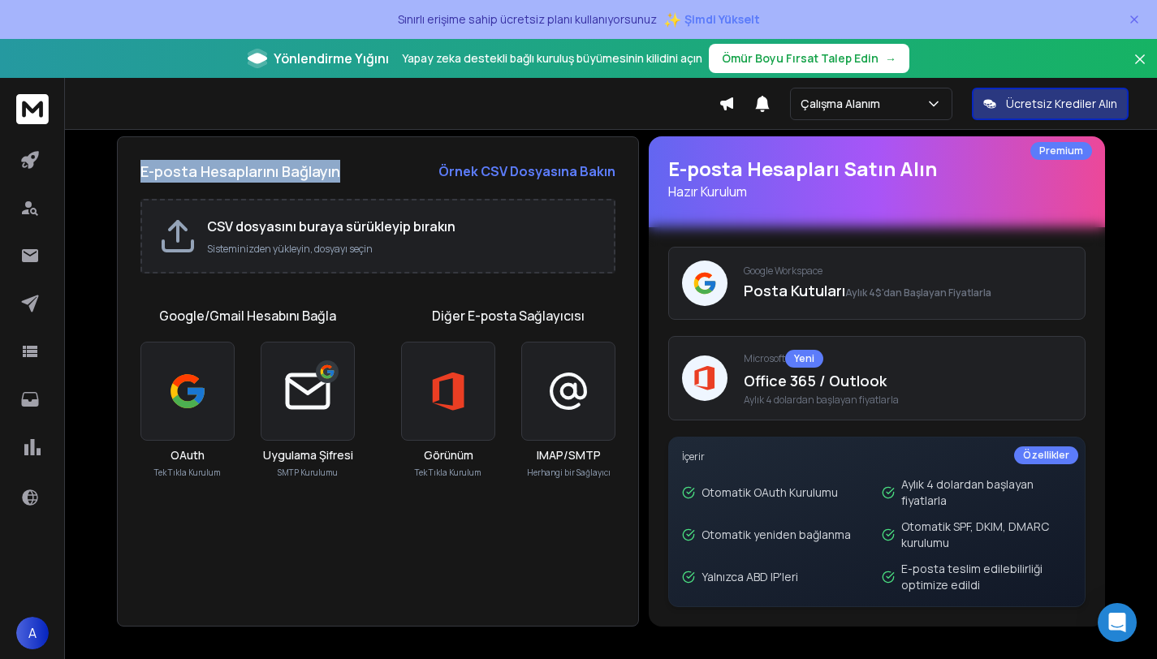
drag, startPoint x: 137, startPoint y: 175, endPoint x: 356, endPoint y: 175, distance: 218.4
click at [356, 175] on div "E-posta Hesaplarını Bağlayın Örnek CSV Dosyasına Bakın CSV dosyasını buraya sür…" at bounding box center [378, 381] width 522 height 490
copy font "E-posta Hesaplarını Bağlayın"
click at [31, 201] on icon at bounding box center [29, 207] width 19 height 19
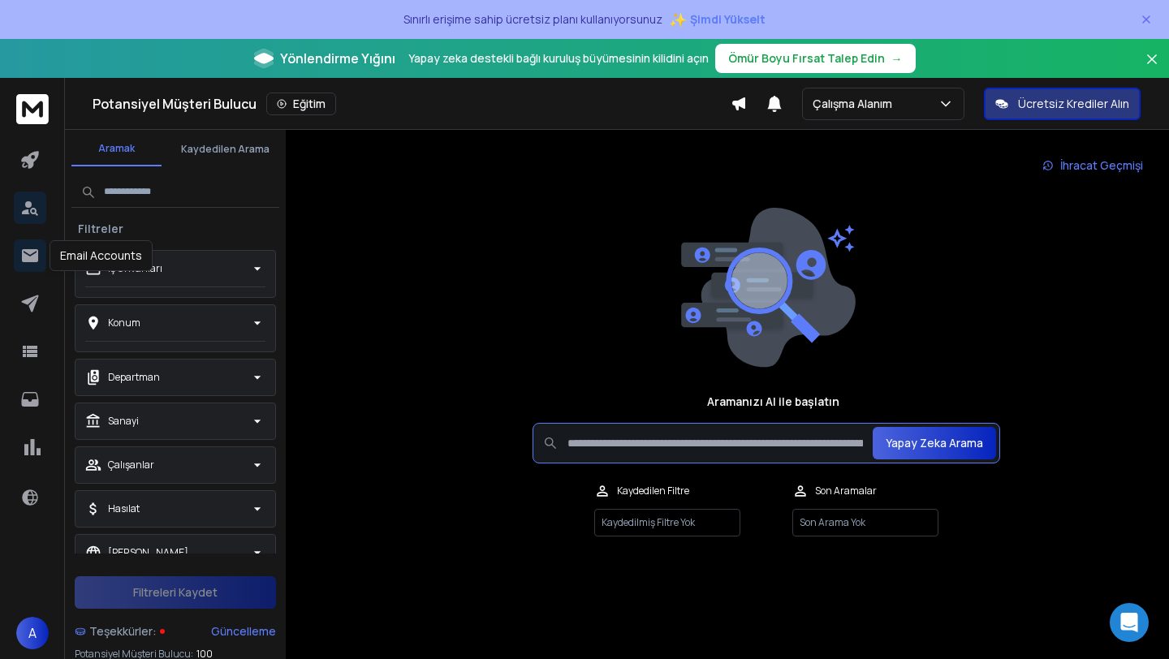
click at [28, 254] on icon at bounding box center [29, 255] width 19 height 19
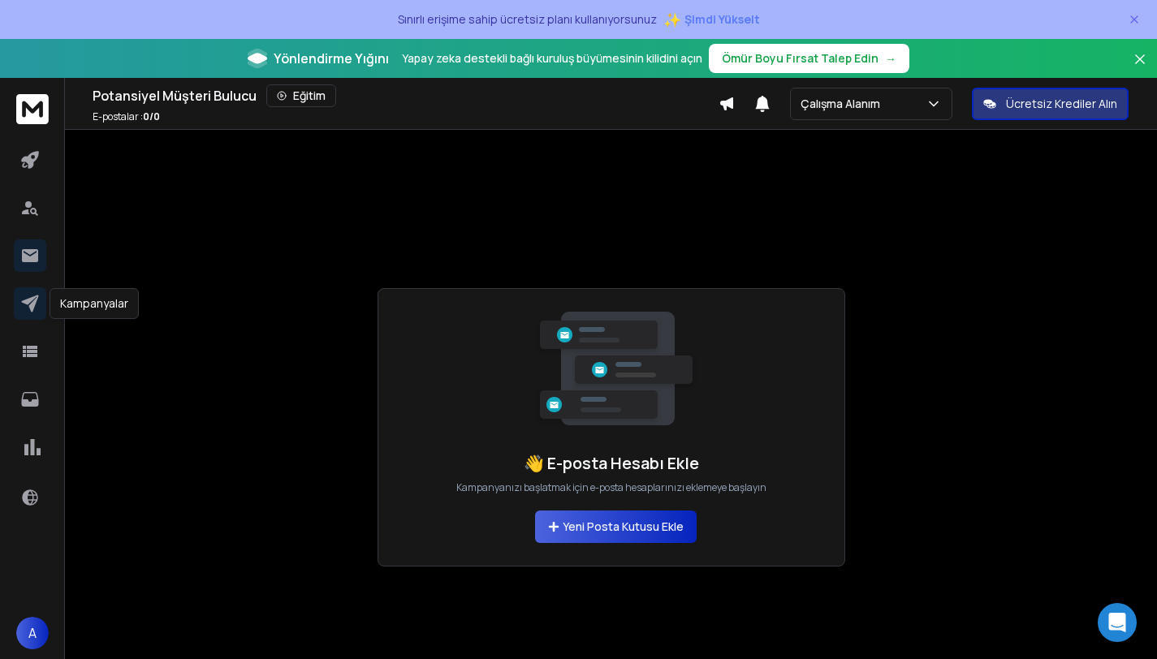
click at [32, 307] on icon at bounding box center [29, 304] width 17 height 17
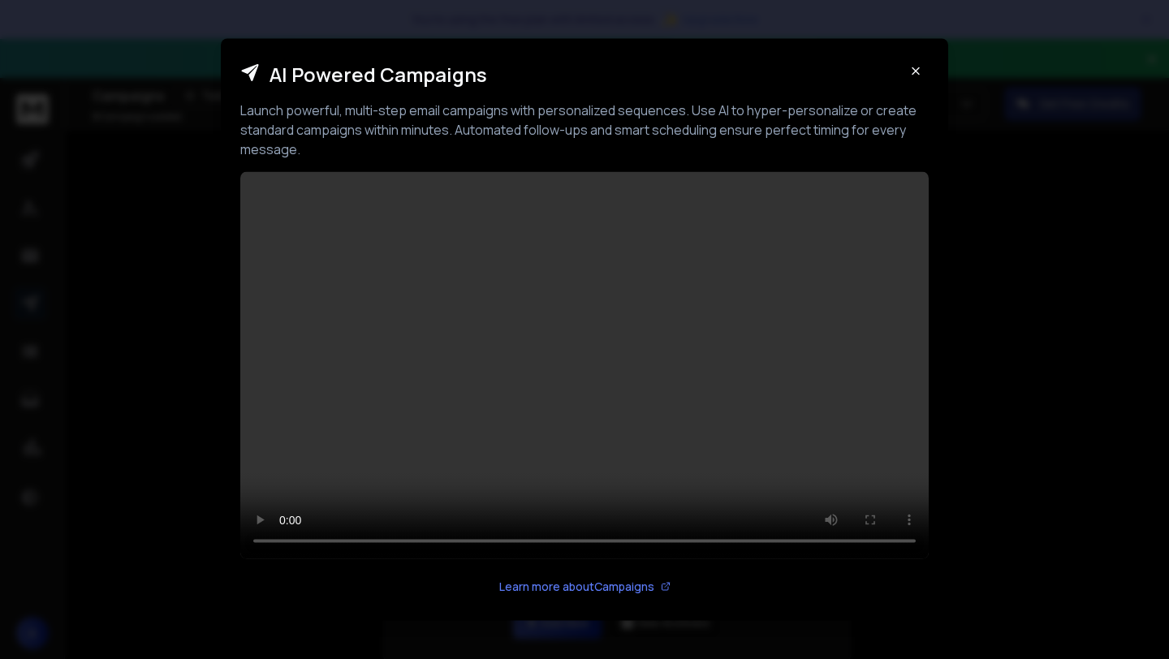
click at [1061, 324] on div at bounding box center [584, 329] width 1169 height 659
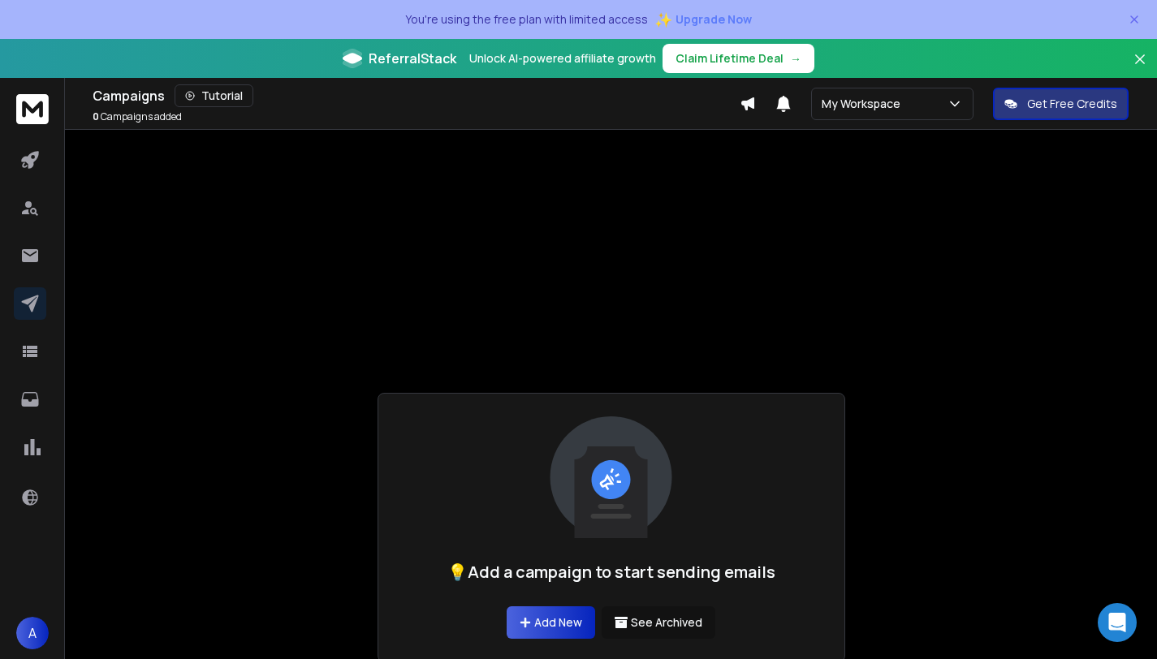
click at [921, 78] on div "Campaigns Tutorial 0 Campaigns added My Workspace Get Free Credits" at bounding box center [578, 104] width 1157 height 52
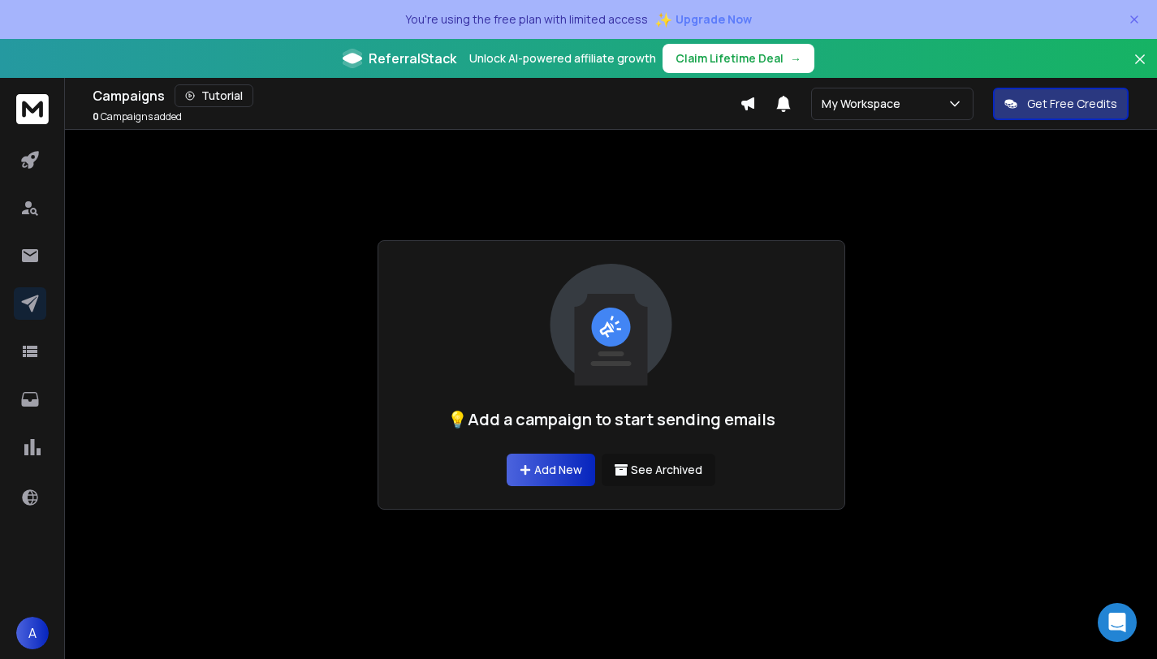
scroll to position [162, 0]
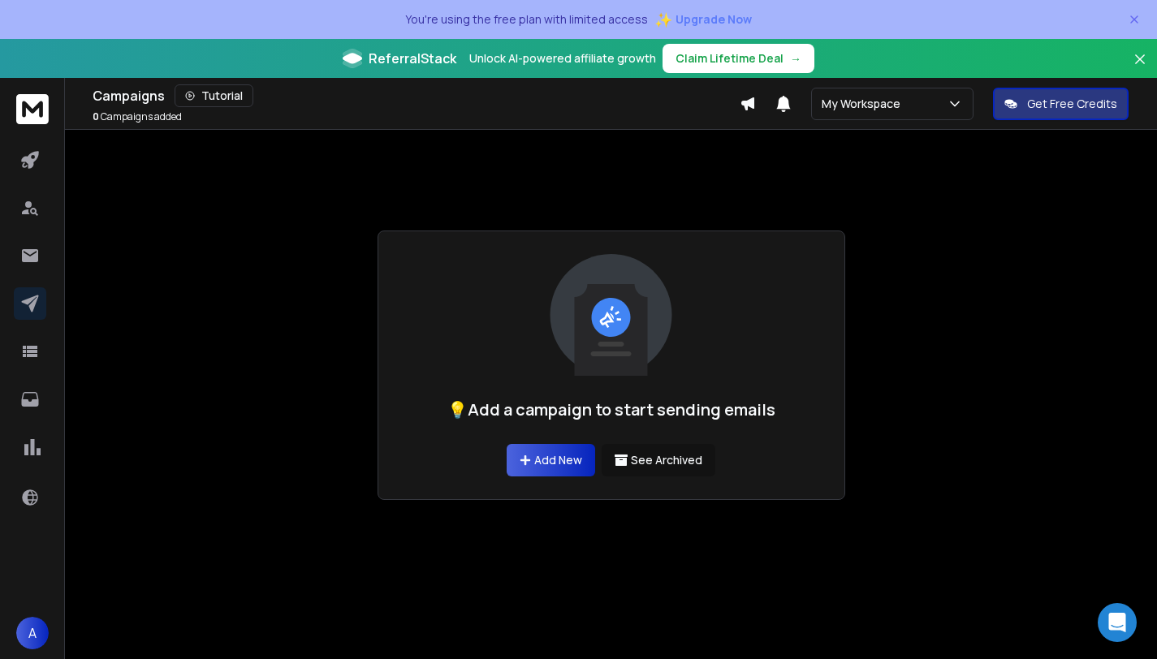
click at [552, 458] on link "Add New" at bounding box center [551, 460] width 88 height 32
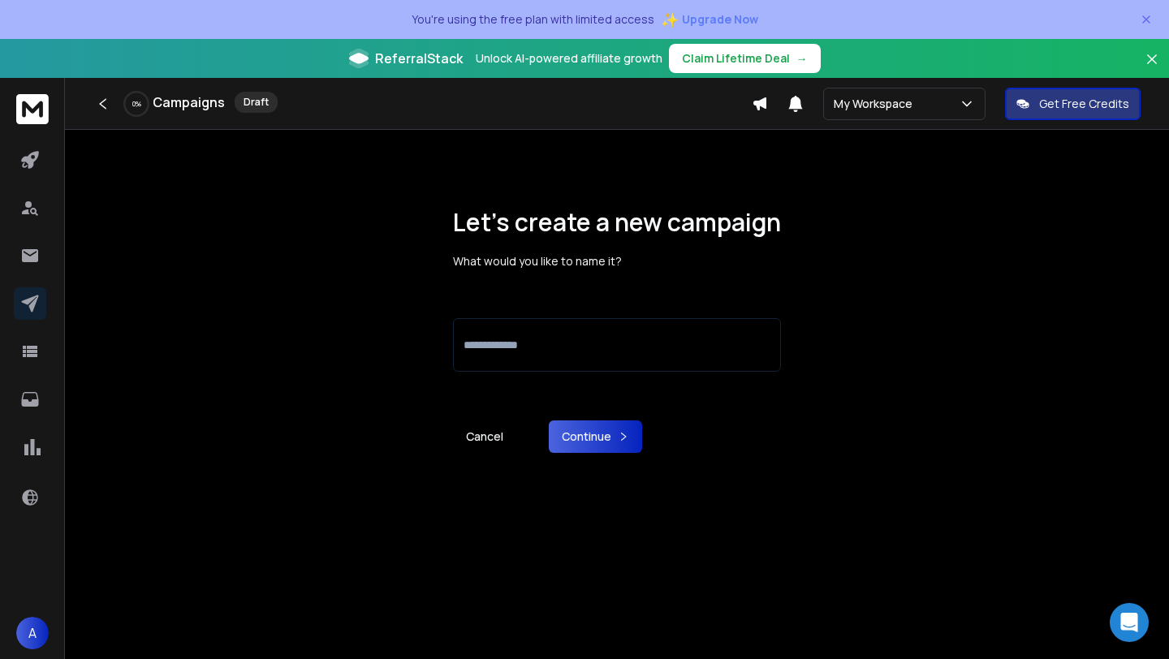
click at [550, 348] on input at bounding box center [617, 345] width 328 height 54
type input "**********"
click at [612, 445] on button "Continue" at bounding box center [595, 437] width 93 height 32
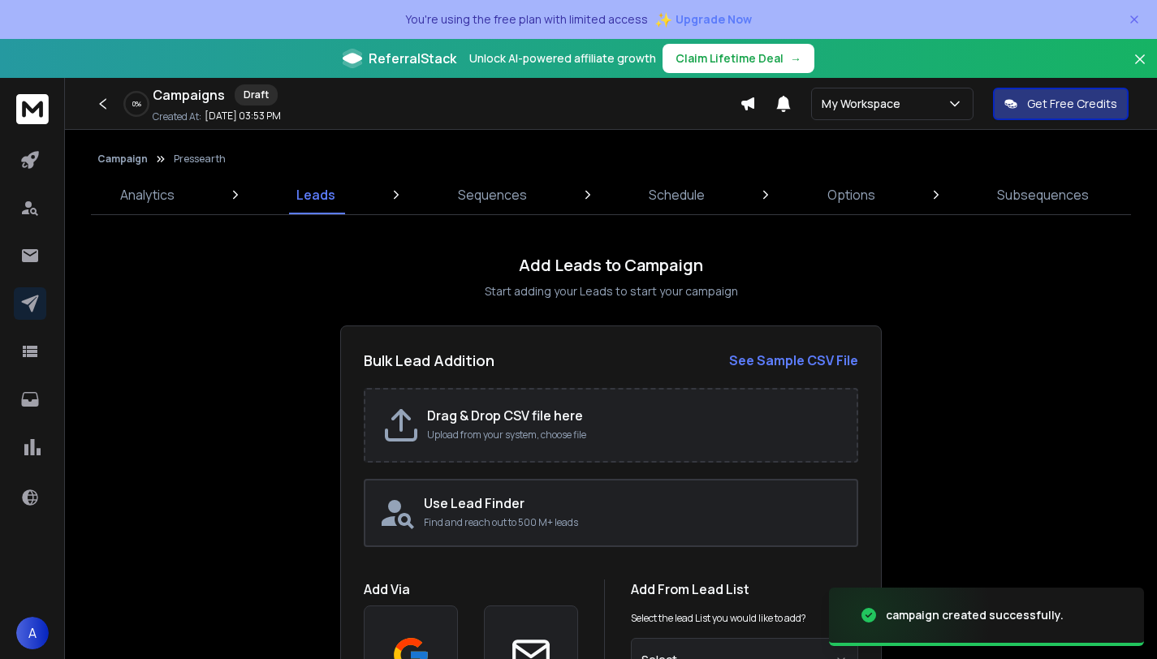
scroll to position [118, 0]
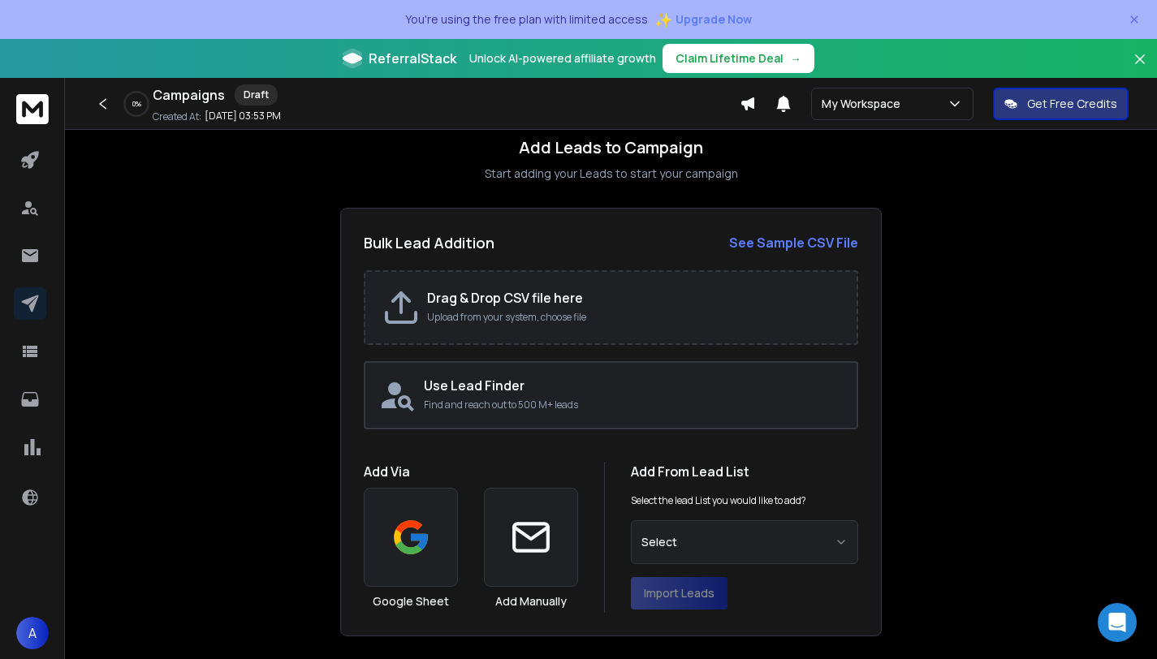
click at [706, 537] on button "Select" at bounding box center [744, 542] width 227 height 44
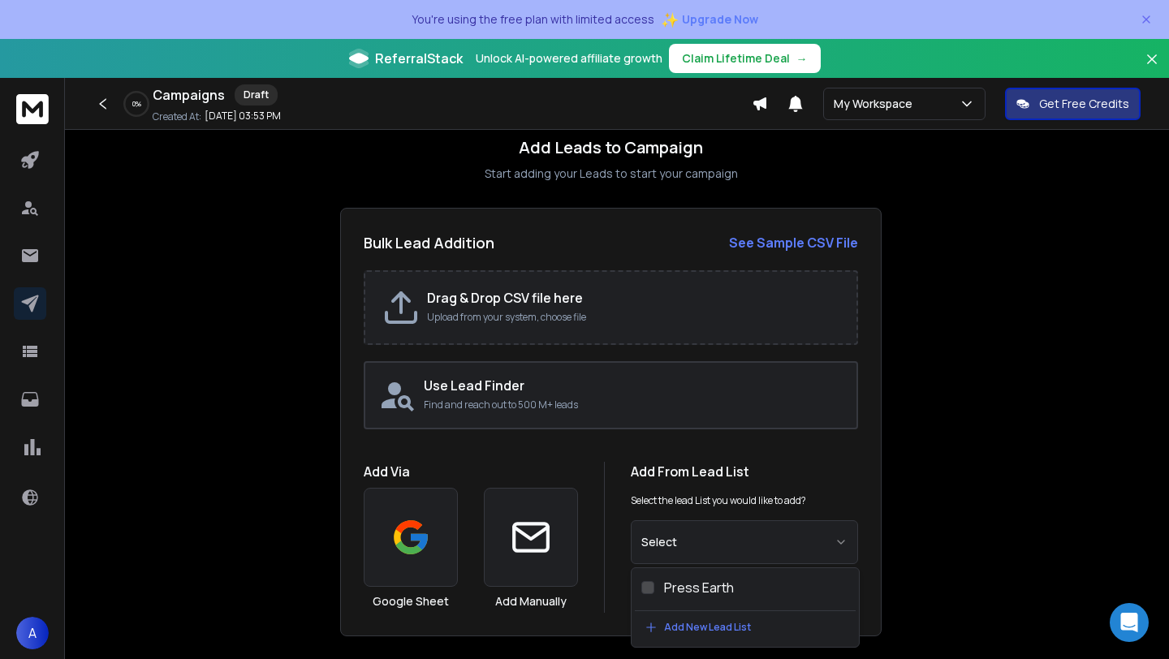
click at [692, 588] on div "Press Earth" at bounding box center [699, 587] width 70 height 19
click at [836, 451] on div "Bulk Lead Addition See Sample CSV File Drag & Drop CSV file here Upload from yo…" at bounding box center [611, 422] width 494 height 382
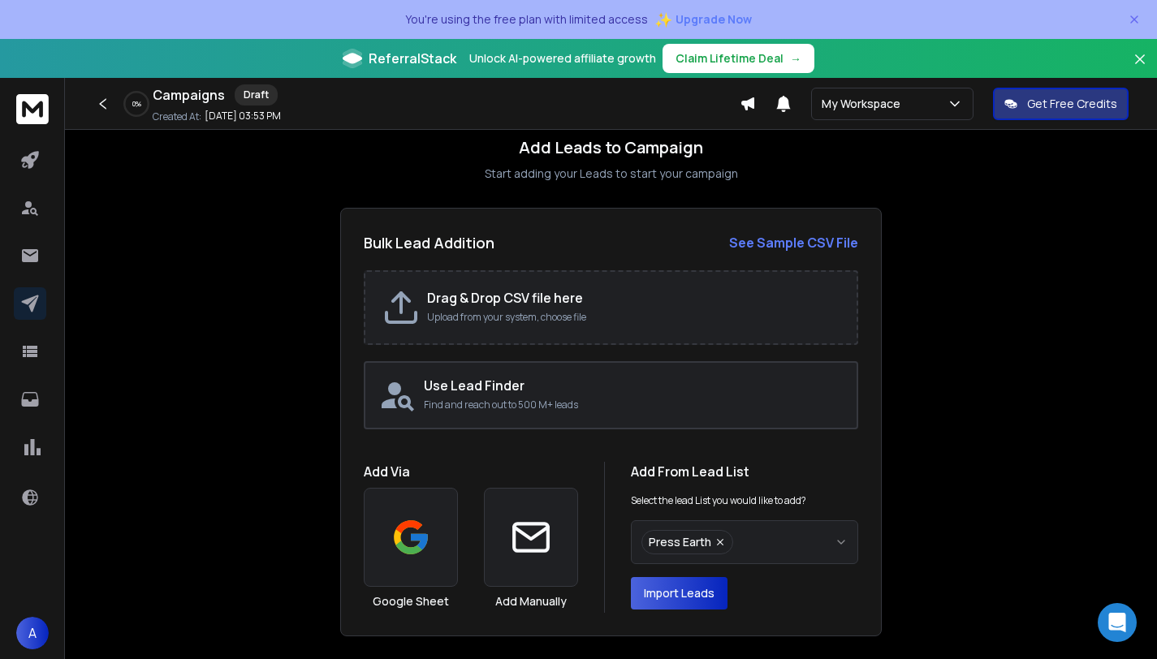
click at [948, 414] on div "Add Leads to Campaign Start adding your Leads to start your campaign Bulk Lead …" at bounding box center [610, 378] width 1027 height 516
click at [30, 363] on link at bounding box center [30, 351] width 32 height 32
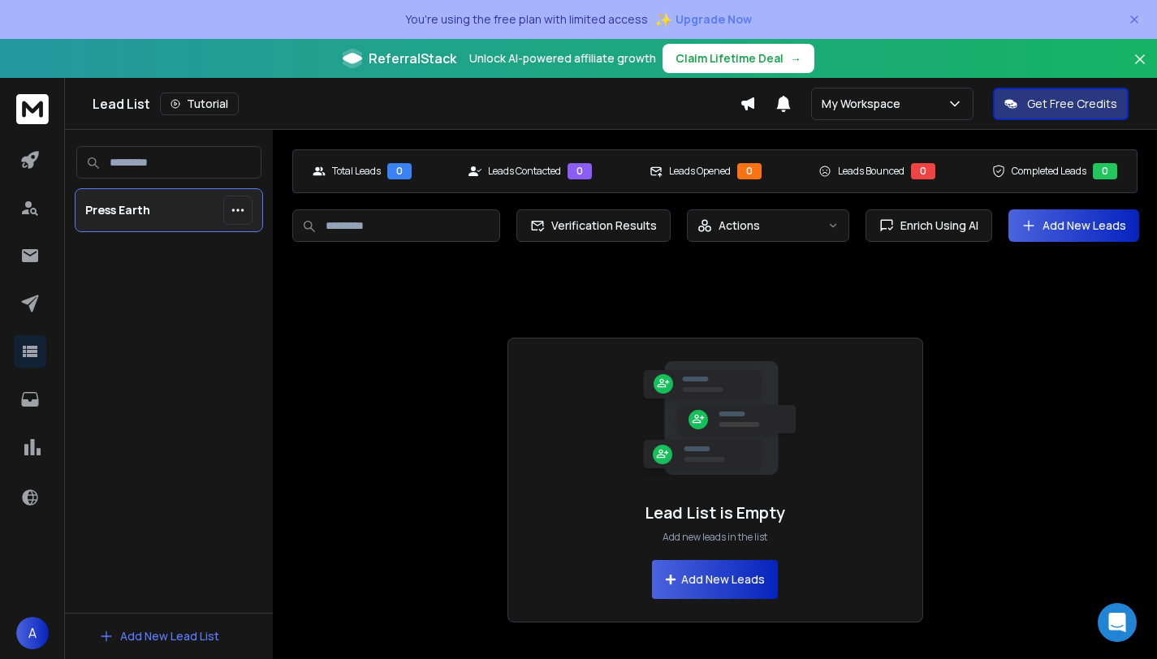
scroll to position [60, 0]
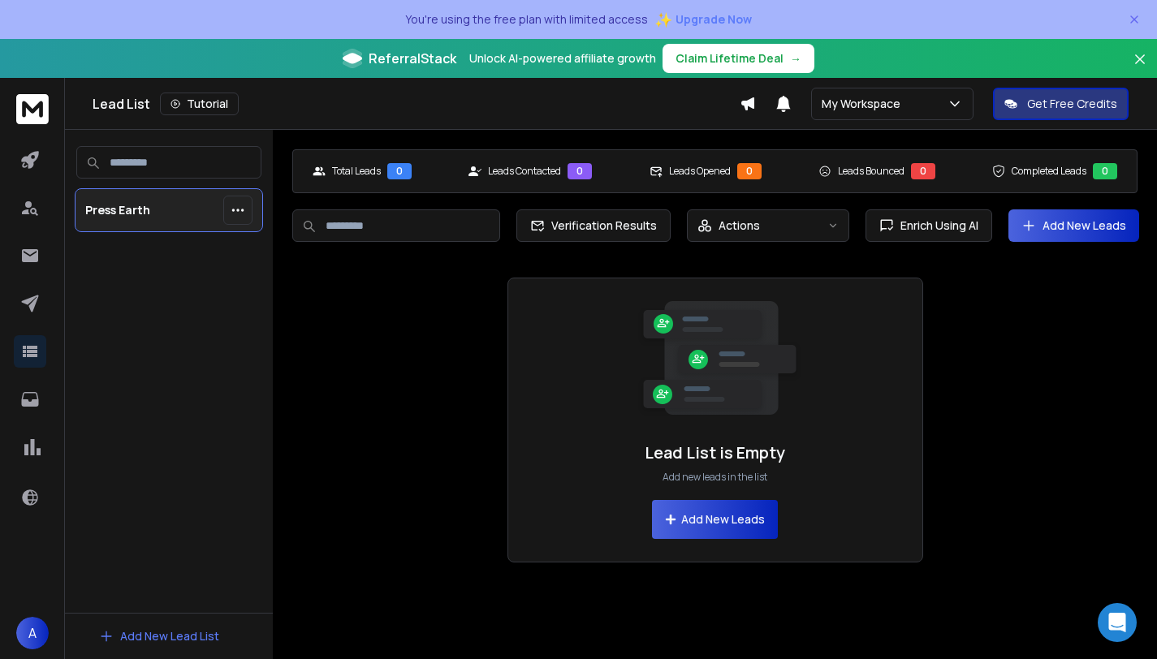
click at [205, 210] on div "Press Earth" at bounding box center [169, 210] width 188 height 44
click at [247, 210] on button "button" at bounding box center [237, 210] width 29 height 29
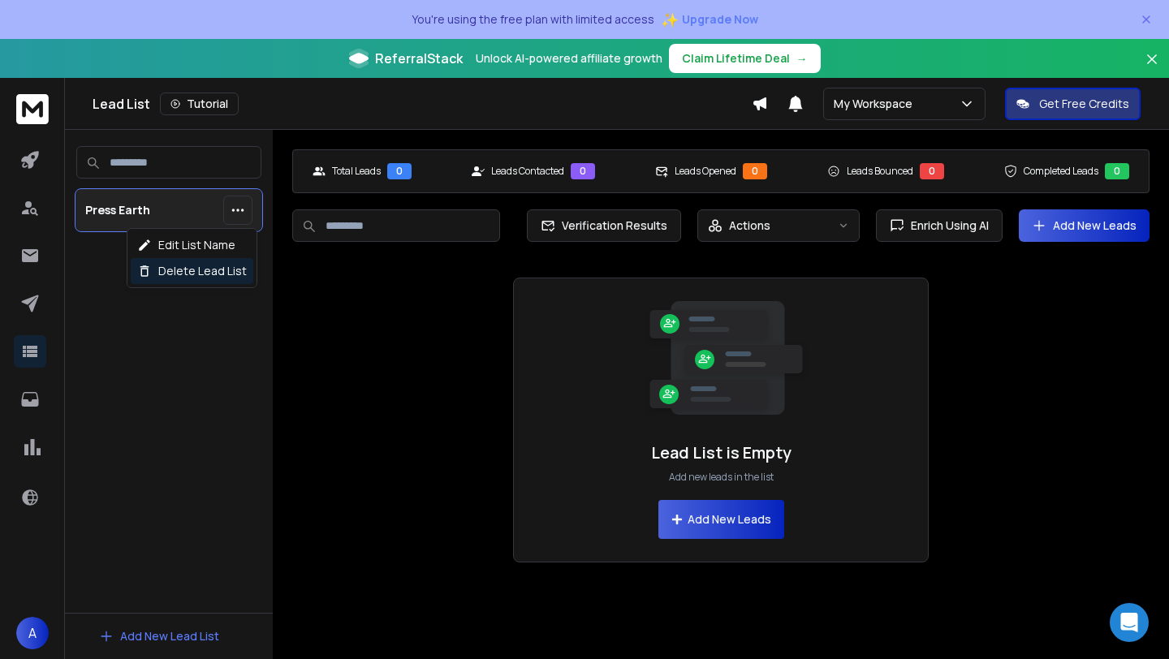
click at [218, 373] on div "Press Earth" at bounding box center [169, 391] width 208 height 406
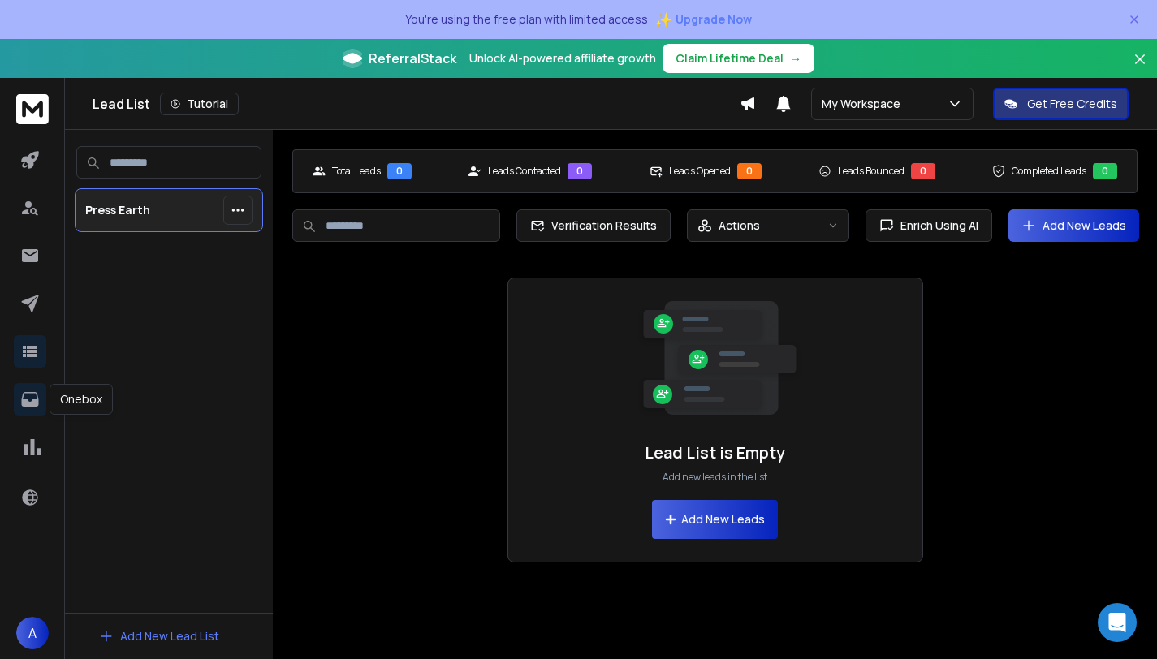
click at [28, 402] on icon at bounding box center [29, 399] width 17 height 15
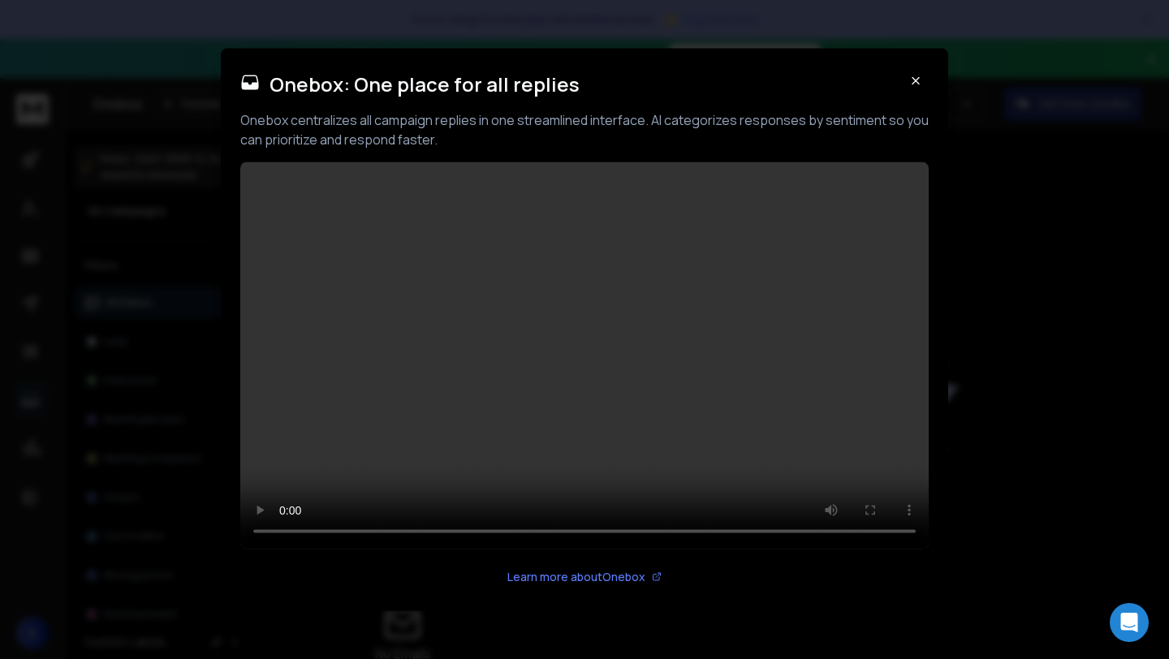
click at [196, 333] on div at bounding box center [584, 329] width 1169 height 659
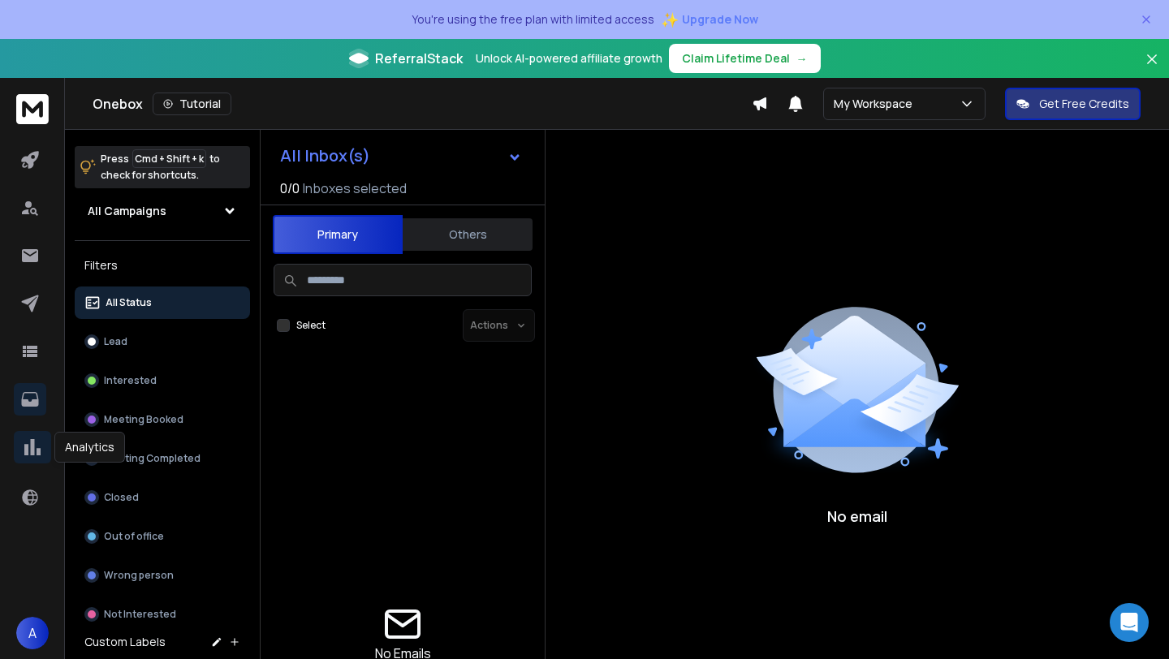
click at [35, 443] on icon at bounding box center [32, 447] width 24 height 24
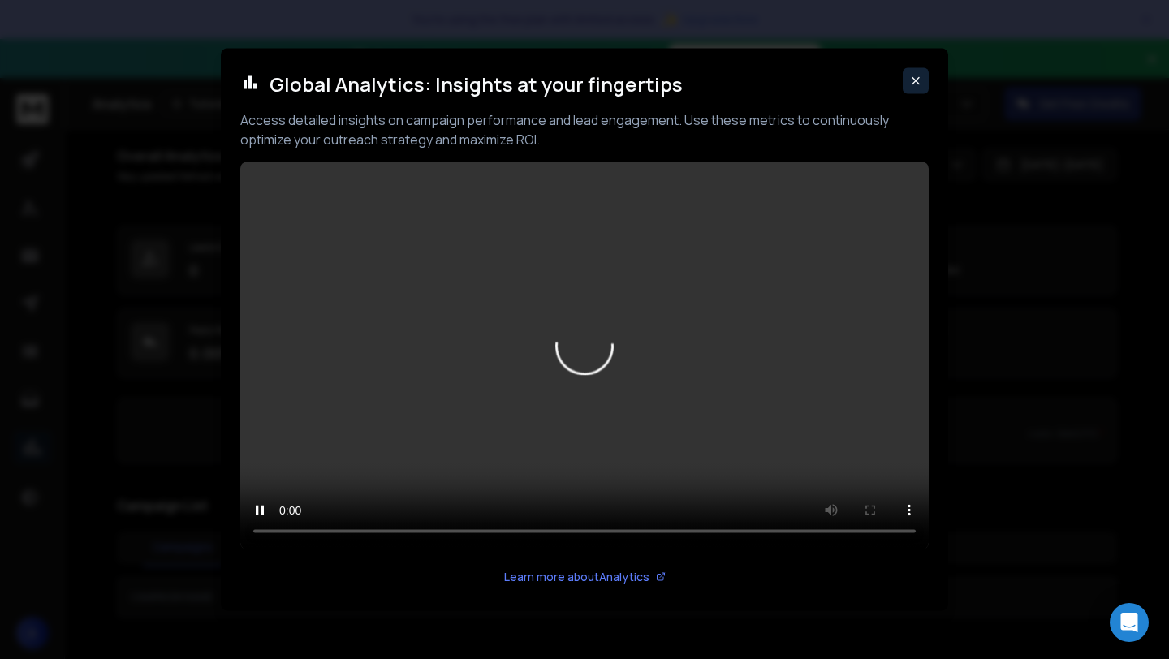
click at [908, 86] on button at bounding box center [916, 81] width 26 height 26
click at [915, 84] on icon at bounding box center [915, 81] width 13 height 13
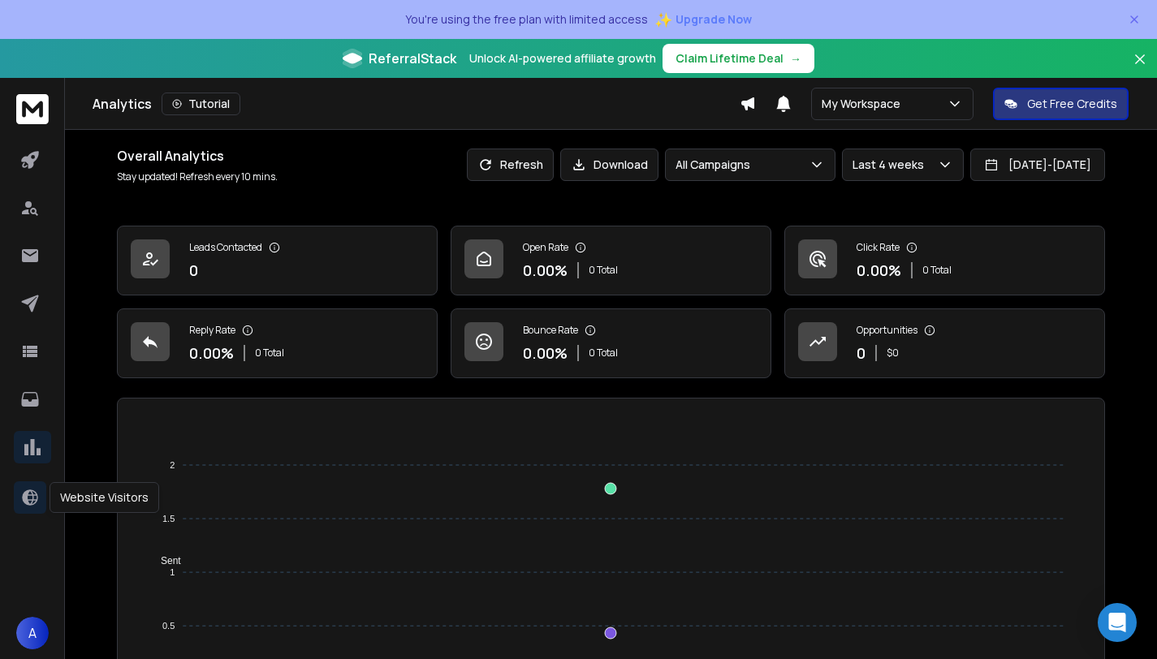
click at [31, 499] on icon at bounding box center [30, 498] width 16 height 16
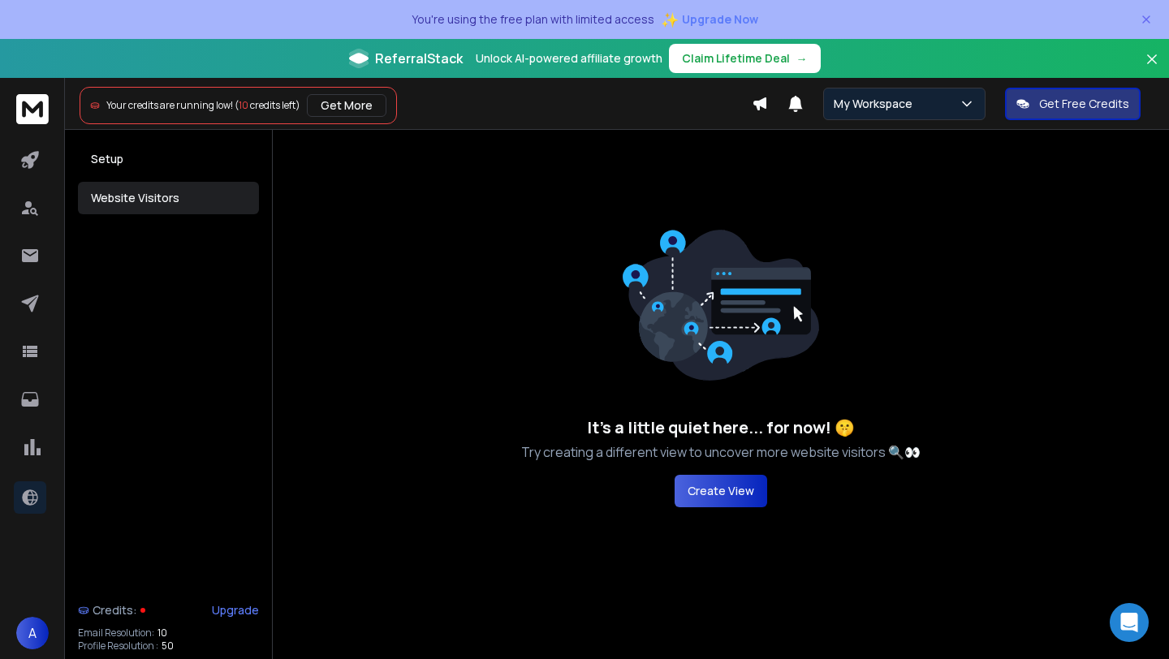
click at [935, 101] on div "My Workspace" at bounding box center [904, 104] width 141 height 16
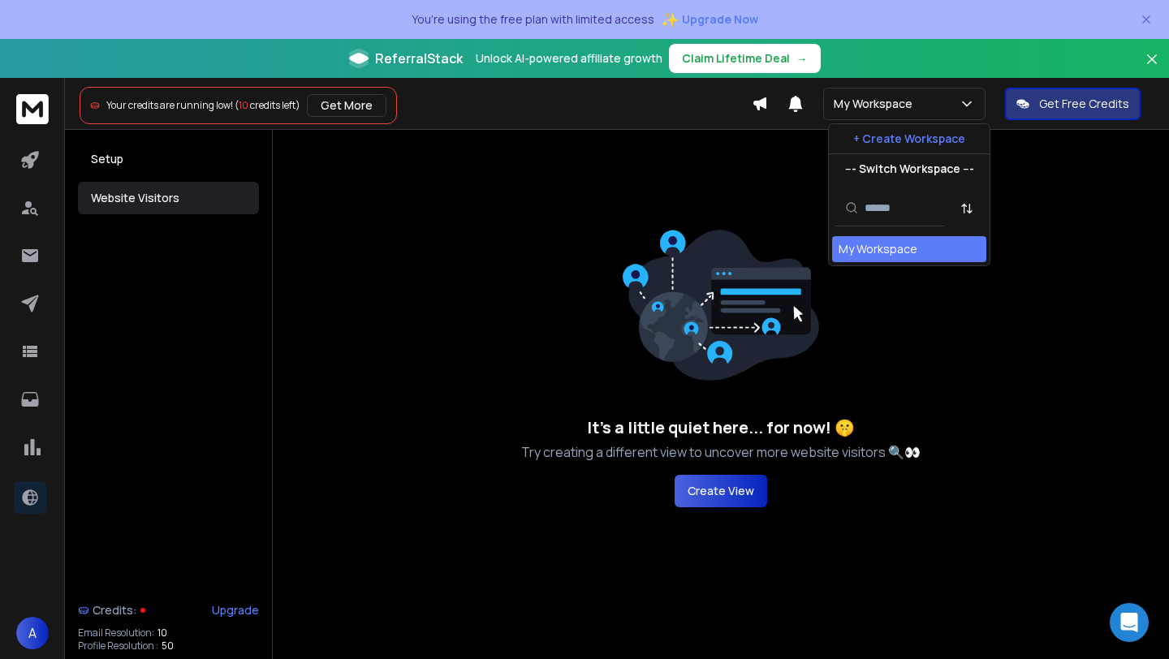
click at [581, 218] on div "It's a little quiet here... for now! 🤫 Try creating a different view to uncover…" at bounding box center [720, 357] width 857 height 429
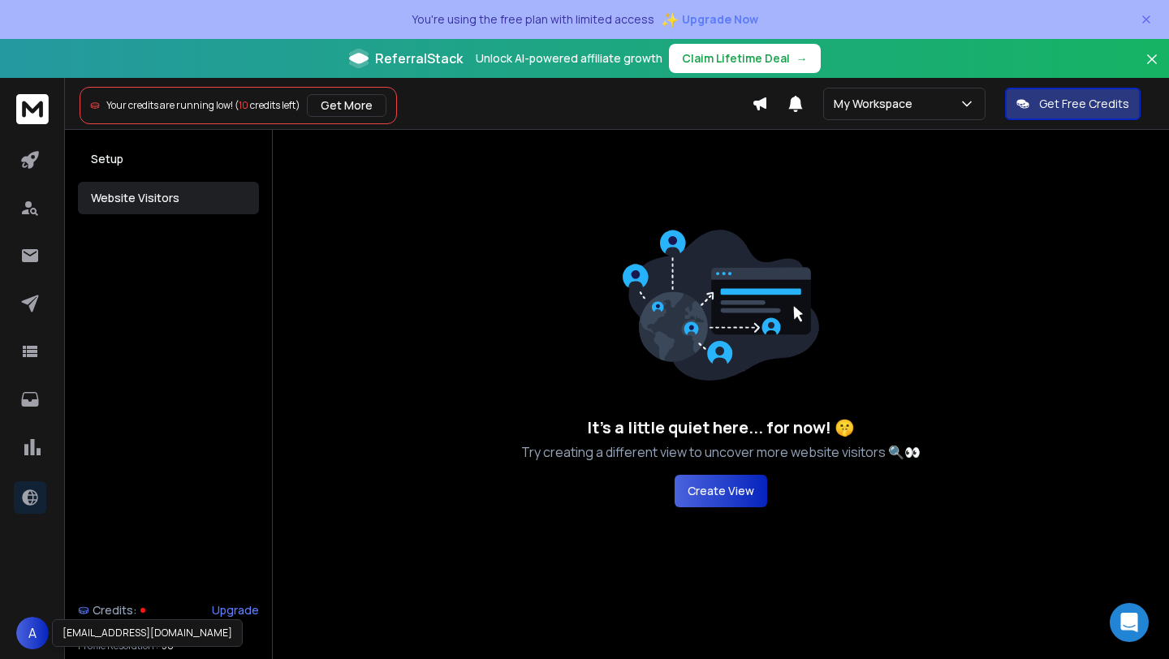
click at [39, 631] on span "A" at bounding box center [32, 633] width 32 height 32
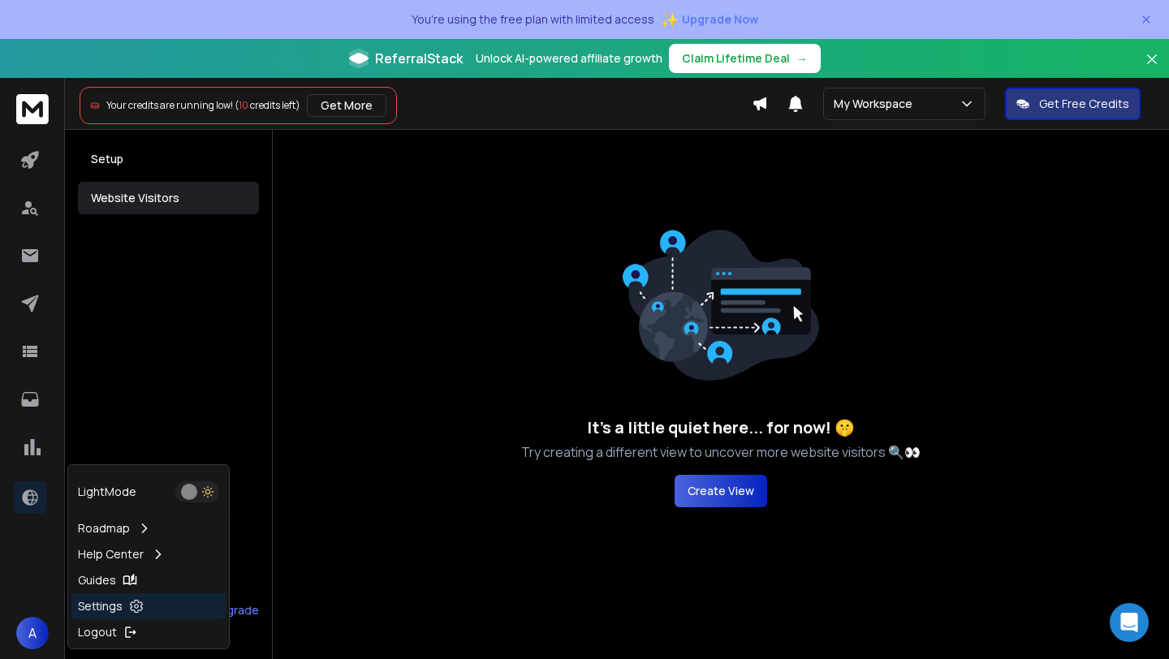
click at [129, 607] on icon at bounding box center [136, 606] width 15 height 15
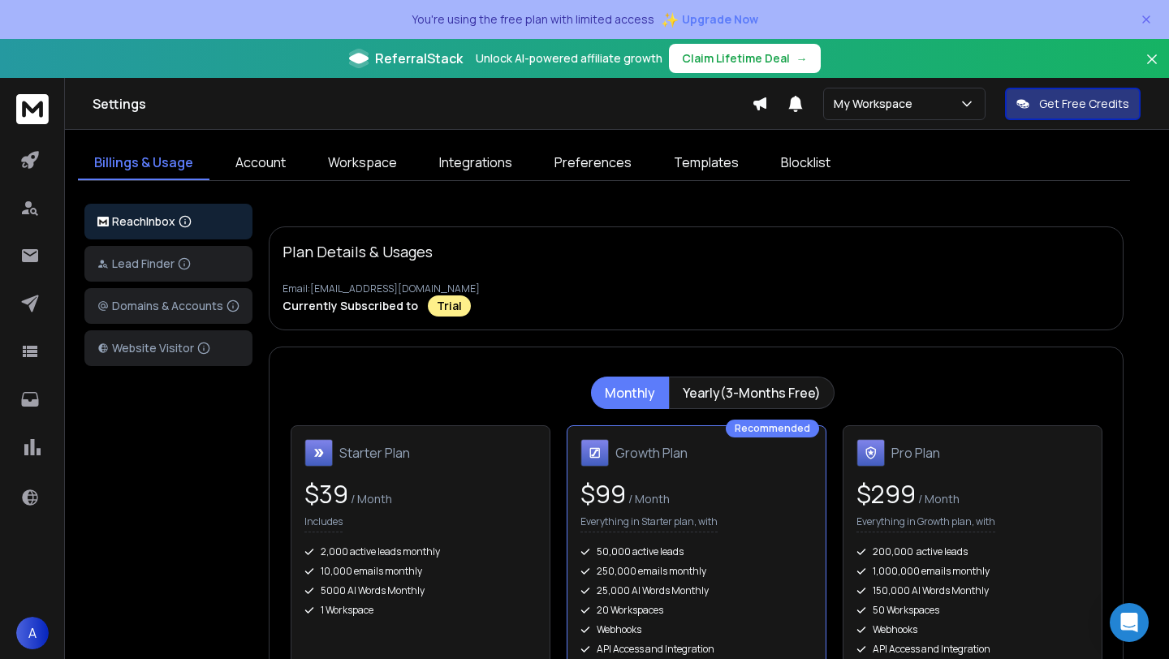
click at [179, 317] on button "Domains & Accounts" at bounding box center [168, 306] width 168 height 36
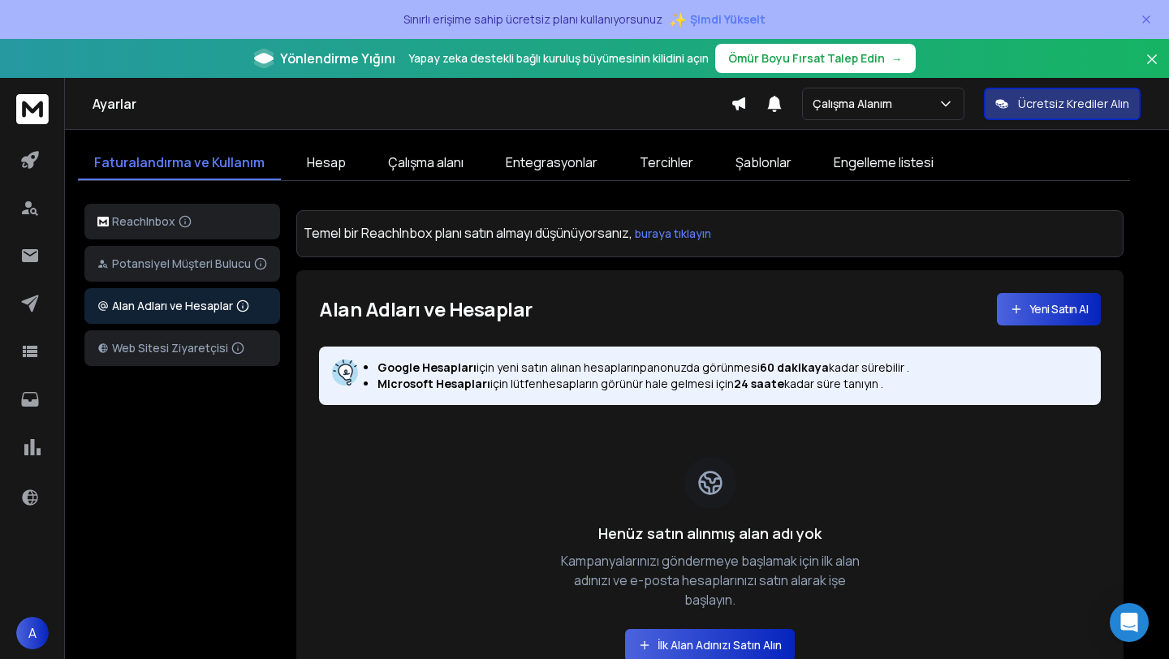
click at [704, 618] on div "Henüz satın alınmış alan adı yok Kampanyalarınızı göndermeye başlamak için ilk …" at bounding box center [710, 559] width 782 height 283
click at [704, 634] on link "İlk Alan Adınızı Satın Alın" at bounding box center [710, 645] width 170 height 32
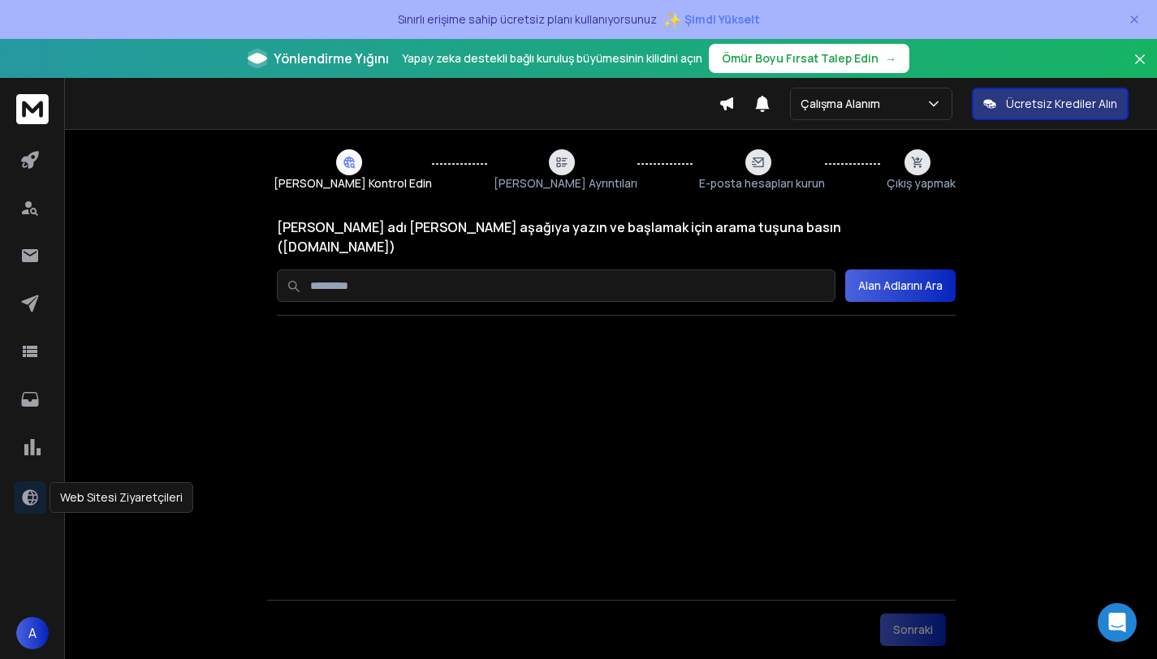
click at [31, 503] on icon at bounding box center [29, 497] width 19 height 19
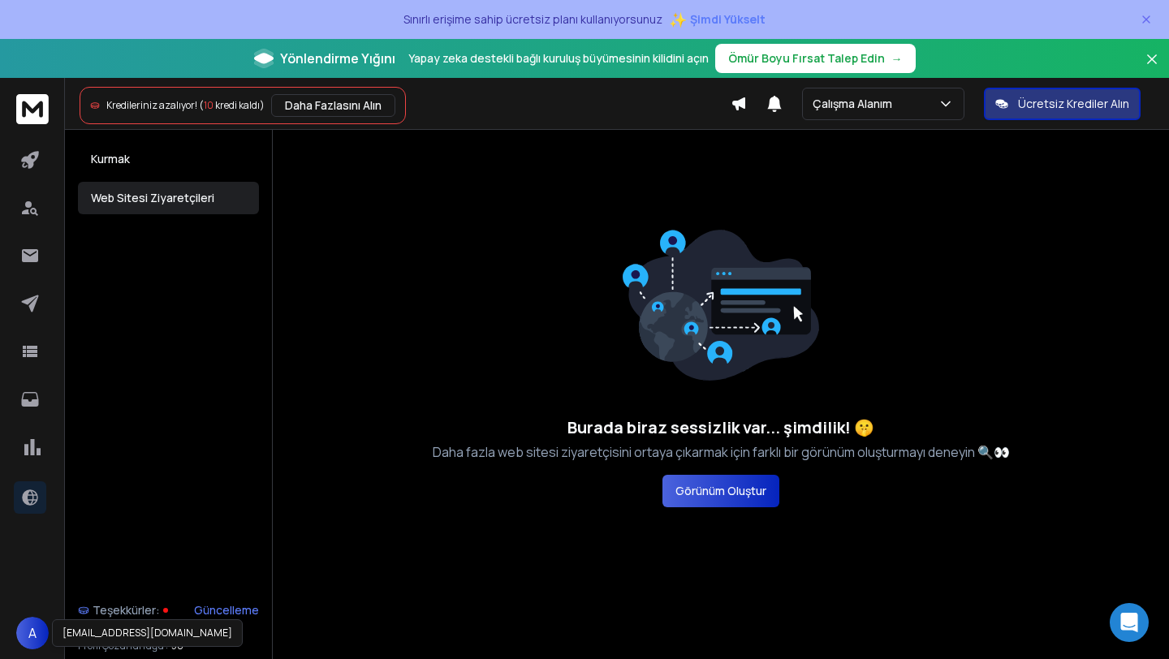
click at [26, 658] on div "A" at bounding box center [32, 372] width 65 height 588
click at [29, 632] on font "A" at bounding box center [32, 633] width 8 height 18
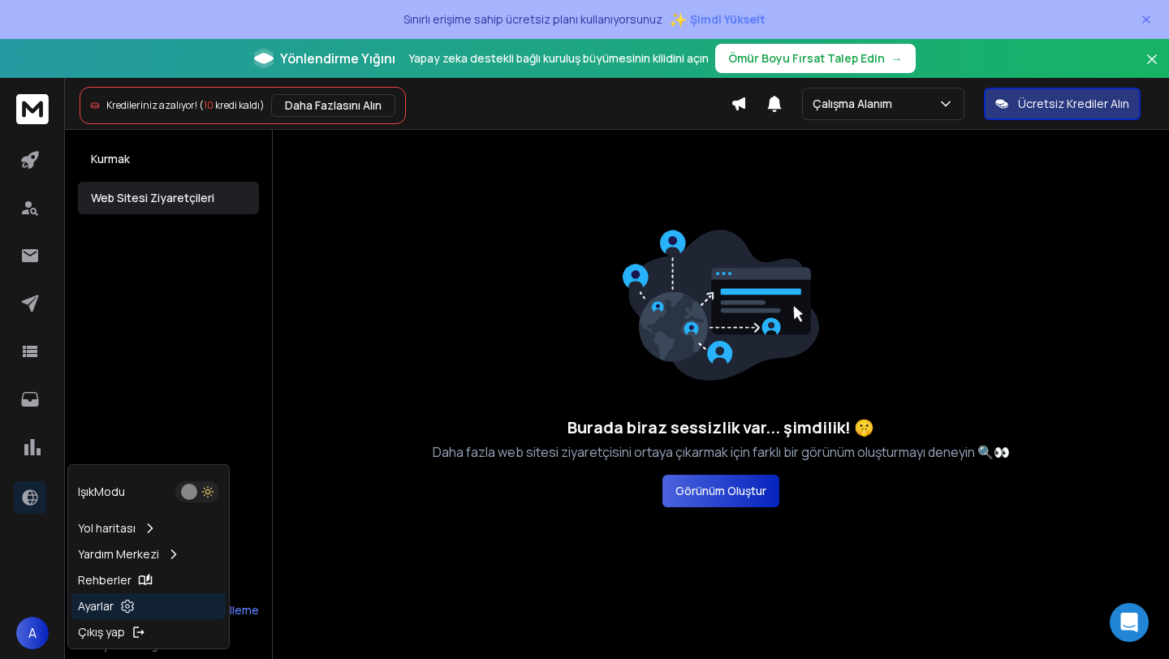
click at [118, 602] on div "Ayarlar" at bounding box center [148, 607] width 154 height 26
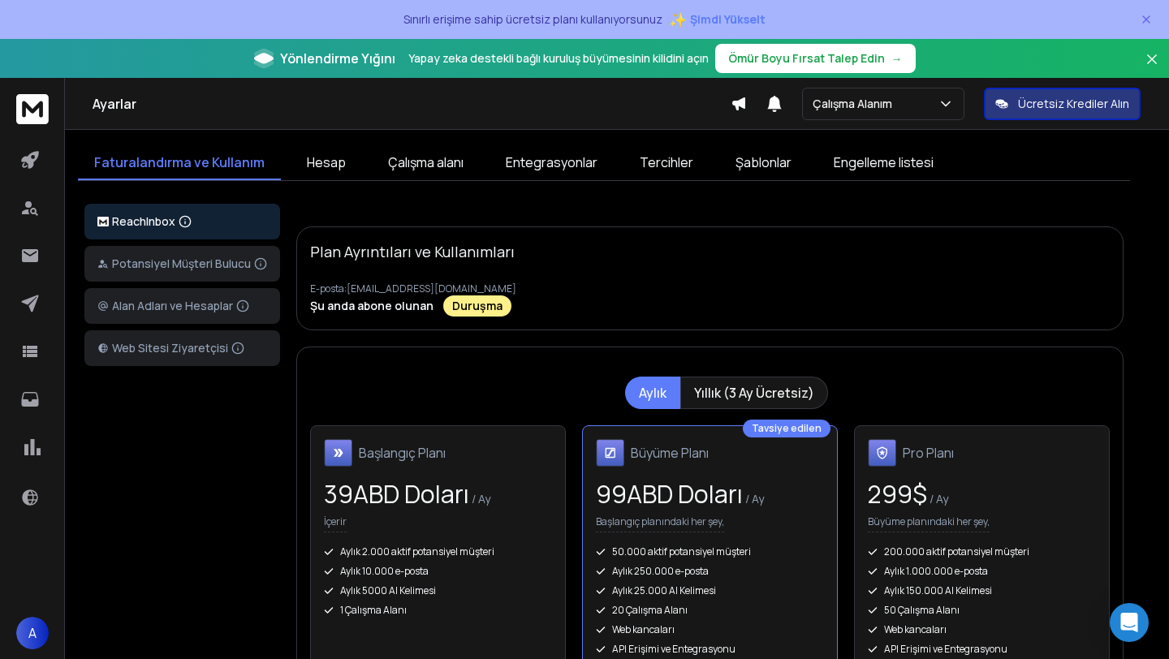
click at [166, 272] on button "Potansiyel Müşteri Bulucu" at bounding box center [182, 264] width 196 height 36
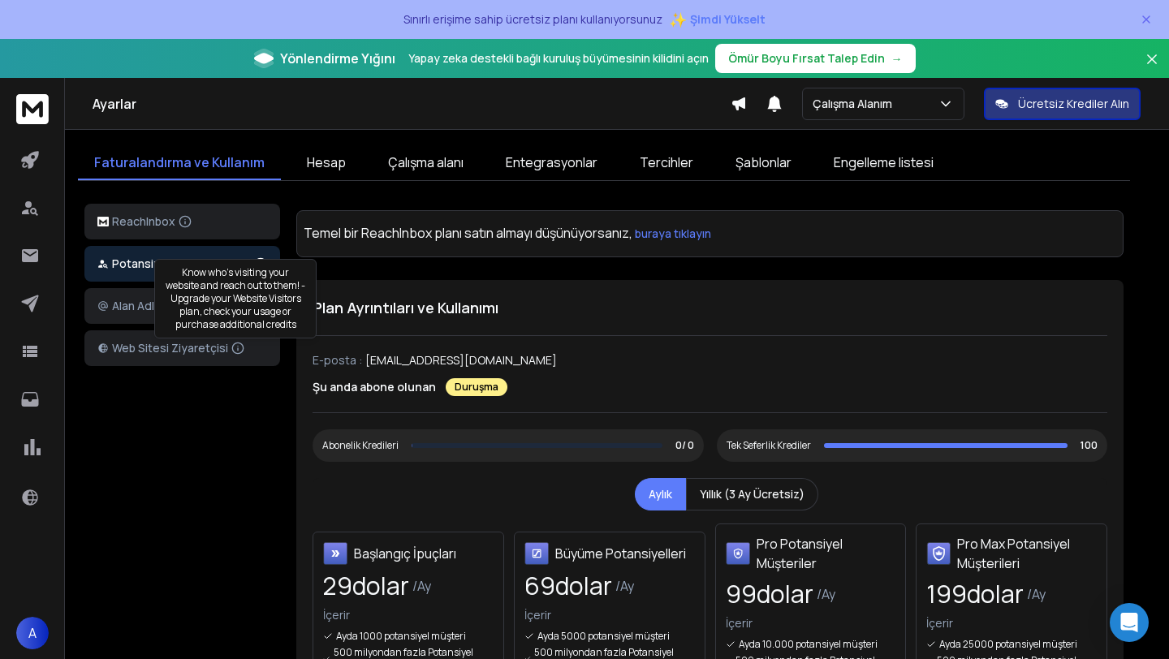
click at [214, 321] on div "Know who's visiting your website and reach out to them! - Upgrade your Website …" at bounding box center [235, 299] width 162 height 80
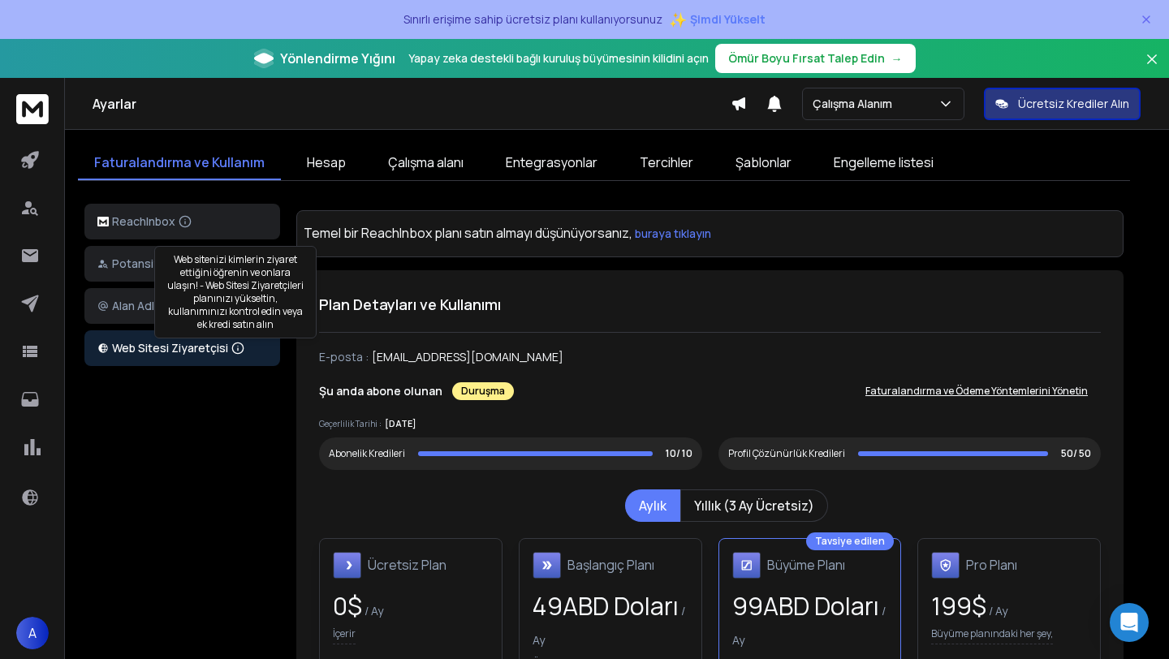
click at [148, 308] on font "Alan Adları ve Hesaplar" at bounding box center [172, 305] width 121 height 15
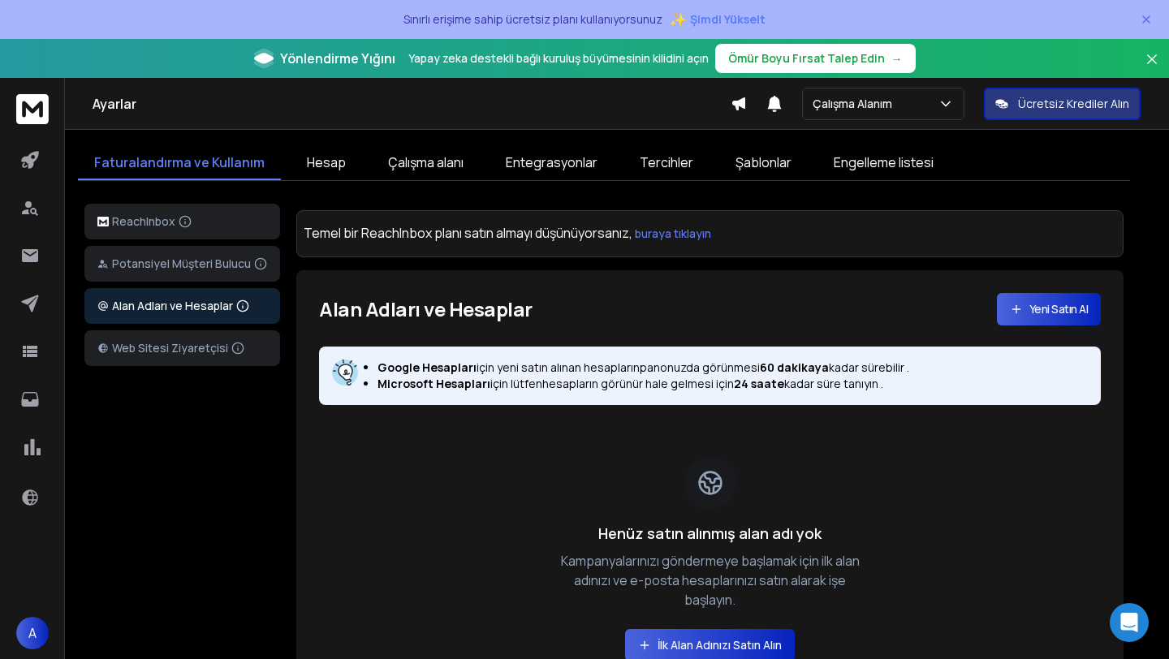
scroll to position [3, 0]
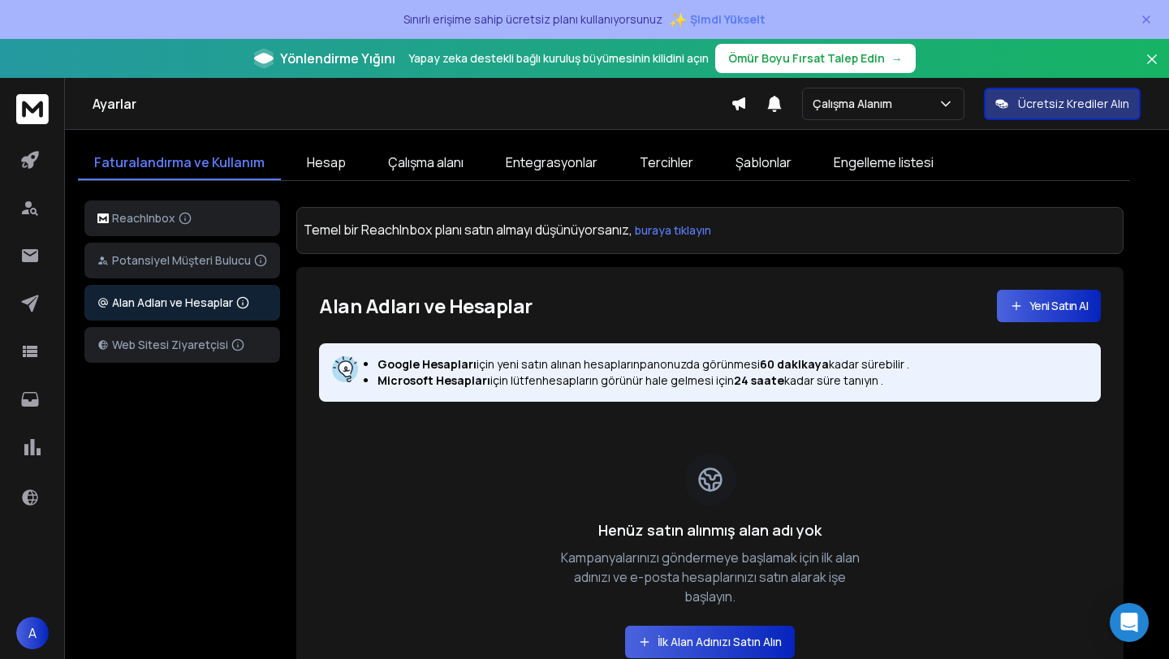
click at [202, 345] on font "Web Sitesi Ziyaretçisi" at bounding box center [170, 344] width 116 height 15
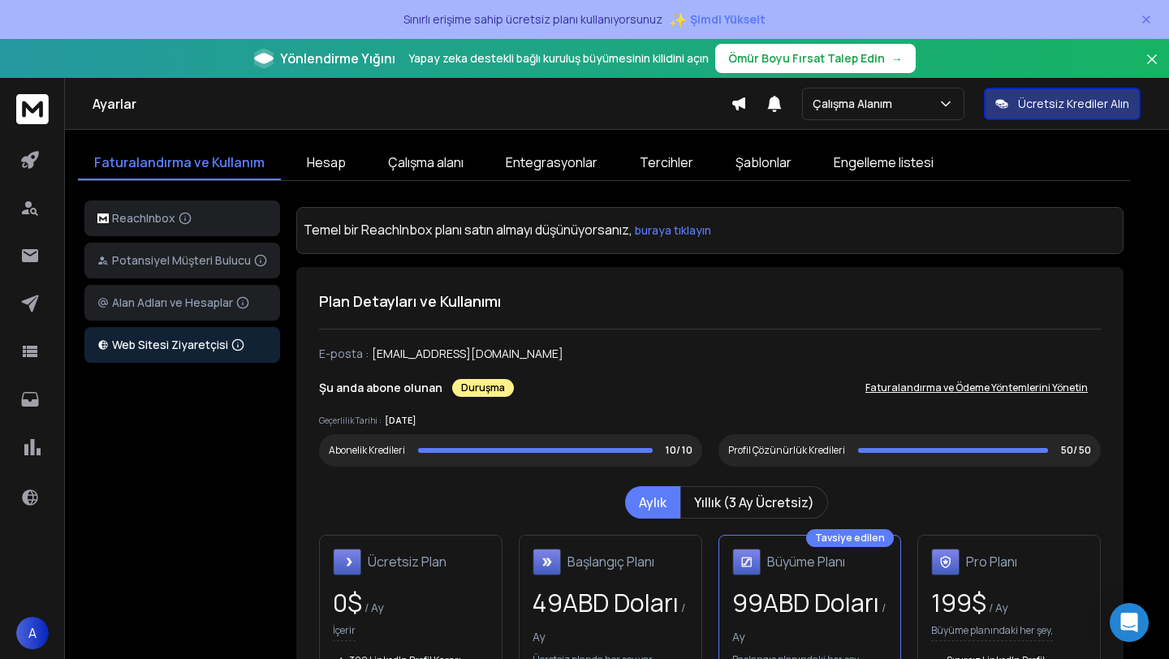
click at [324, 161] on font "Hesap" at bounding box center [326, 162] width 39 height 18
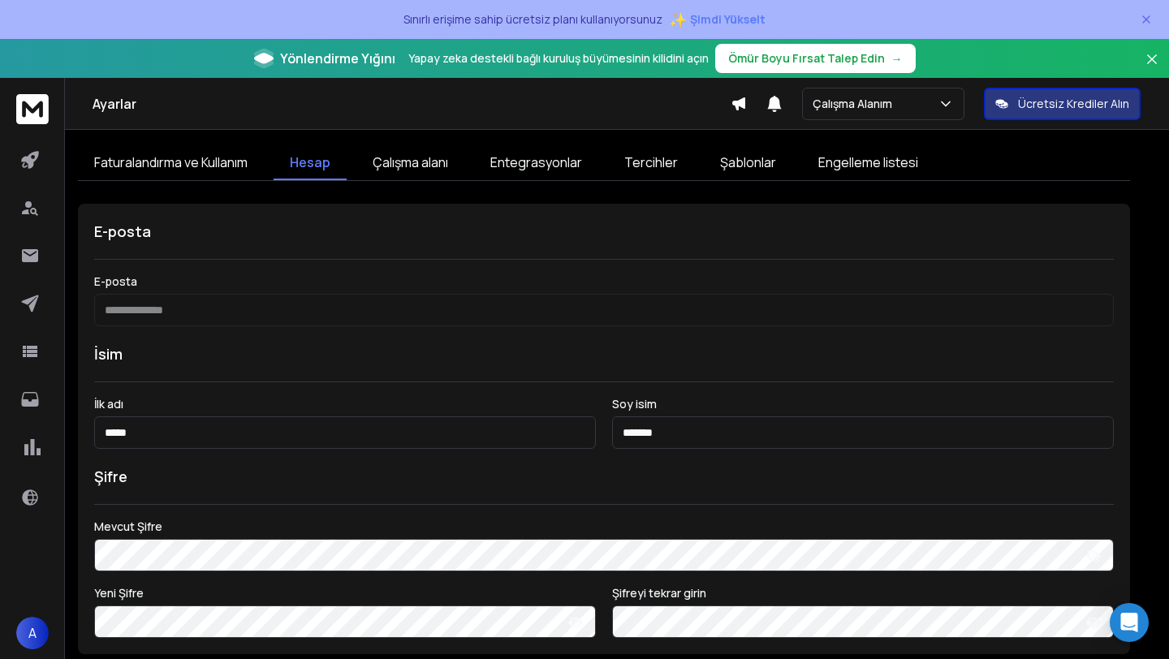
click at [417, 173] on link "Çalışma alanı" at bounding box center [410, 163] width 108 height 34
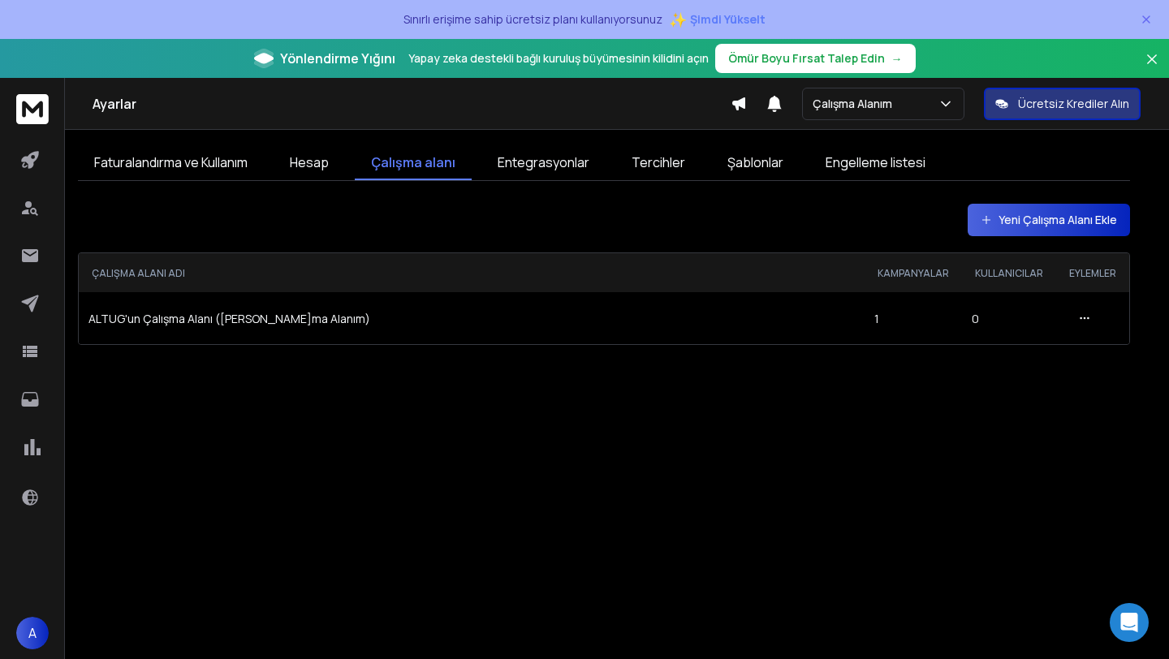
click at [494, 145] on div "Faturalandırma ve Kullanım Hesap Çalışma alanı Entegrasyonlar Tercihler Şablonl…" at bounding box center [617, 433] width 1104 height 607
click at [535, 162] on font "Entegrasyonlar" at bounding box center [544, 162] width 92 height 18
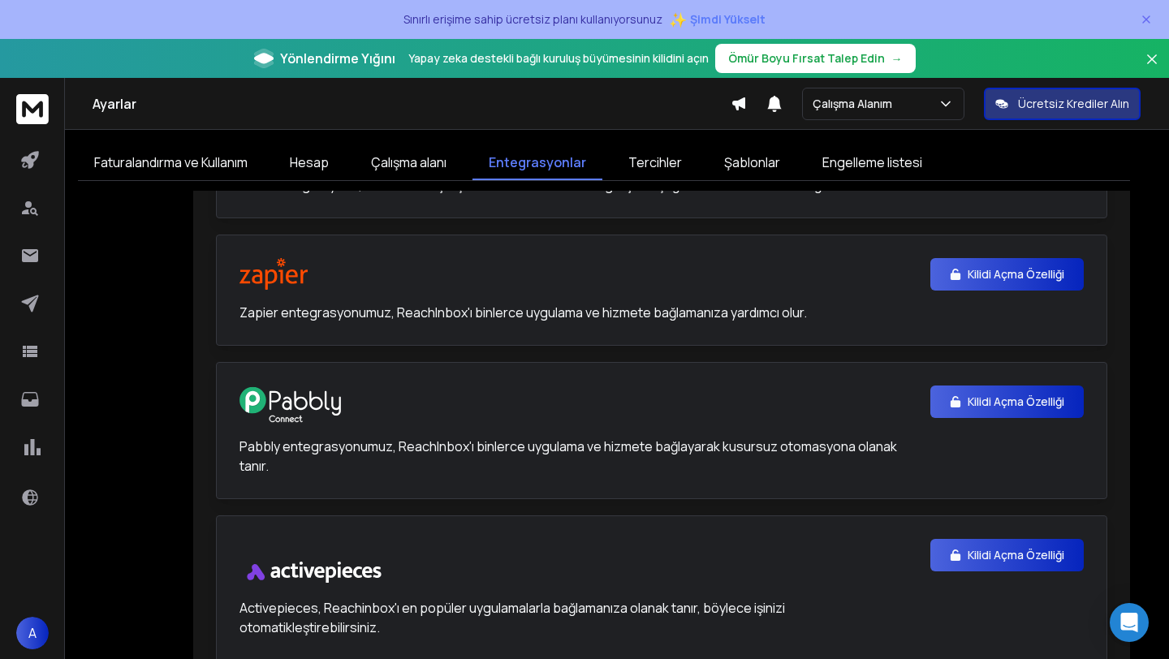
scroll to position [326, 0]
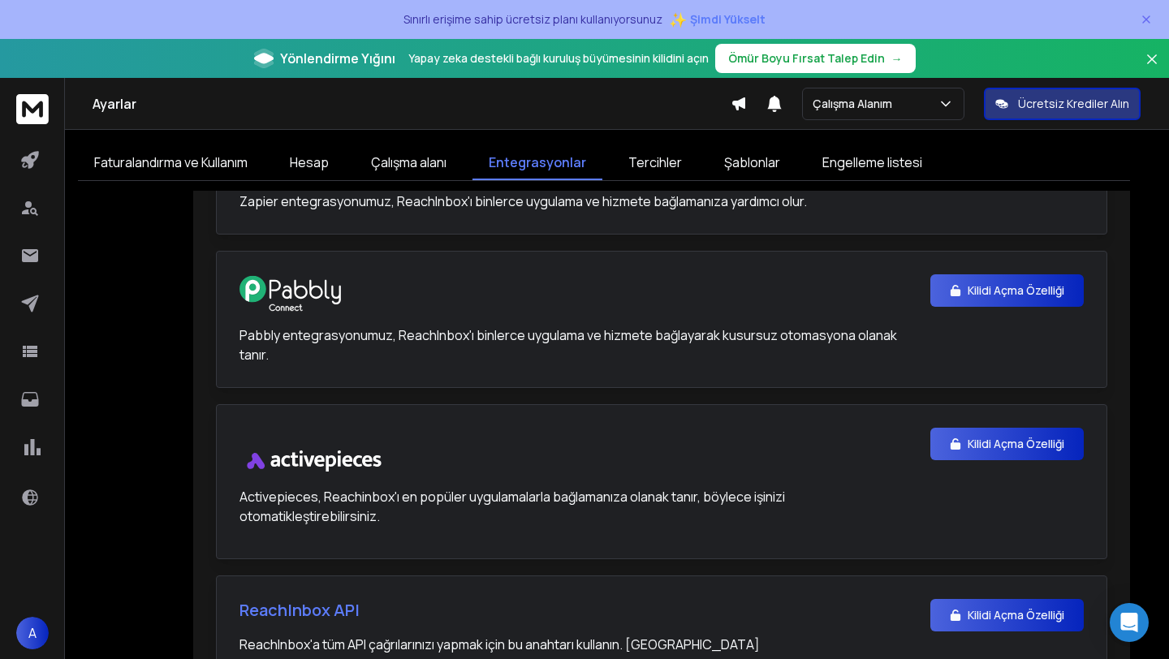
click at [653, 175] on link "Tercihler" at bounding box center [655, 163] width 86 height 34
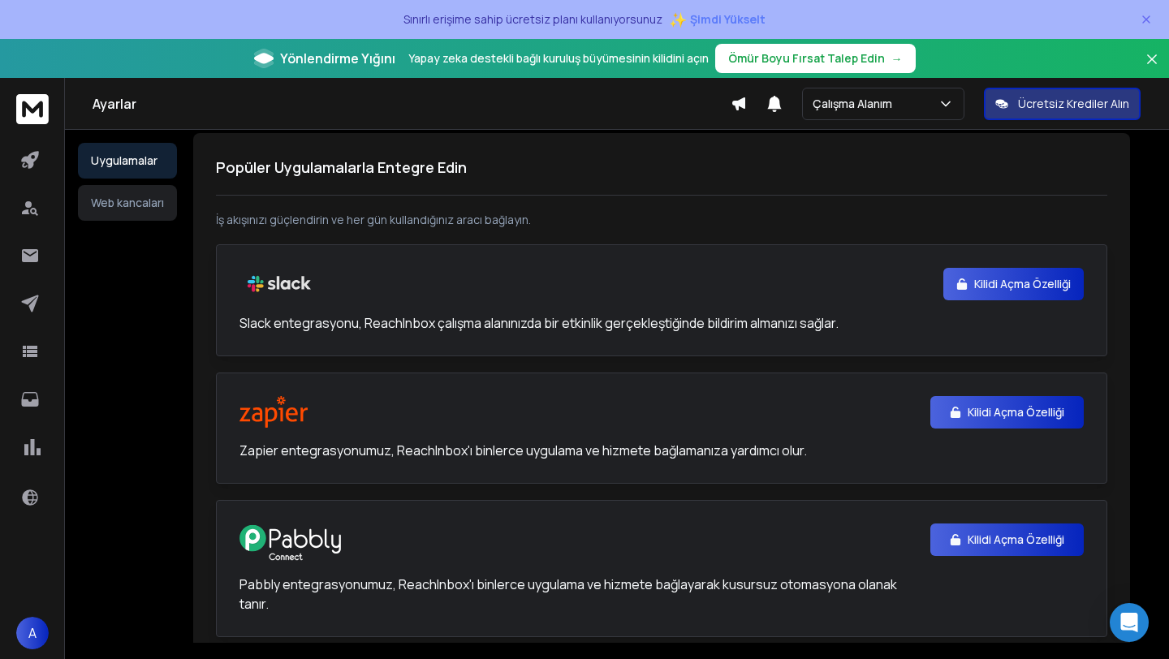
click at [132, 204] on font "Web kancaları" at bounding box center [127, 202] width 73 height 15
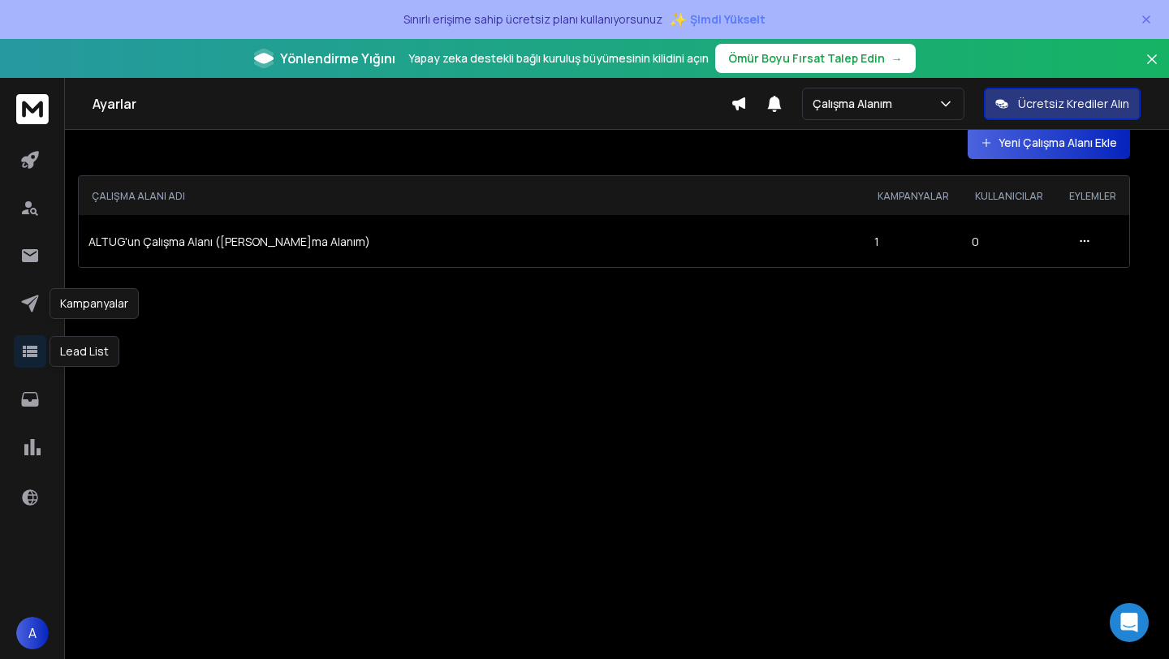
click at [28, 355] on icon at bounding box center [30, 351] width 15 height 11
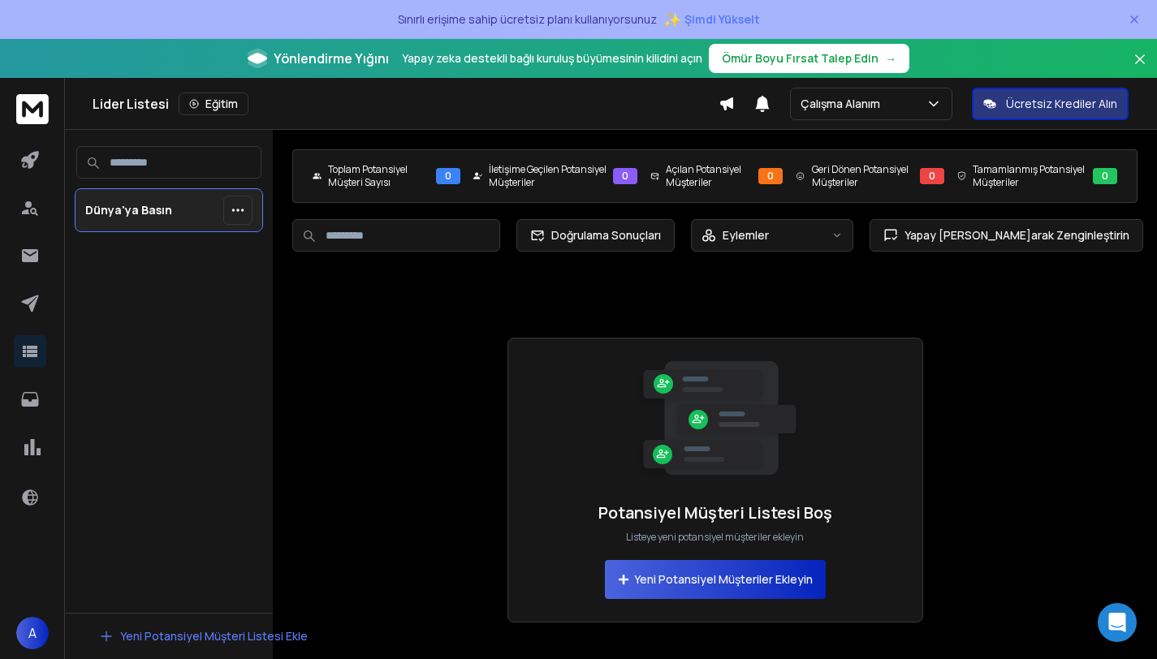
click at [711, 582] on font "Yeni Potansiyel Müşteriler Ekleyin" at bounding box center [723, 579] width 179 height 15
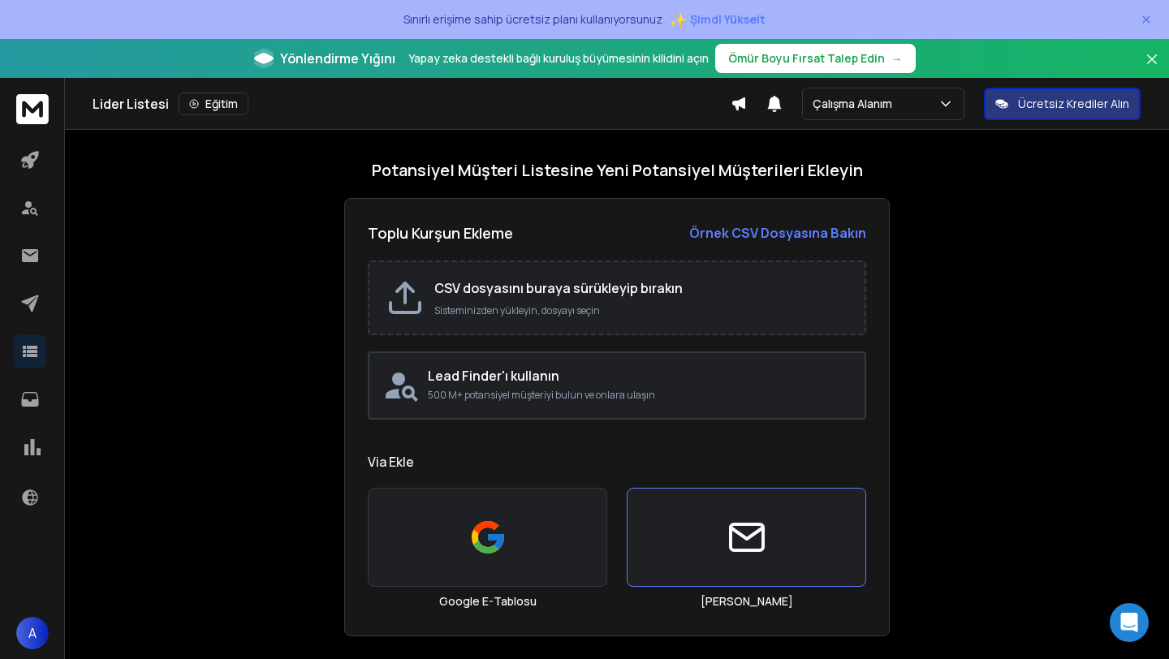
click at [693, 576] on div at bounding box center [747, 537] width 240 height 99
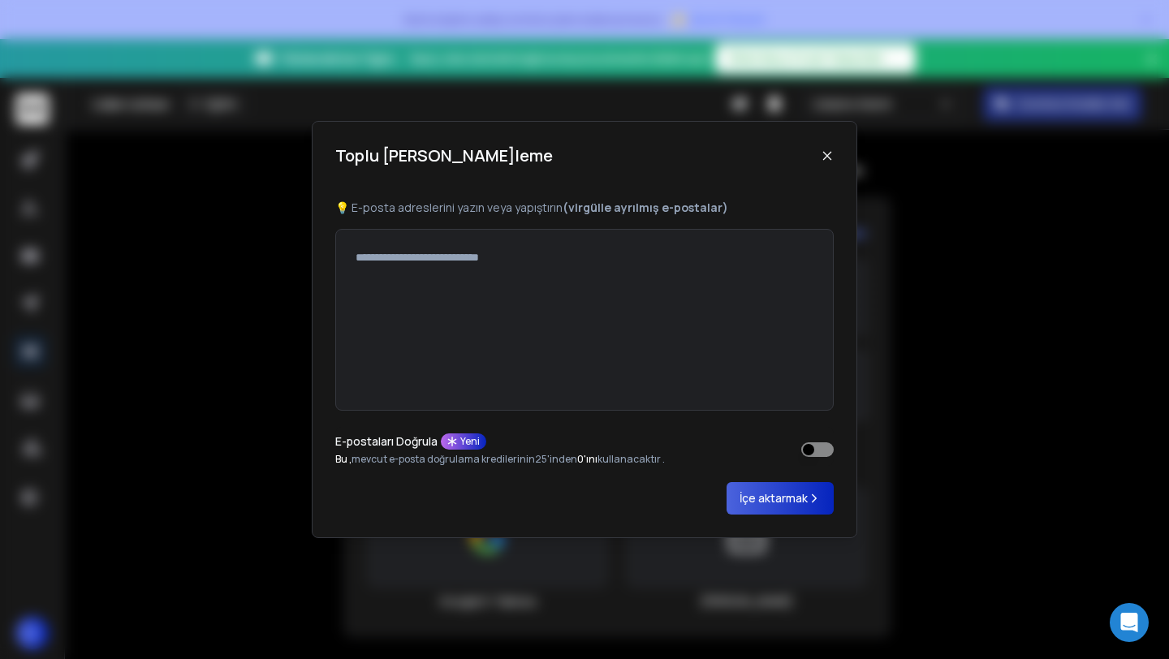
click at [457, 443] on div "Yeni" at bounding box center [463, 442] width 45 height 16
click at [801, 443] on button "E-postaları Doğrula Yeni Bu , mevcut e-posta doğrulama kredilerinin 25'inden 0'…" at bounding box center [817, 449] width 32 height 15
click at [813, 453] on button "E-postaları Doğrula Yeni Bu , mevcut e-posta doğrulama kredilerinin 25'inden 0'…" at bounding box center [817, 449] width 32 height 15
click at [817, 446] on button "E-postaları Doğrula Yeni Bu , mevcut e-posta doğrulama kredilerinin 25'inden 0'…" at bounding box center [817, 449] width 32 height 15
click at [564, 278] on textarea at bounding box center [584, 320] width 499 height 182
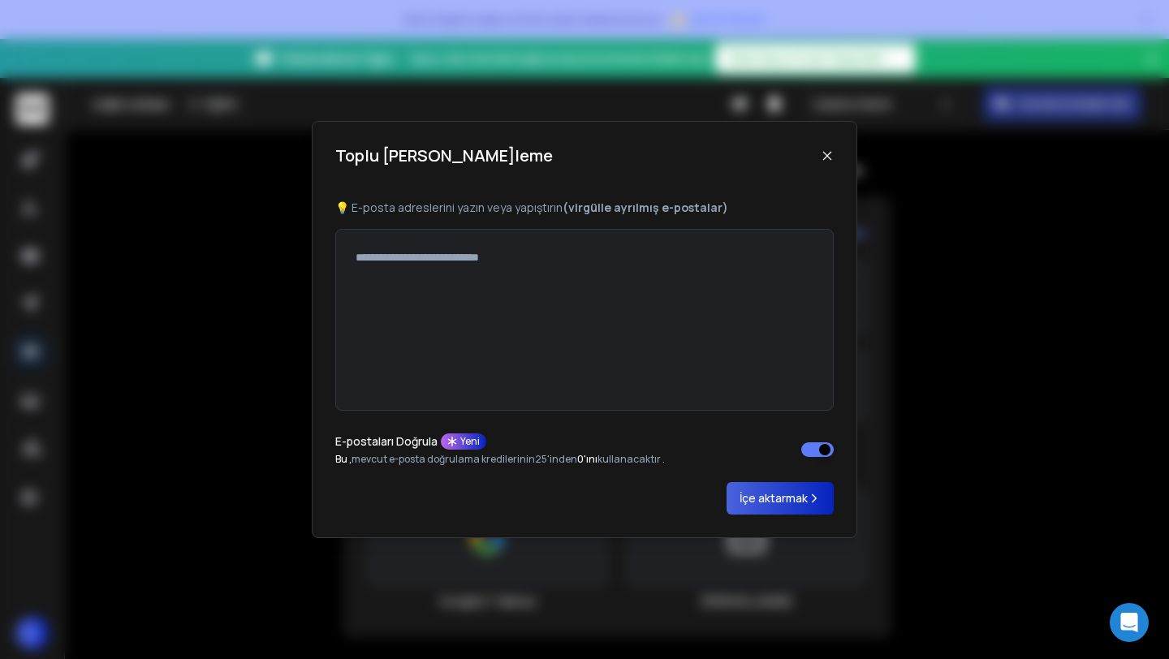
click at [825, 154] on icon at bounding box center [827, 155] width 13 height 13
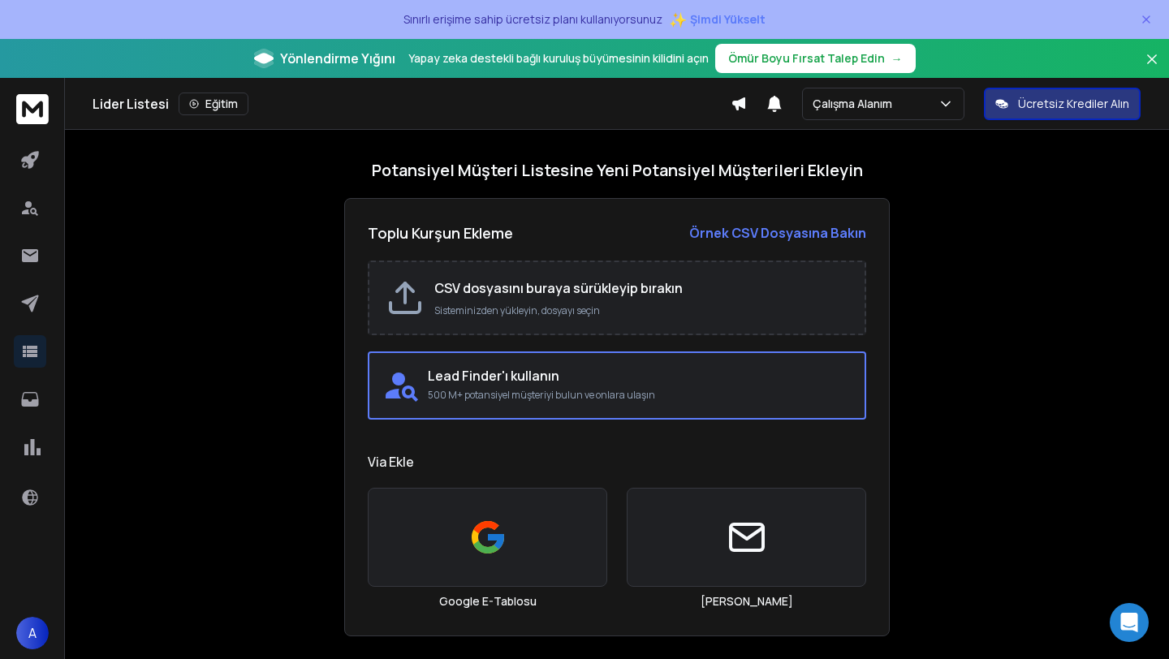
click at [545, 389] on font "500 M+ potansiyel müşteriyi bulun ve onlara ulaşın" at bounding box center [541, 395] width 227 height 14
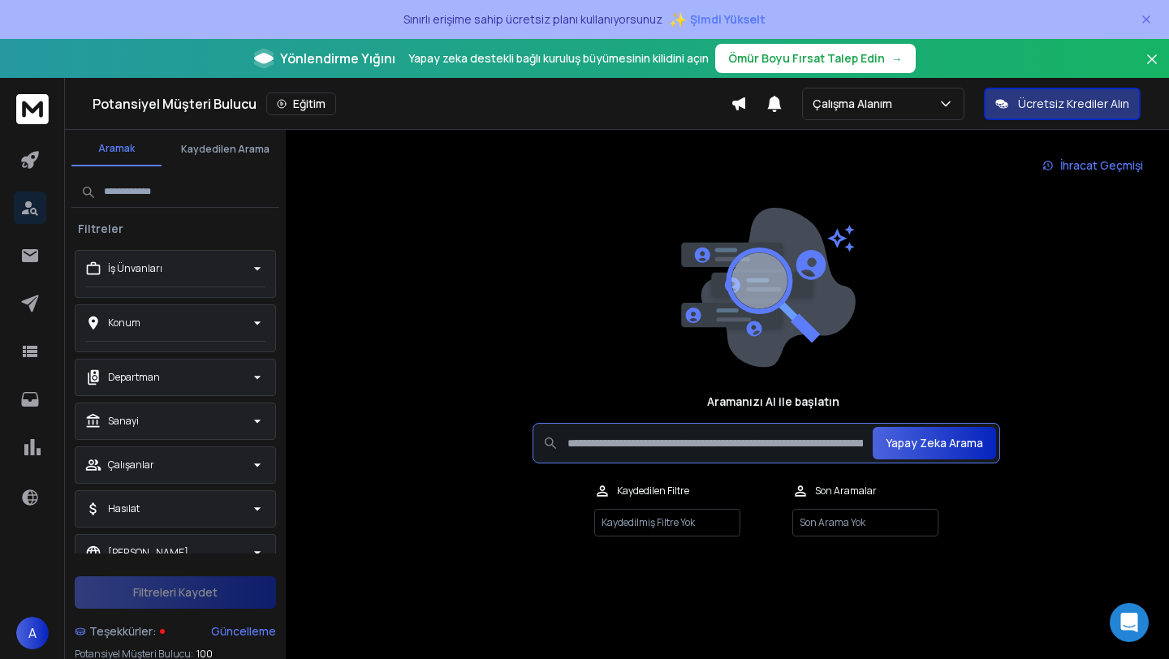
click at [697, 450] on textarea at bounding box center [716, 443] width 296 height 32
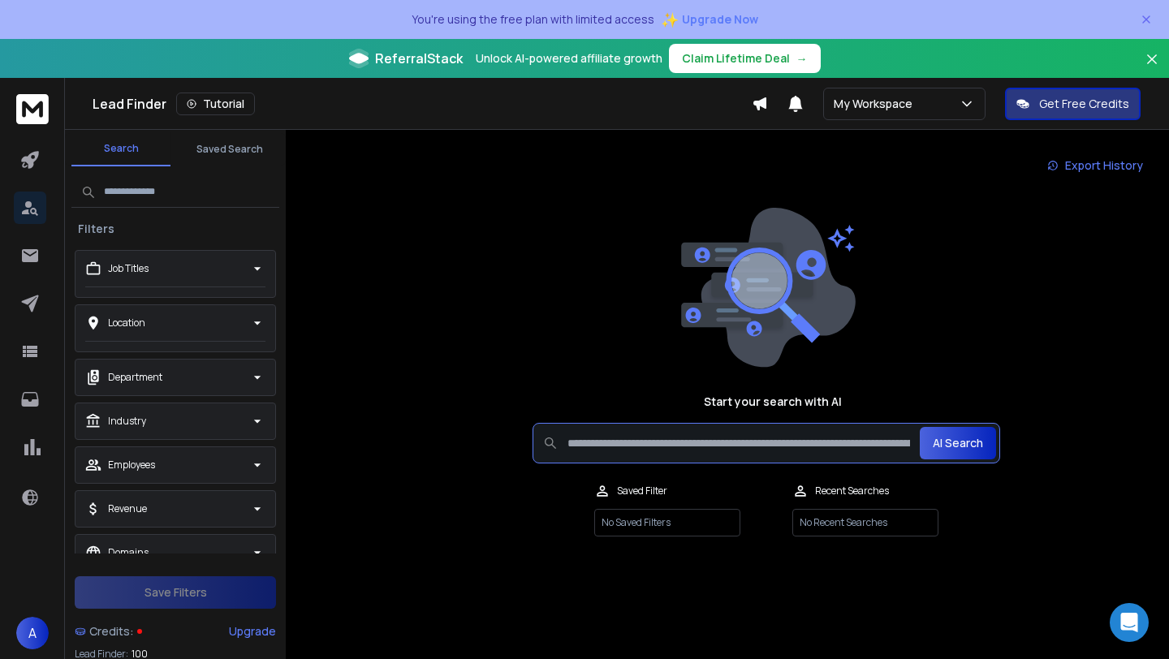
click at [615, 447] on textarea at bounding box center [739, 443] width 343 height 32
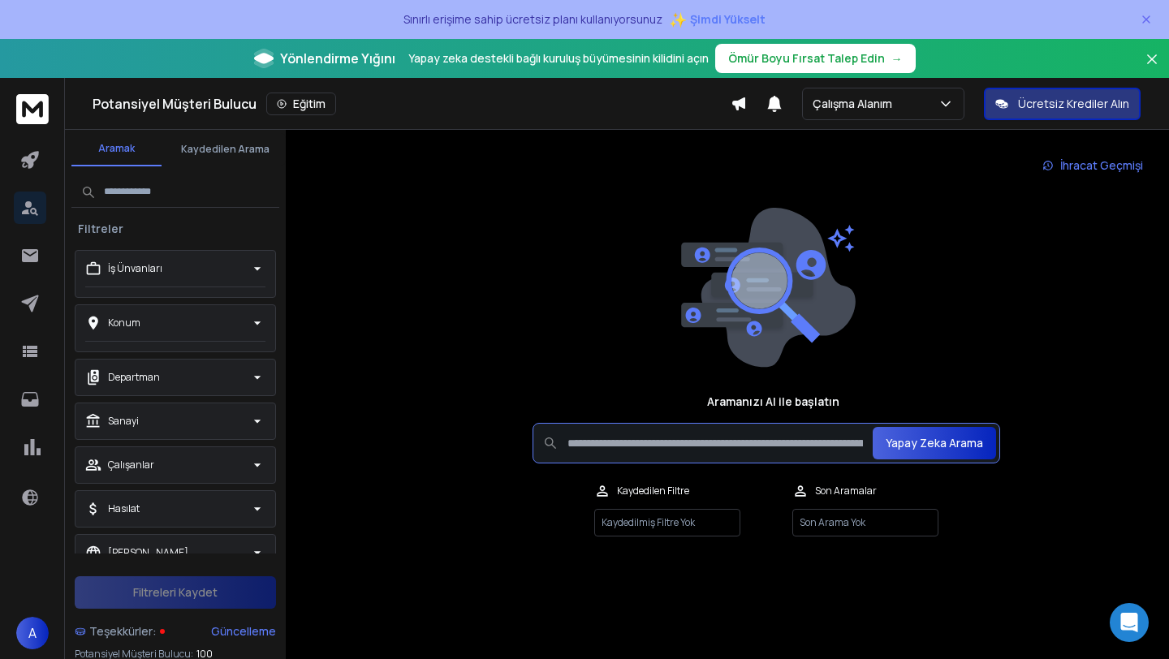
click at [825, 447] on textarea at bounding box center [716, 443] width 296 height 32
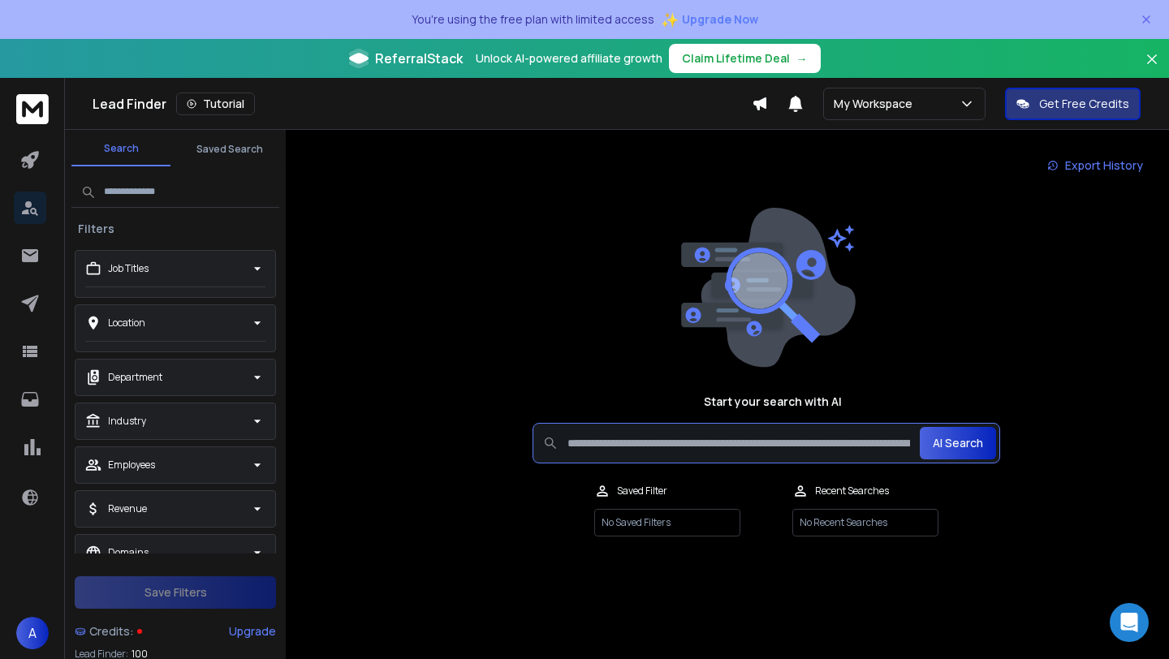
click at [874, 434] on textarea at bounding box center [739, 443] width 343 height 32
click at [857, 441] on textarea at bounding box center [739, 443] width 343 height 32
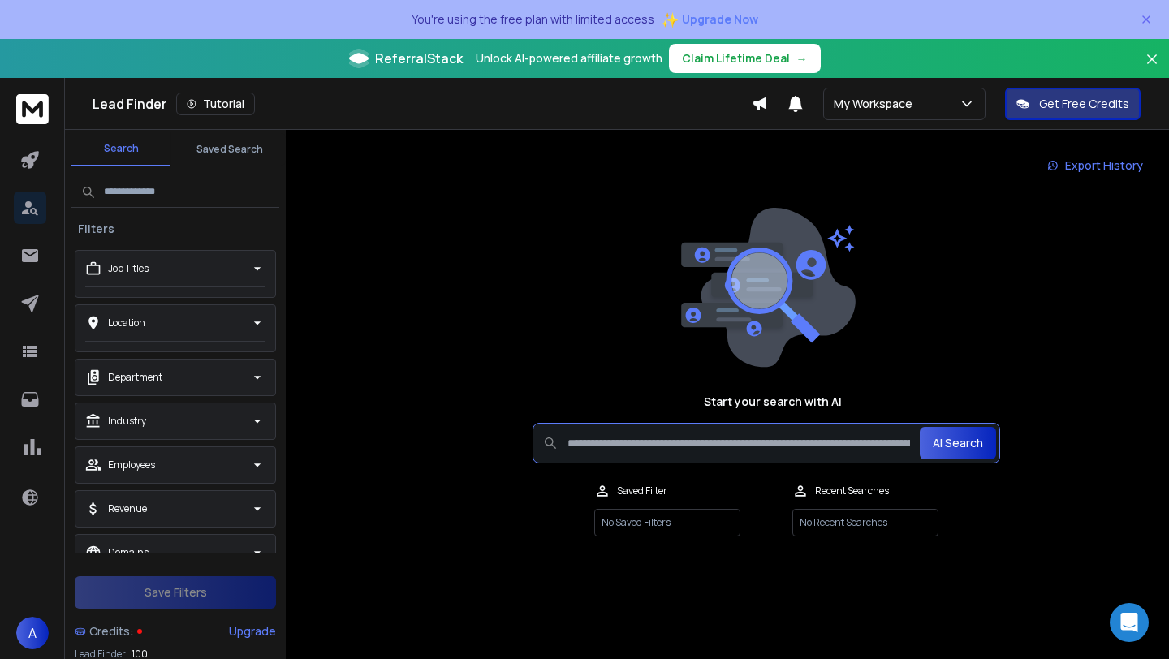
click at [730, 459] on div "AI Search" at bounding box center [767, 443] width 468 height 41
click at [758, 446] on textarea at bounding box center [739, 443] width 343 height 32
drag, startPoint x: 803, startPoint y: 449, endPoint x: 871, endPoint y: 449, distance: 68.2
click at [871, 449] on textarea at bounding box center [739, 443] width 343 height 32
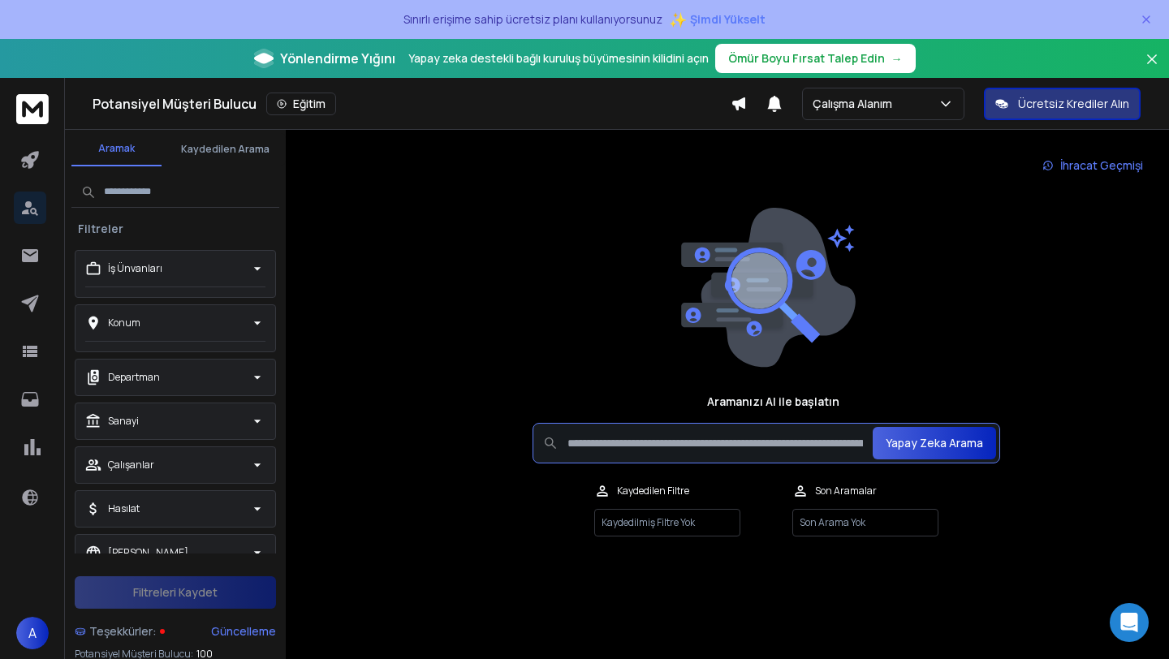
click at [826, 448] on textarea at bounding box center [716, 443] width 296 height 32
click at [676, 450] on textarea at bounding box center [716, 443] width 296 height 32
paste textarea "**********"
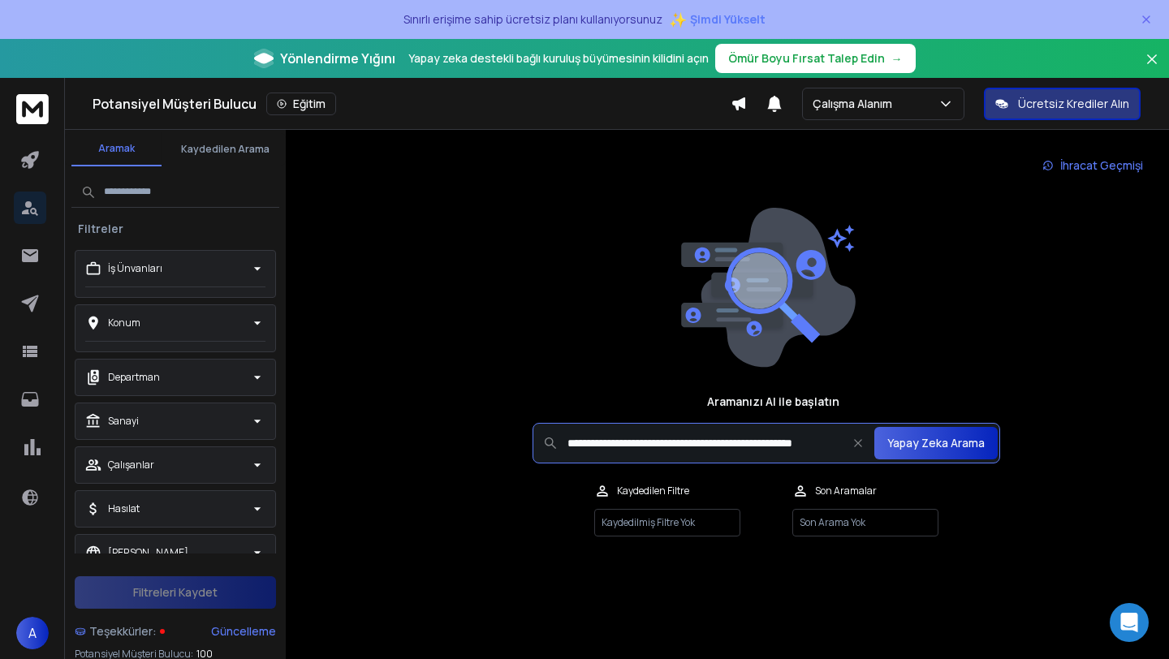
type textarea "**********"
click at [915, 438] on font "Yapay Zeka Arama" at bounding box center [935, 442] width 97 height 15
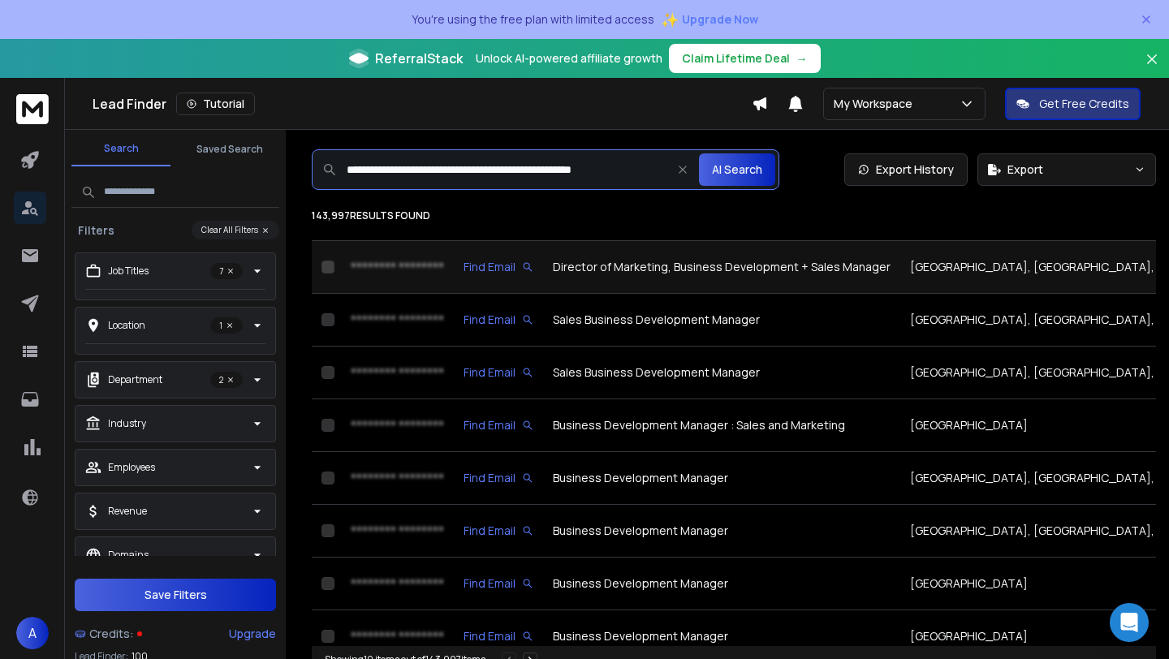
scroll to position [176, 0]
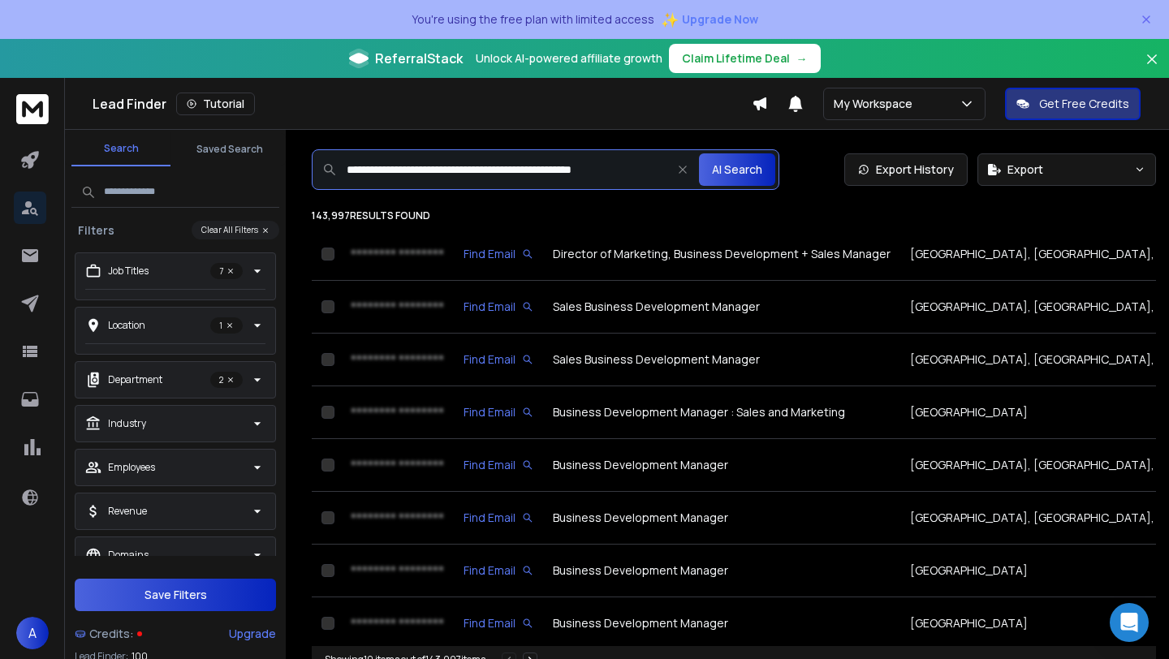
click at [1150, 62] on icon "Close banner" at bounding box center [1152, 59] width 10 height 10
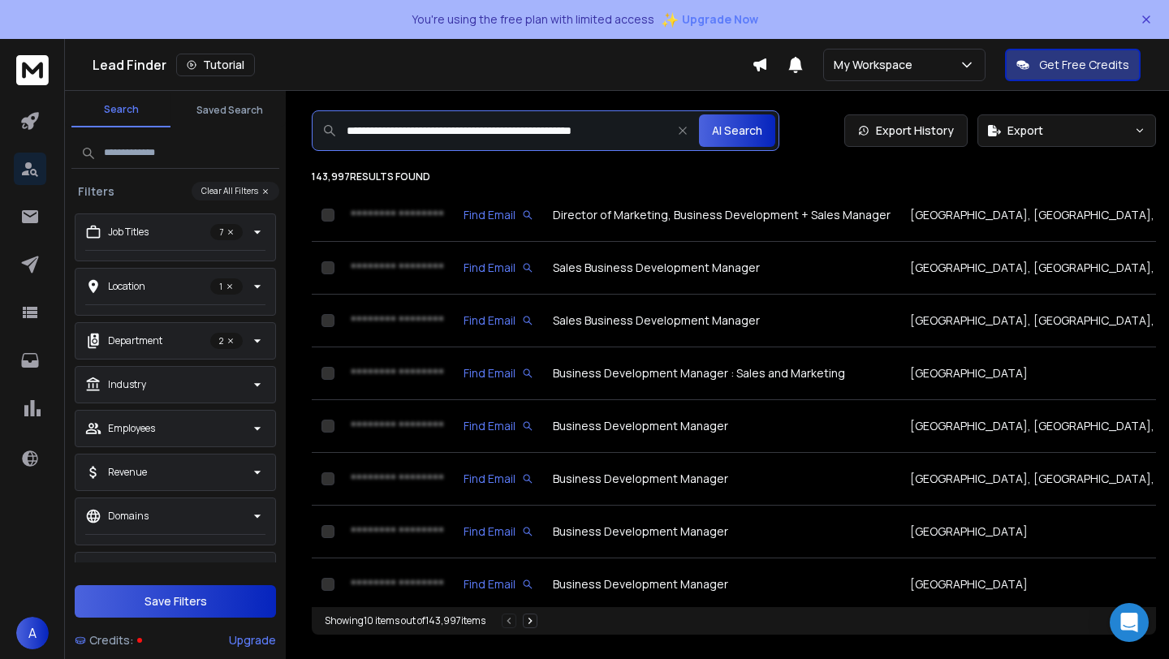
click at [1150, 22] on icon "Close notification" at bounding box center [1146, 19] width 13 height 13
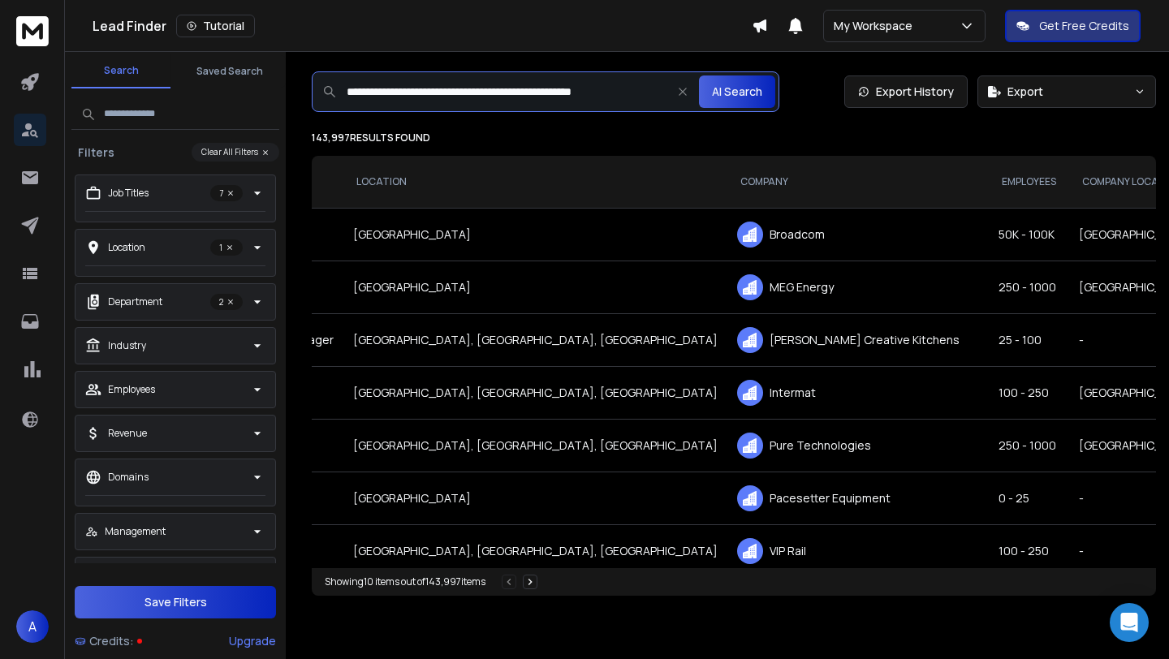
scroll to position [0, 622]
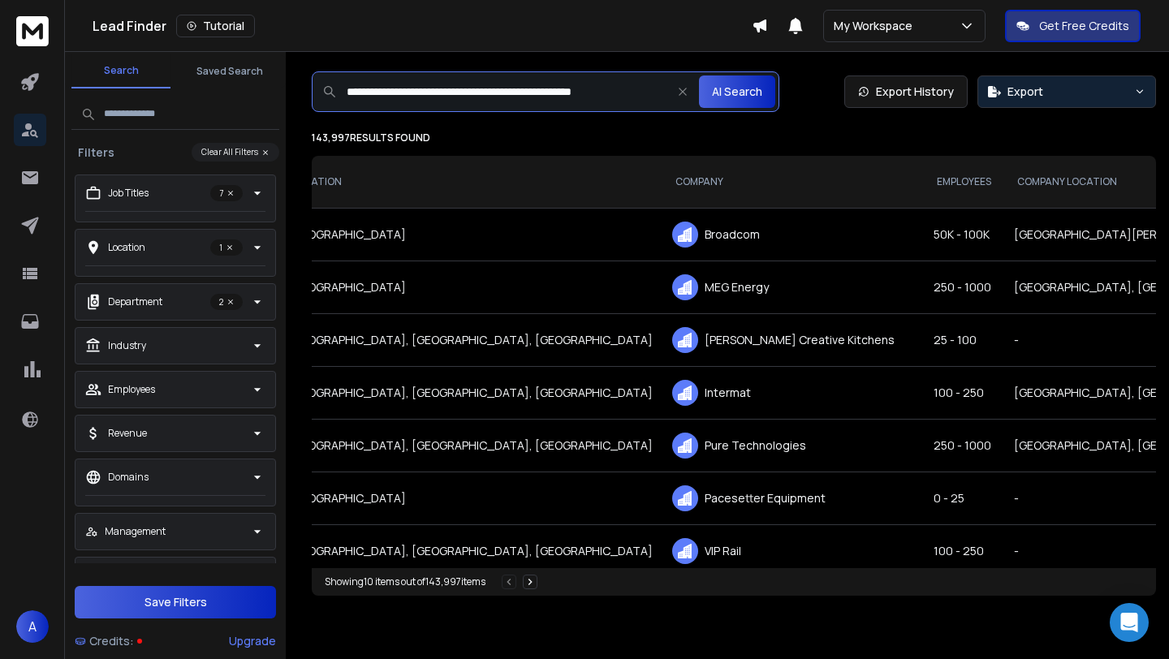
click at [1029, 98] on span "Export" at bounding box center [1026, 92] width 36 height 16
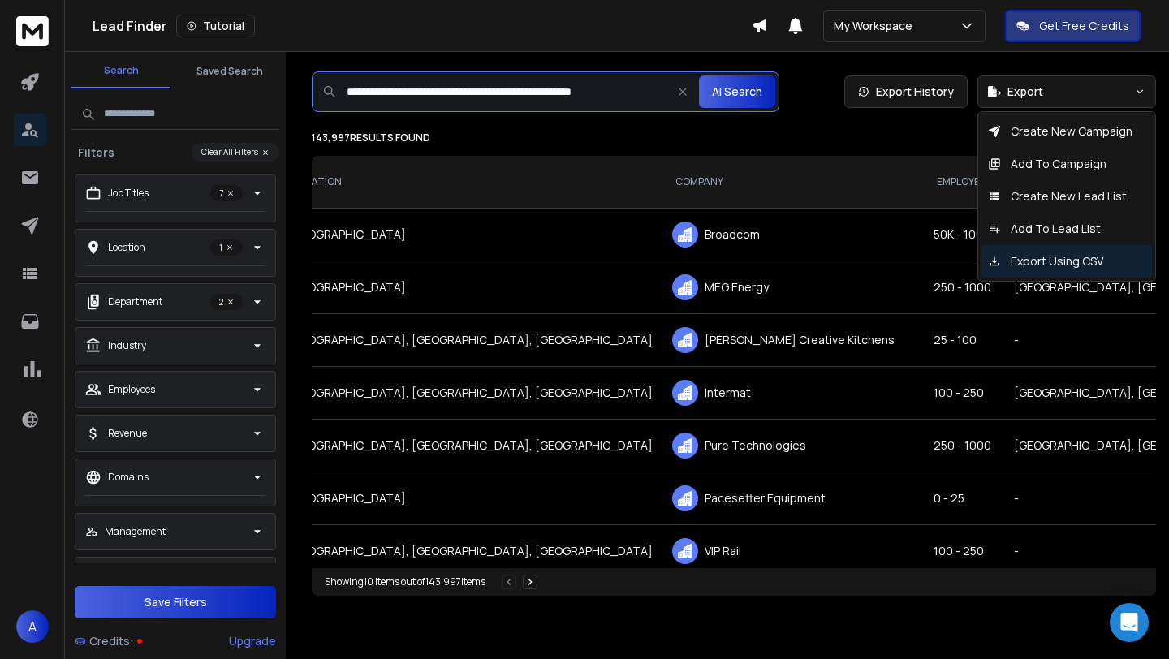
click at [848, 652] on div "**********" at bounding box center [734, 367] width 844 height 593
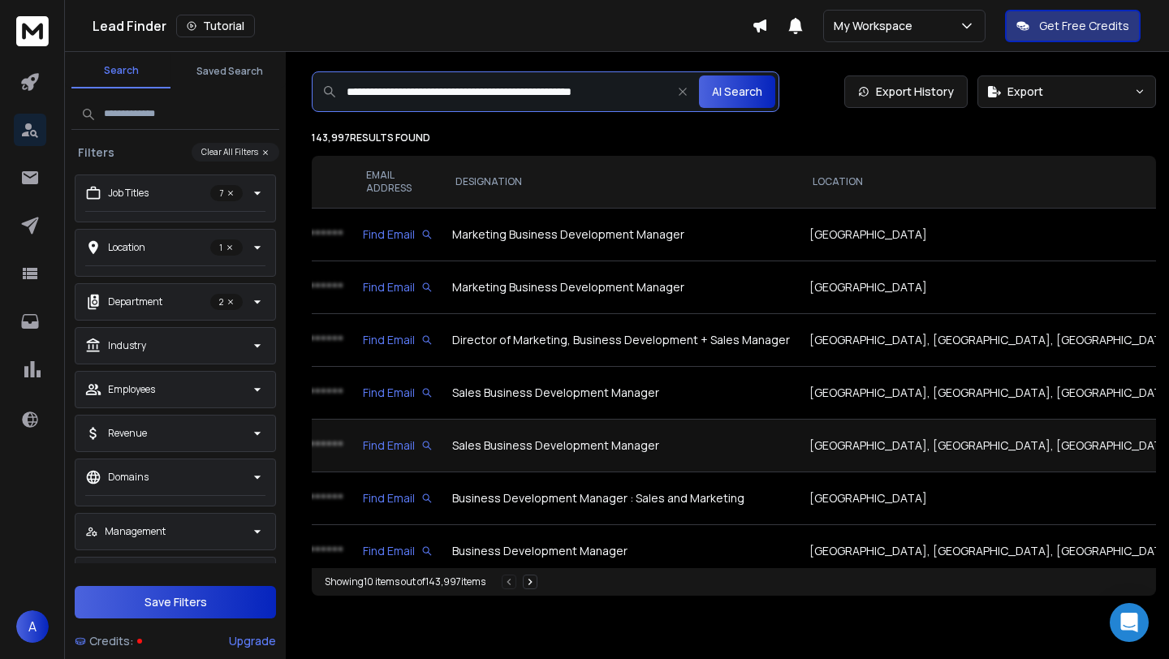
scroll to position [0, 0]
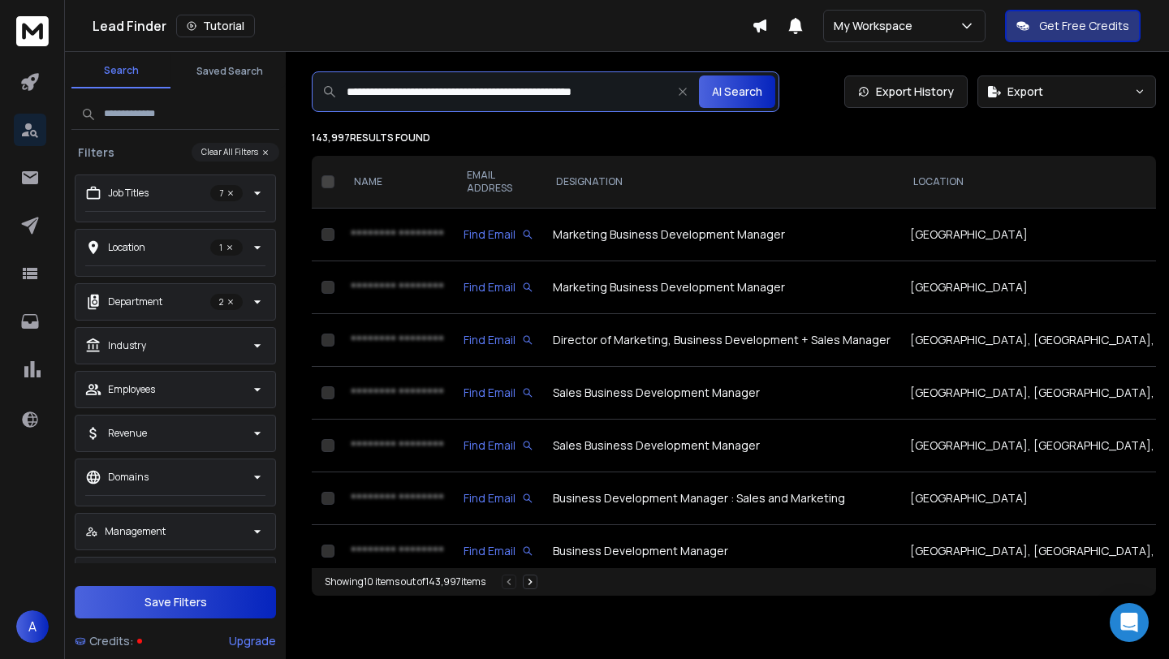
click at [602, 96] on textarea "**********" at bounding box center [507, 92] width 320 height 32
click at [237, 192] on div "7" at bounding box center [237, 193] width 55 height 16
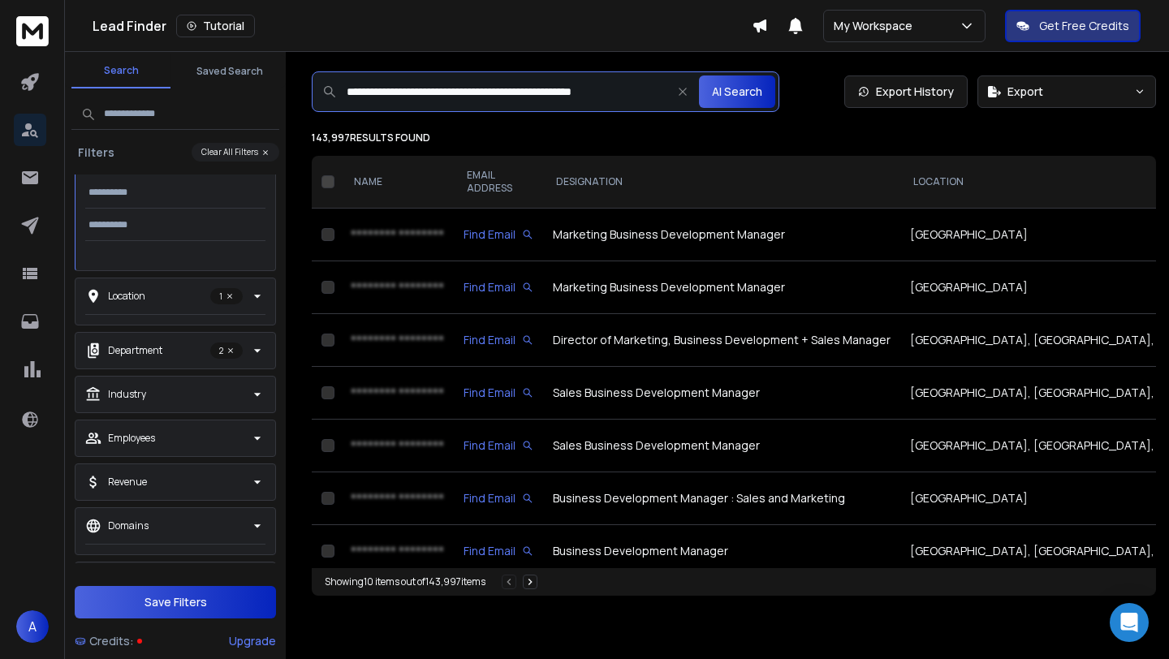
scroll to position [250, 0]
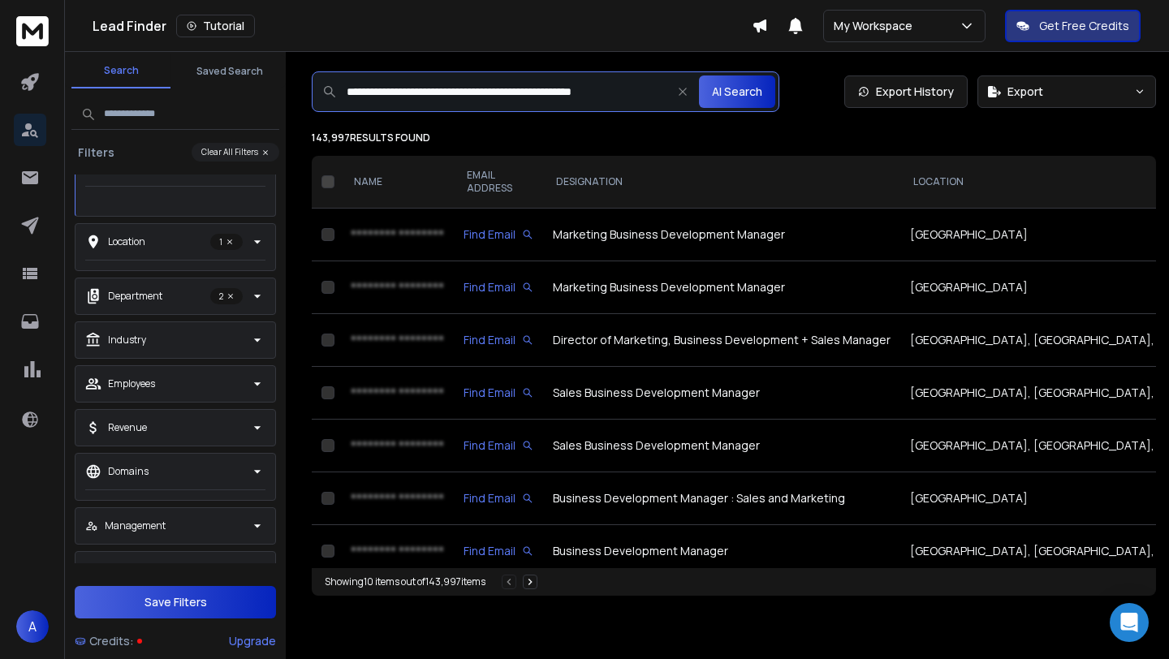
click at [249, 250] on icon at bounding box center [257, 242] width 16 height 16
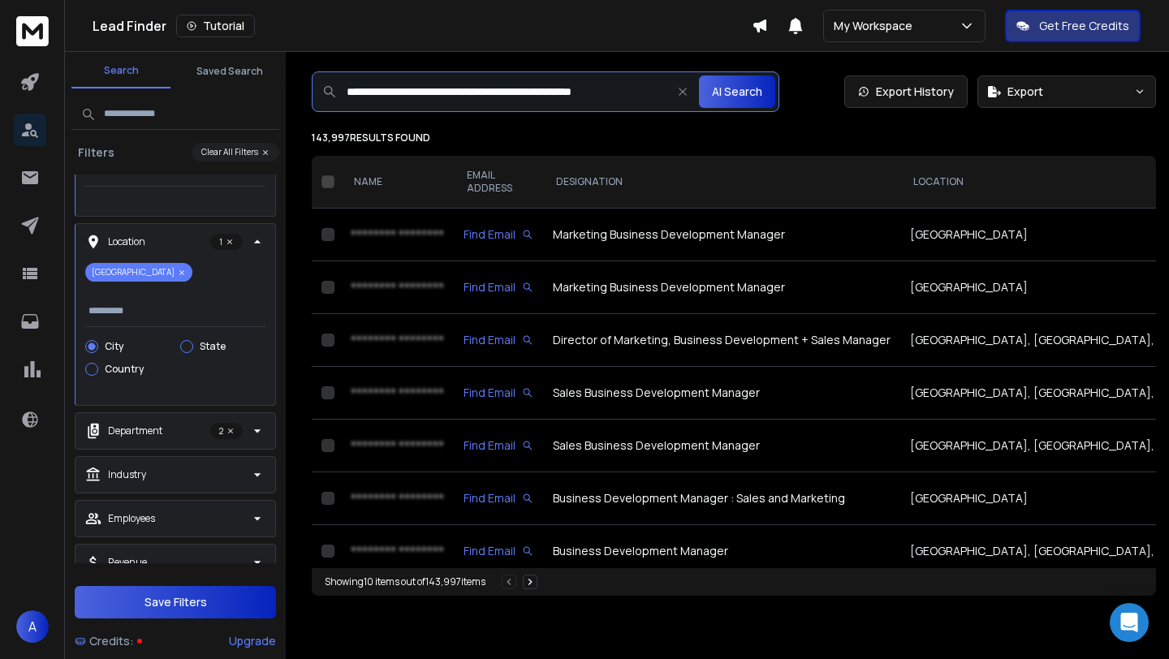
click at [254, 433] on icon at bounding box center [257, 431] width 6 height 3
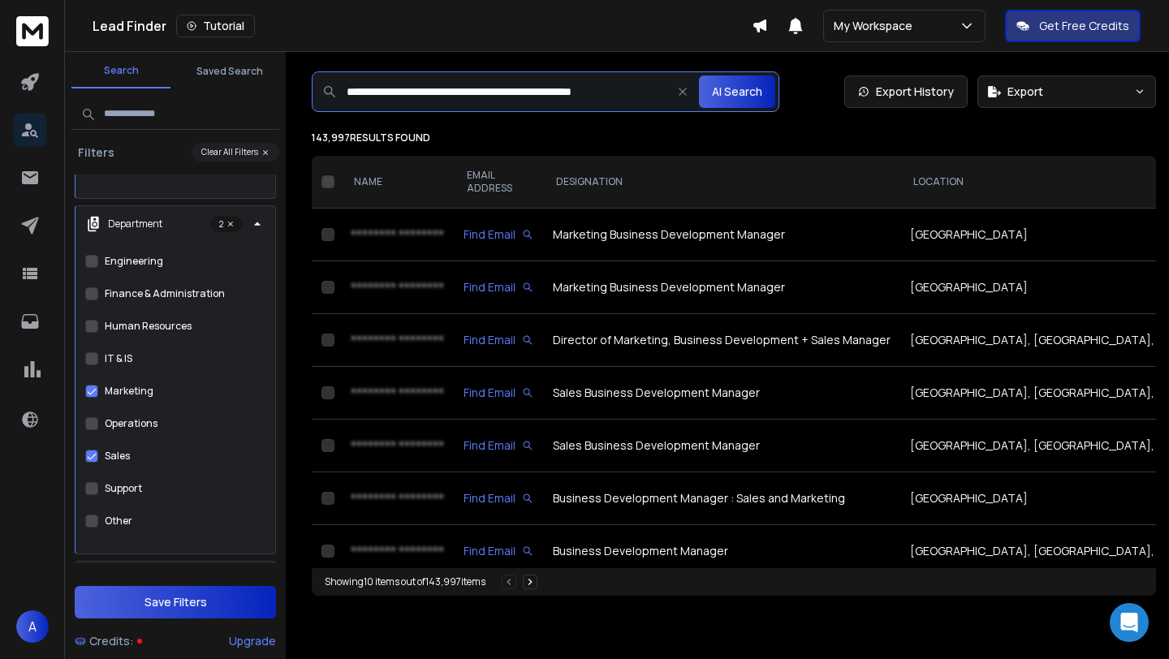
scroll to position [0, 0]
